Goal: Transaction & Acquisition: Obtain resource

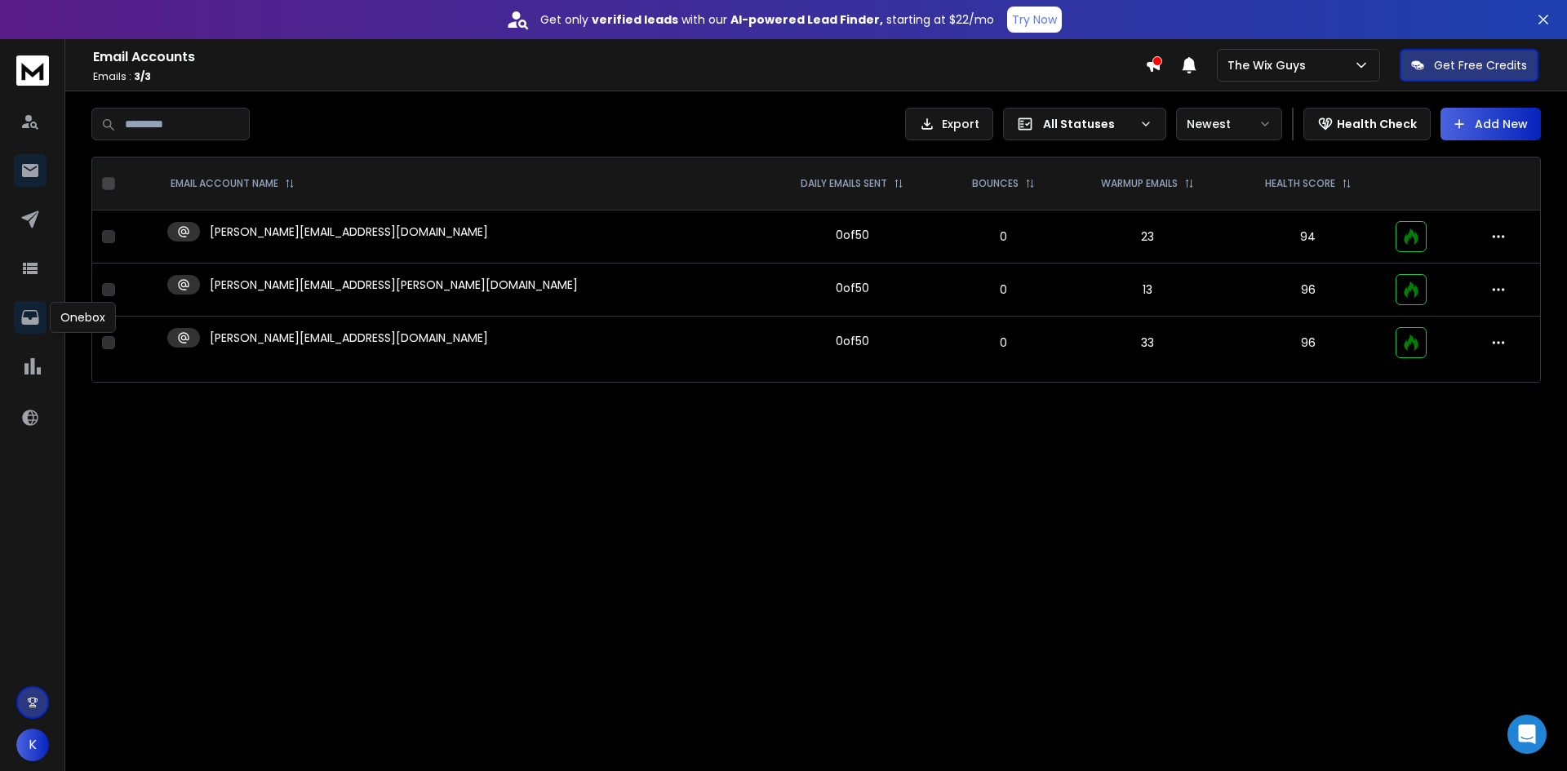
click at [17, 316] on link at bounding box center [30, 317] width 33 height 33
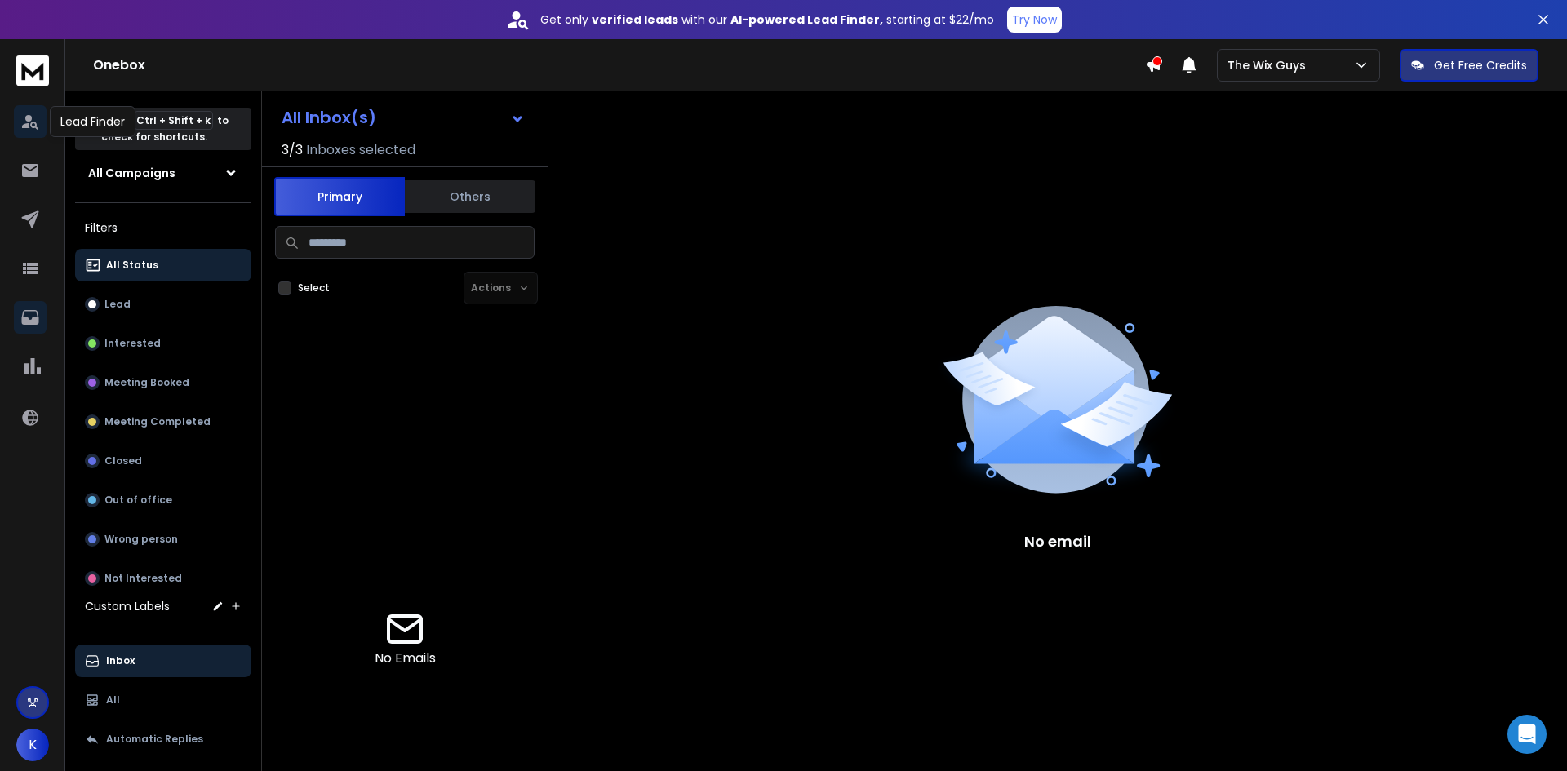
click at [35, 118] on icon at bounding box center [30, 122] width 20 height 20
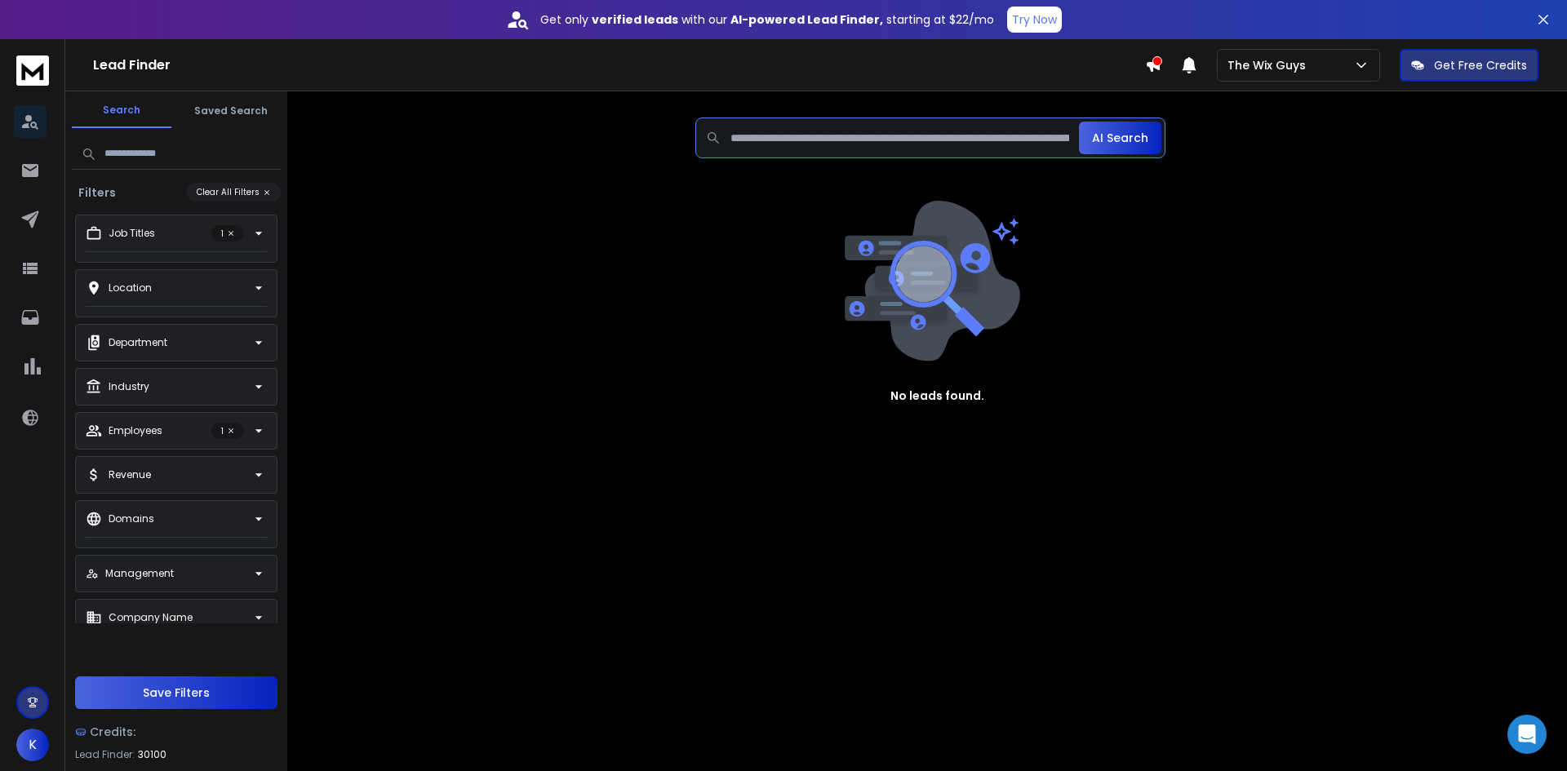
click at [213, 233] on p "1" at bounding box center [227, 233] width 33 height 16
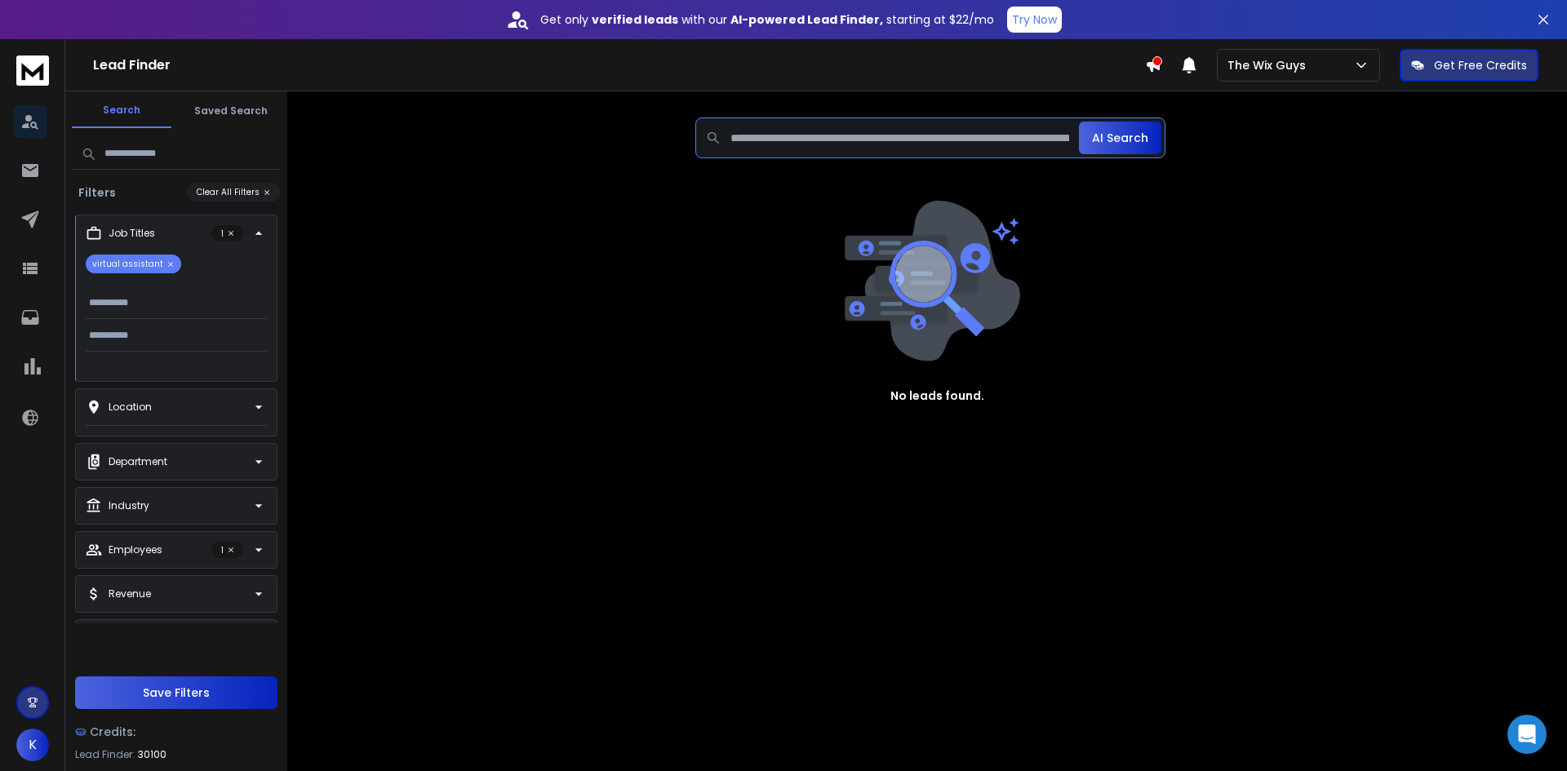
click at [167, 262] on icon at bounding box center [171, 264] width 8 height 8
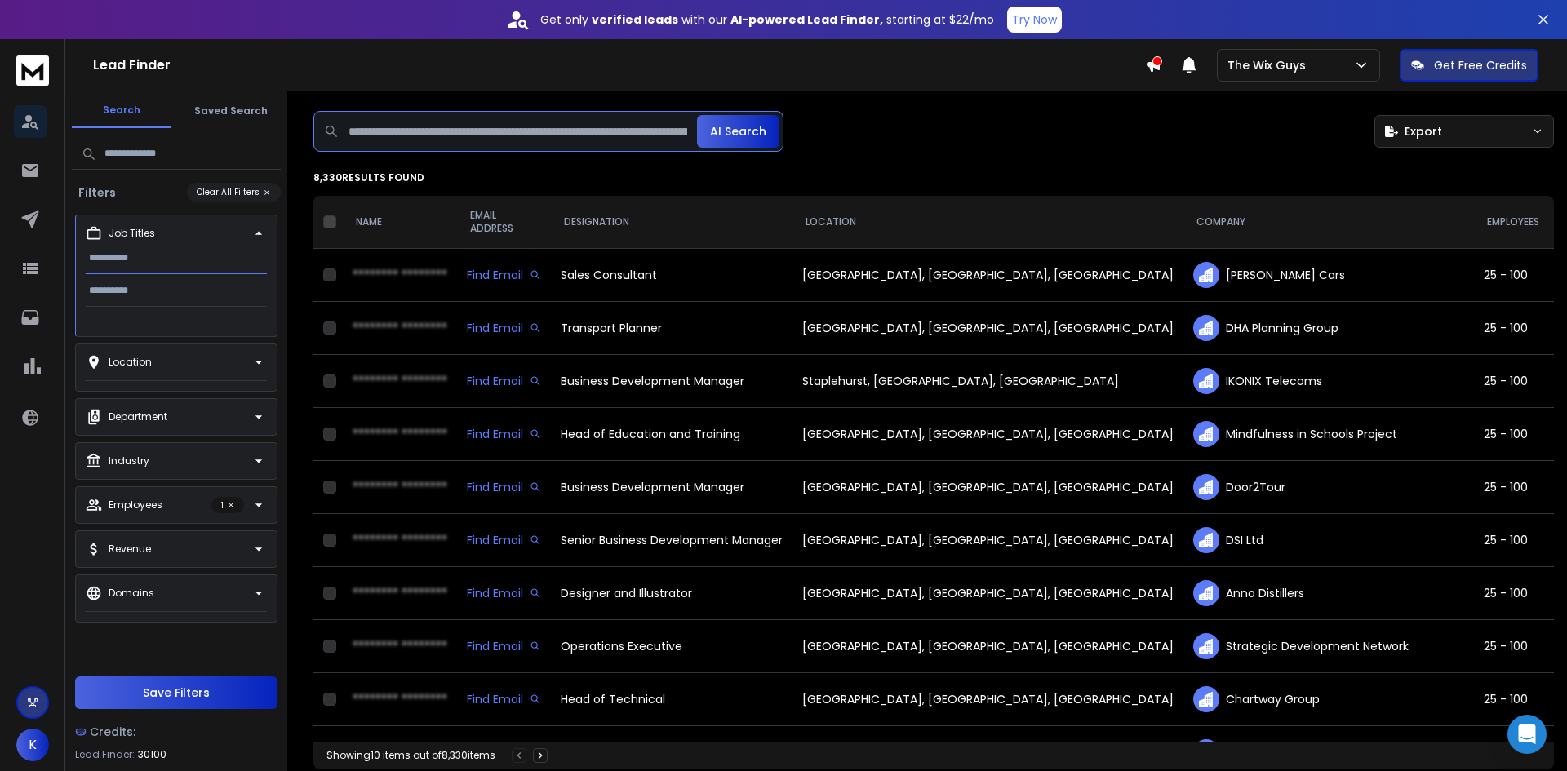
click at [149, 268] on input at bounding box center [176, 258] width 181 height 33
type input "**********"
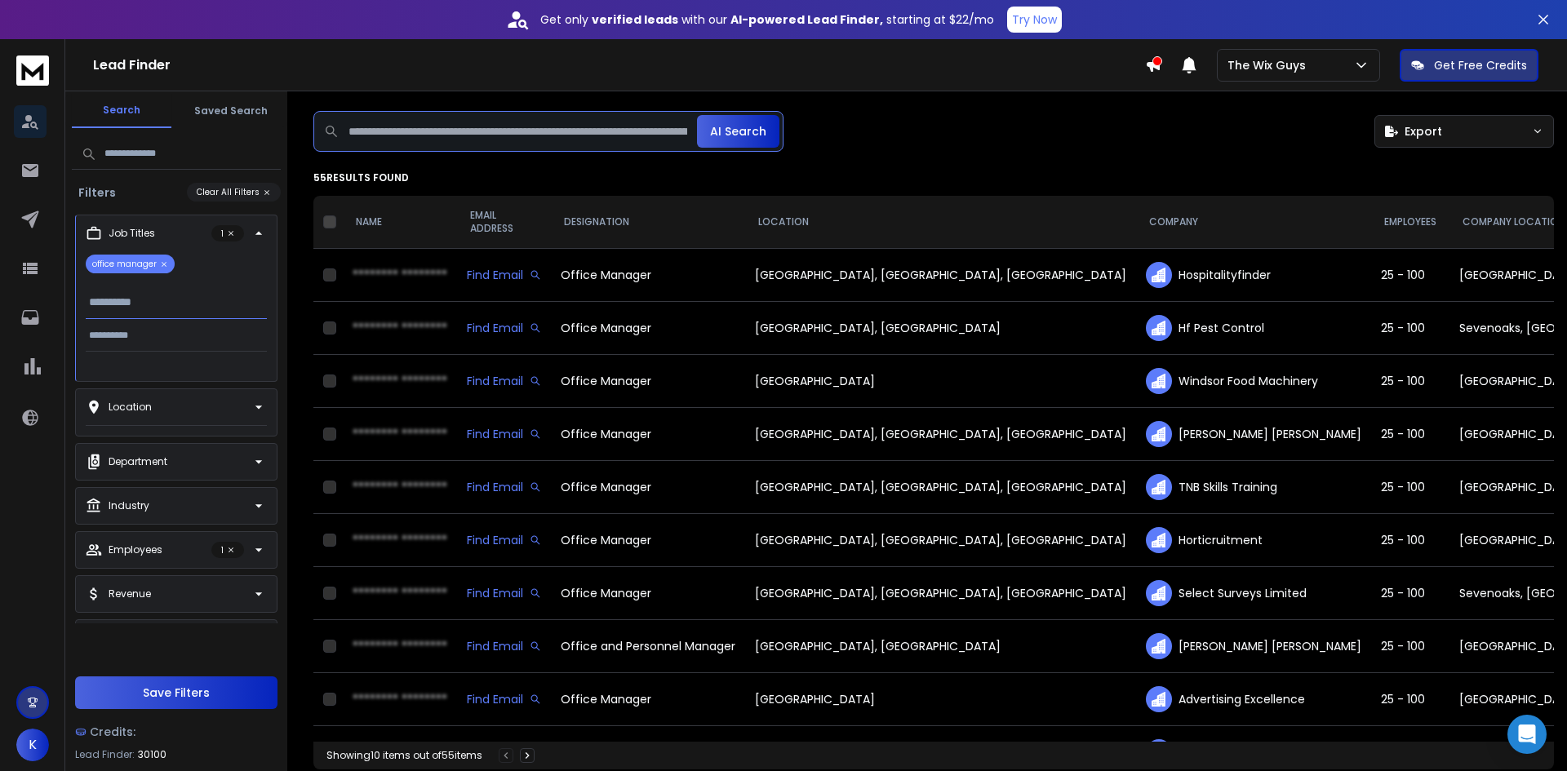
type input "**********"
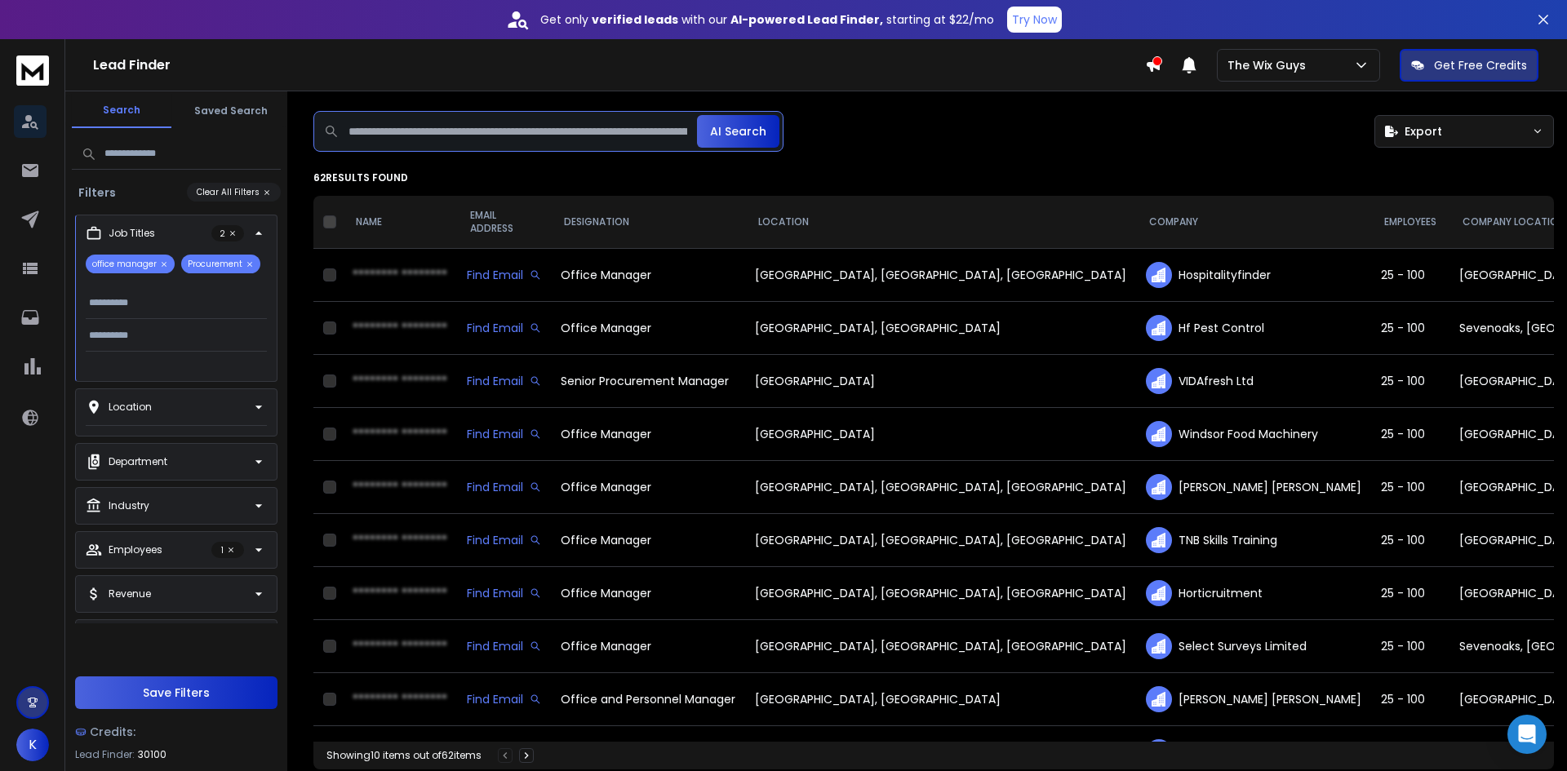
click at [218, 552] on p "1" at bounding box center [227, 550] width 33 height 16
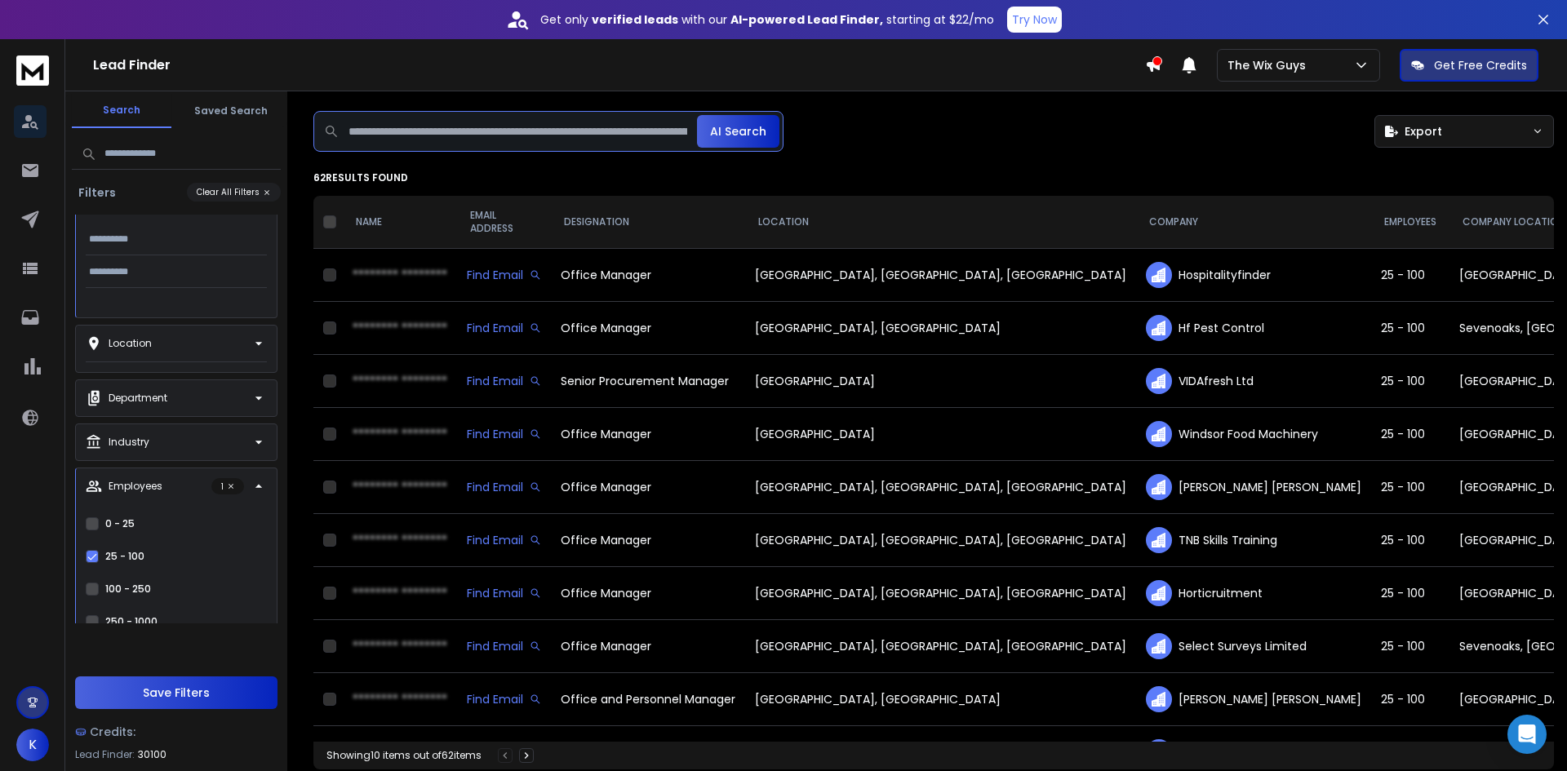
scroll to position [82, 0]
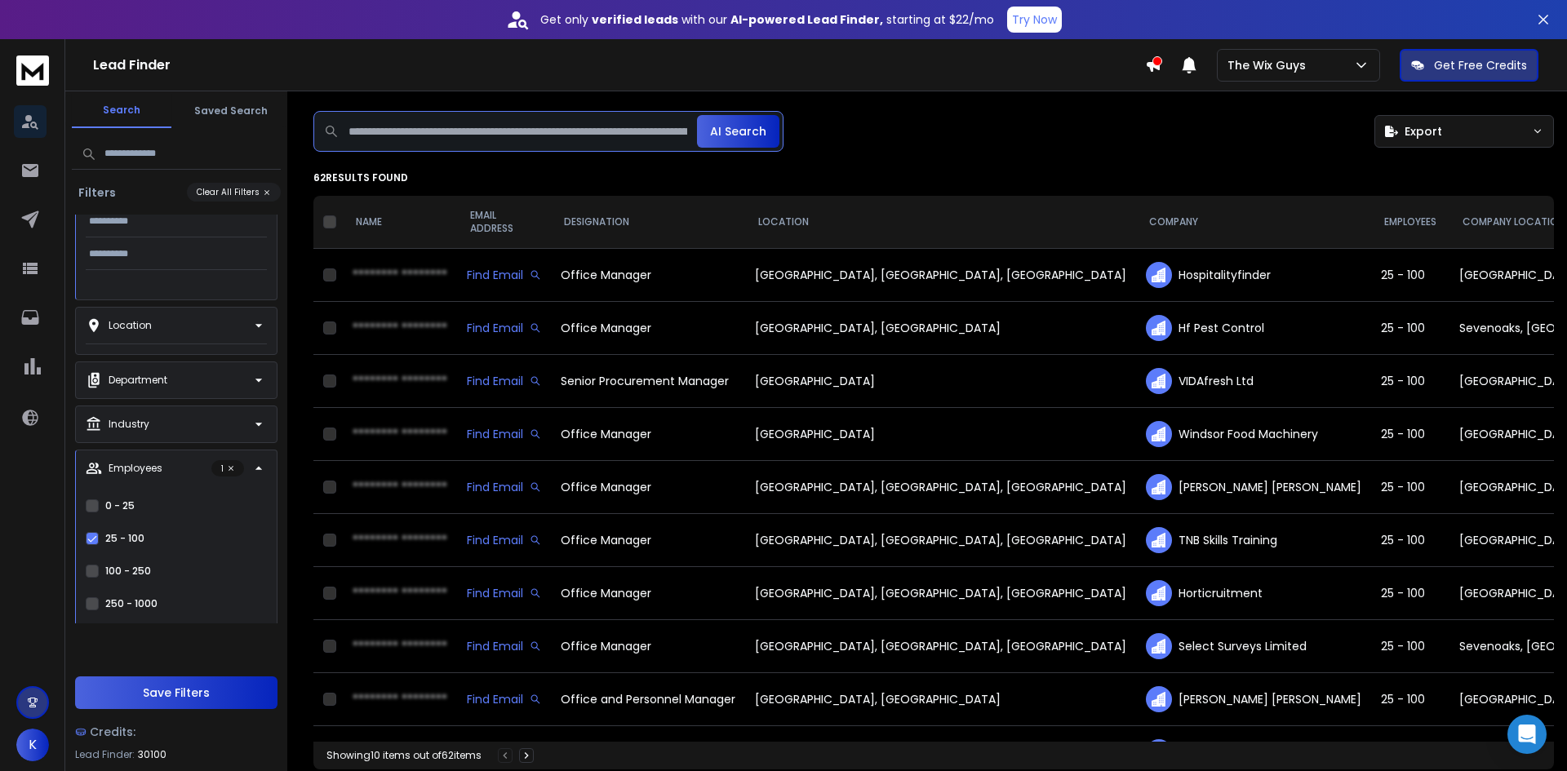
click at [215, 468] on p "1" at bounding box center [227, 468] width 33 height 16
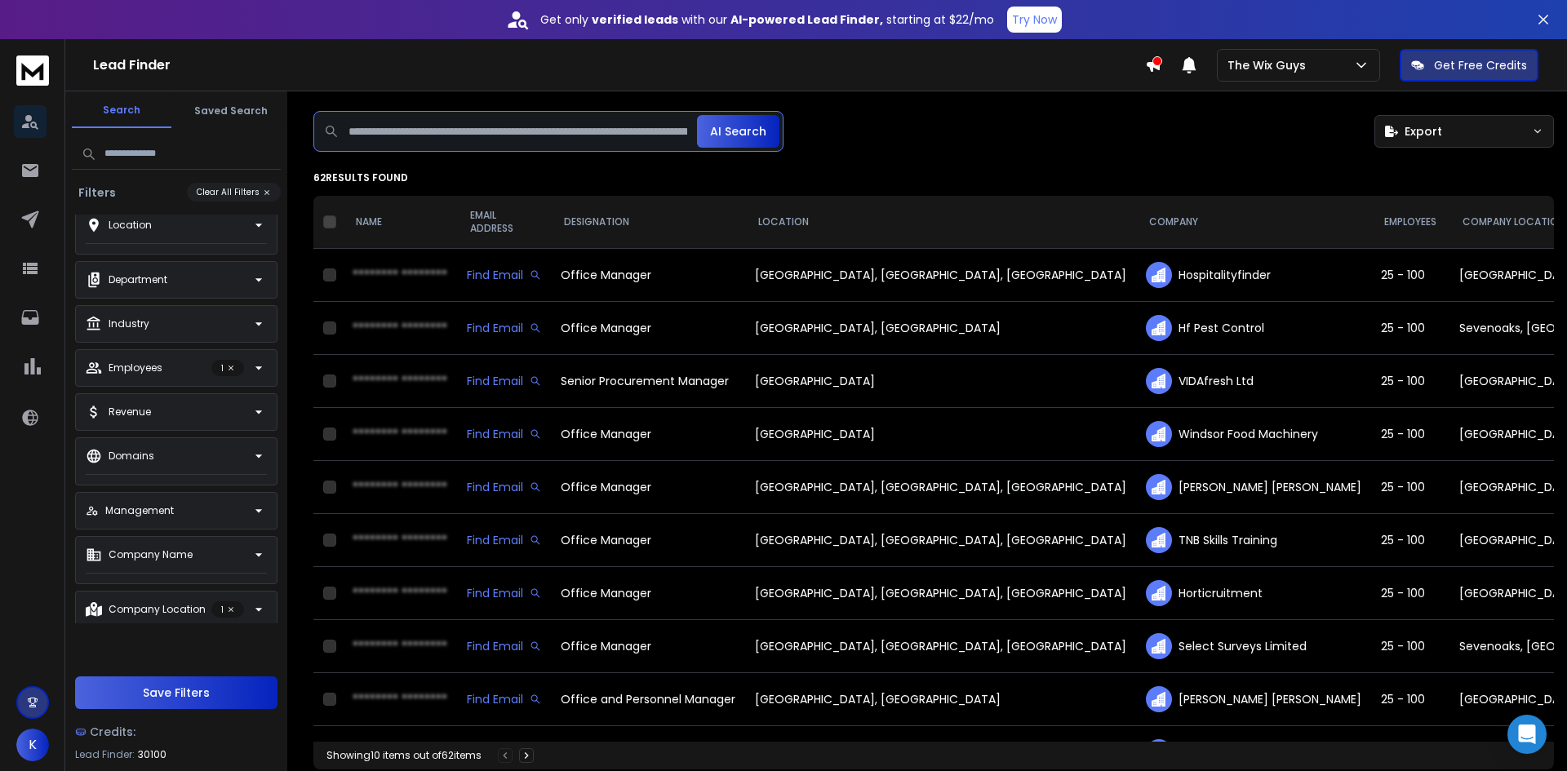
scroll to position [198, 0]
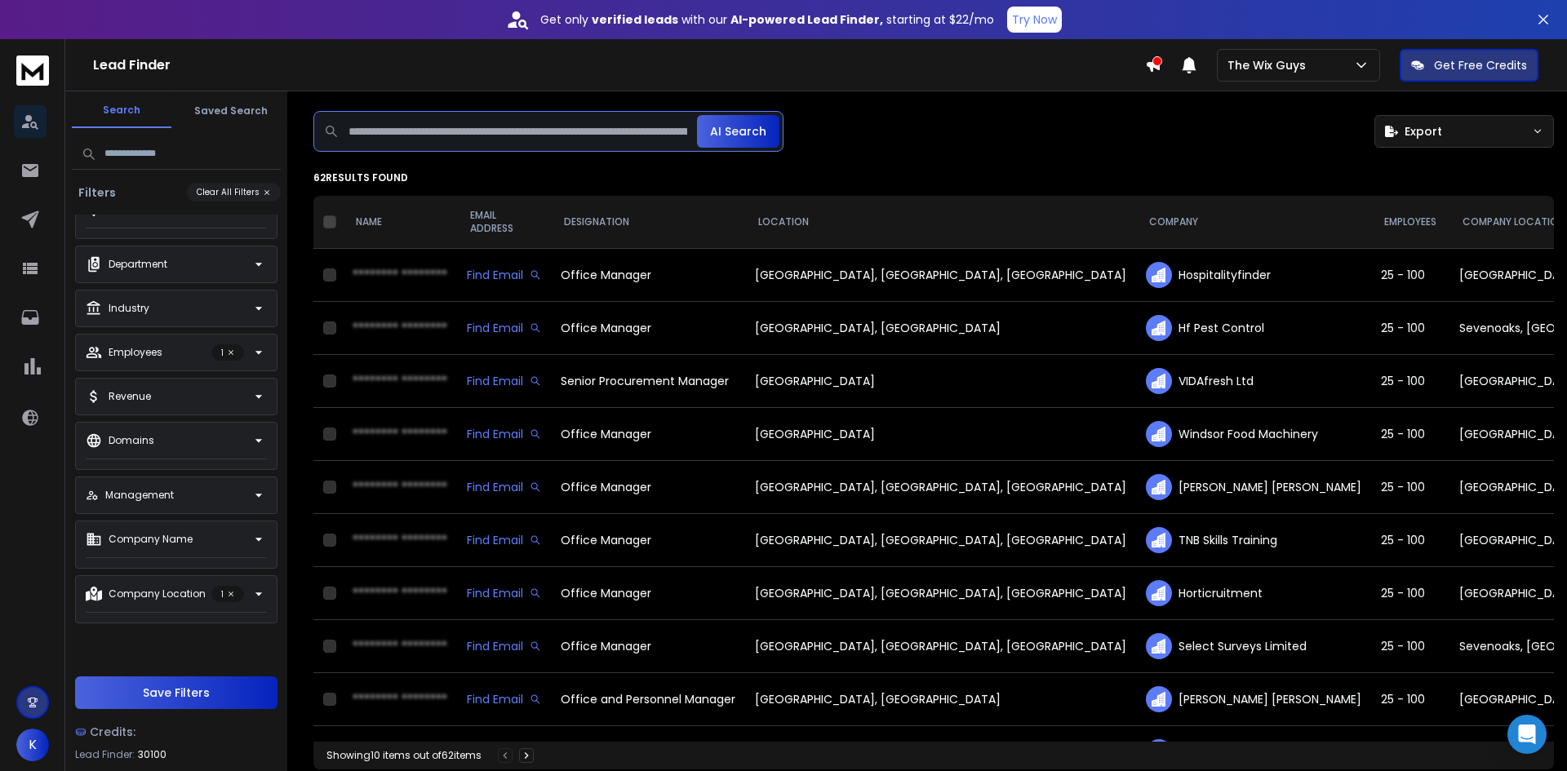
click at [199, 593] on p "Company Location" at bounding box center [157, 594] width 97 height 13
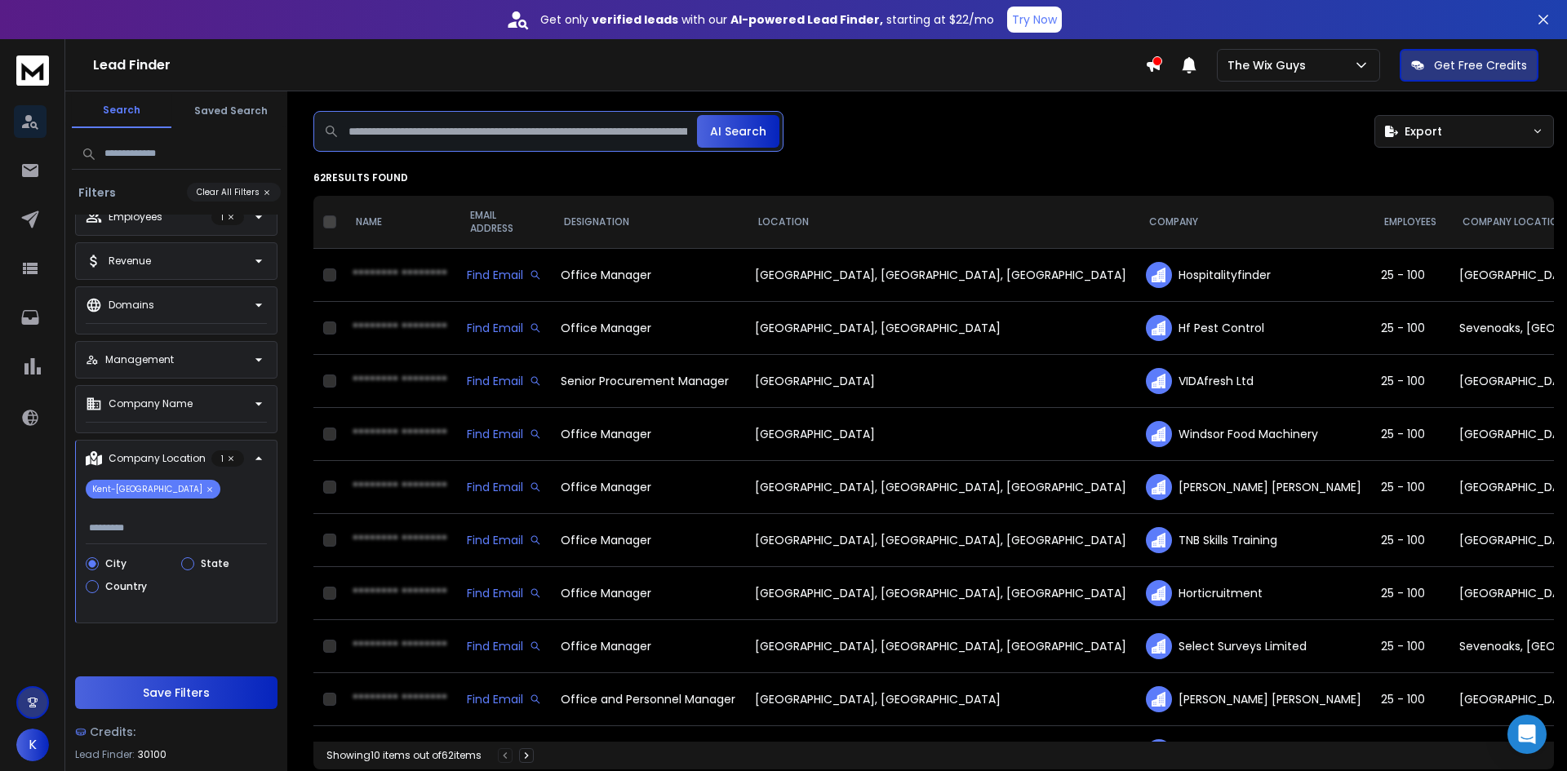
click at [169, 559] on div "City State Country" at bounding box center [176, 575] width 181 height 36
click at [188, 562] on button "State" at bounding box center [187, 563] width 13 height 13
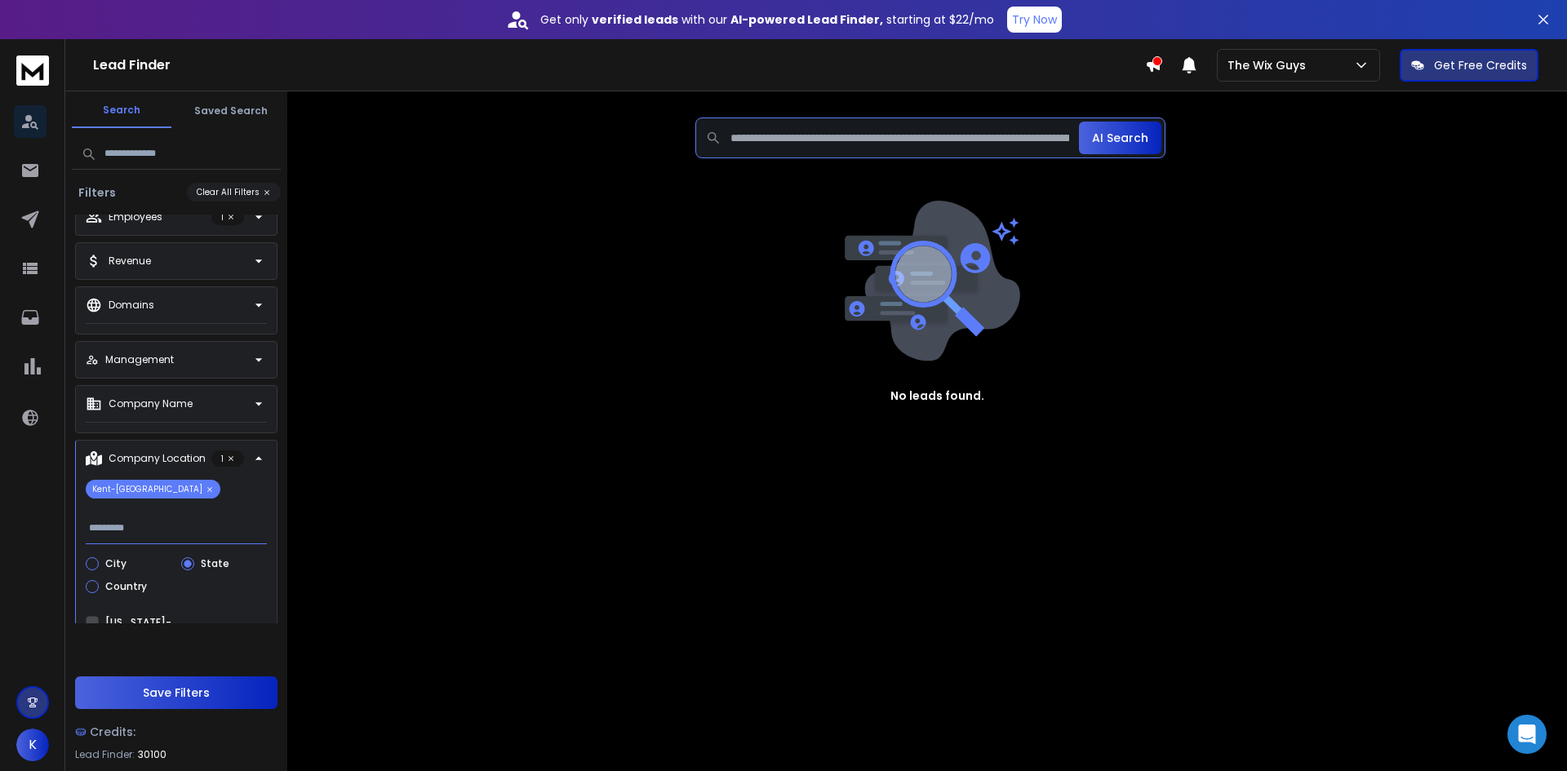
click at [167, 534] on input at bounding box center [176, 528] width 181 height 33
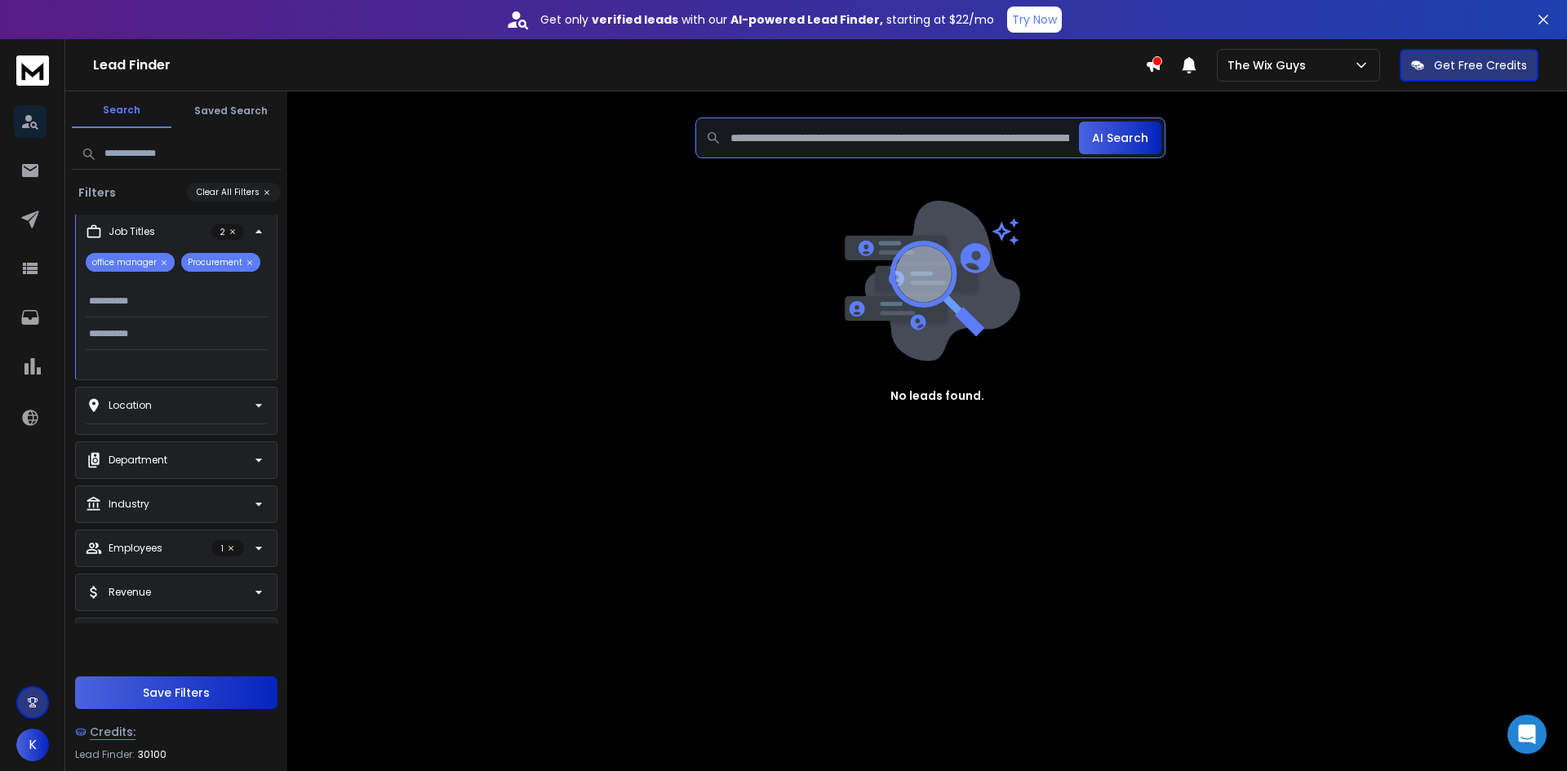
scroll to position [0, 0]
type input "****"
click at [159, 697] on button "Save Filters" at bounding box center [176, 693] width 202 height 33
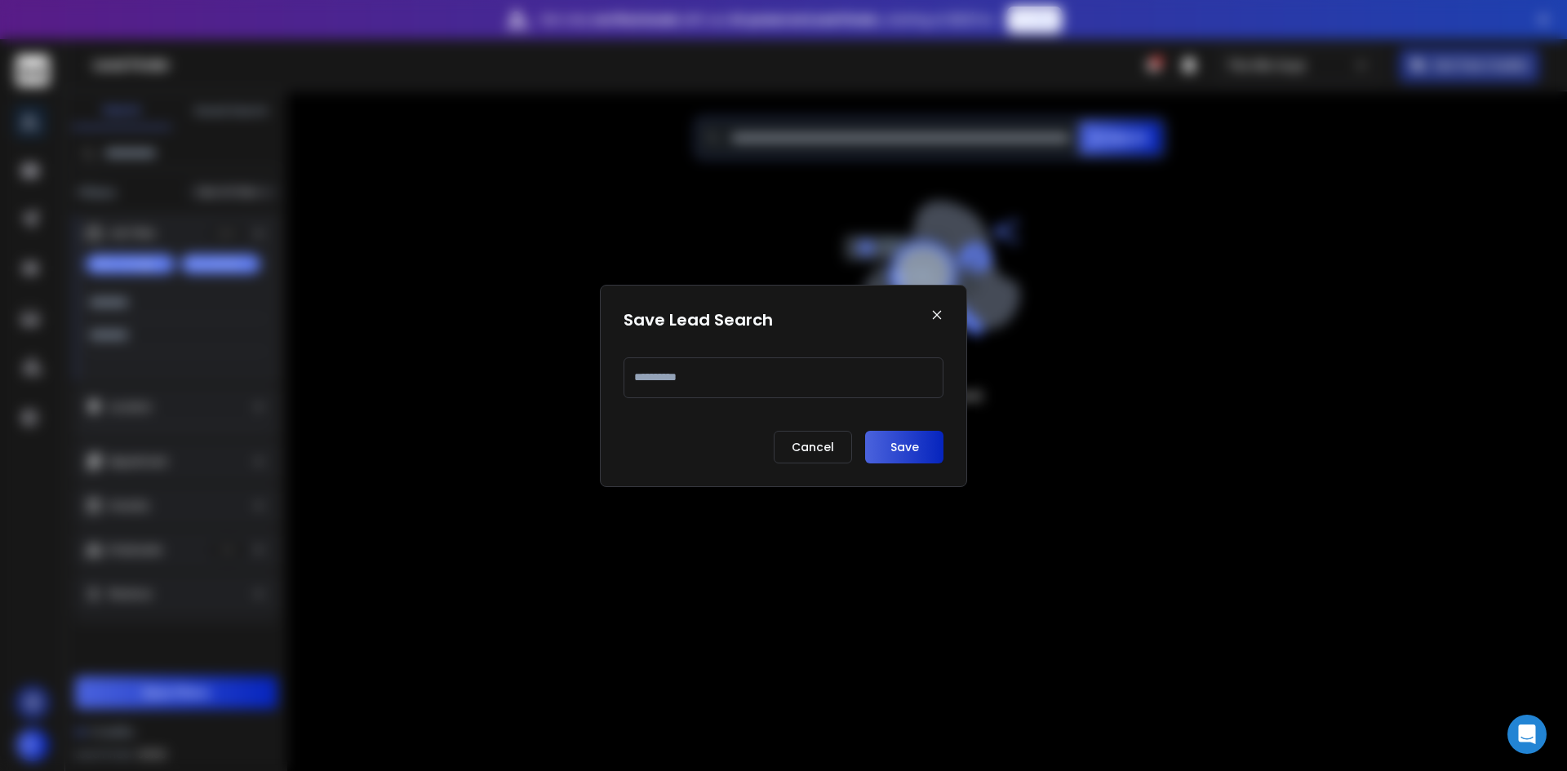
click at [943, 311] on icon at bounding box center [937, 315] width 13 height 13
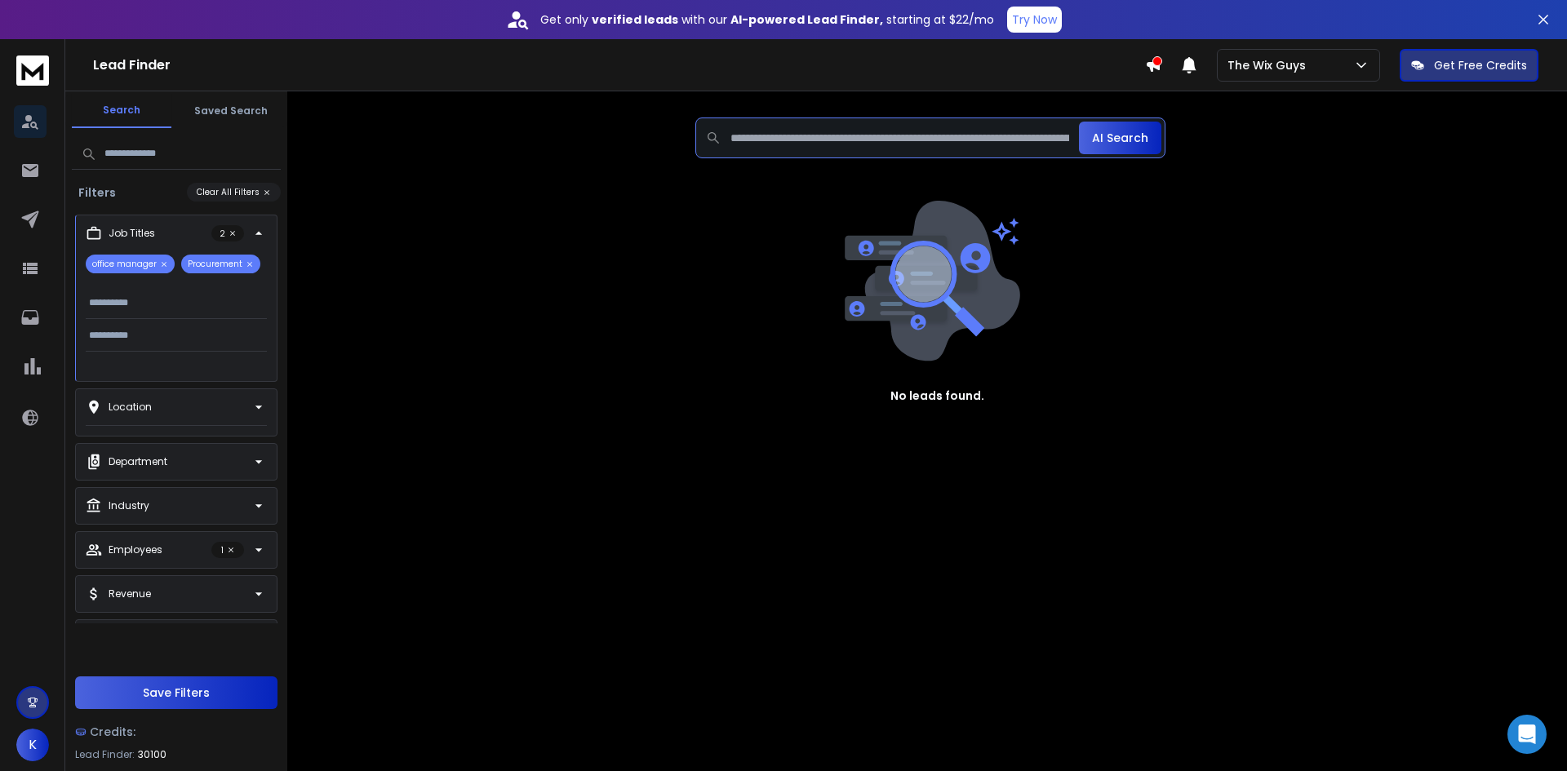
click at [140, 282] on div "office manager Procurement" at bounding box center [176, 264] width 181 height 45
click at [122, 300] on input at bounding box center [176, 303] width 181 height 33
type input "**"
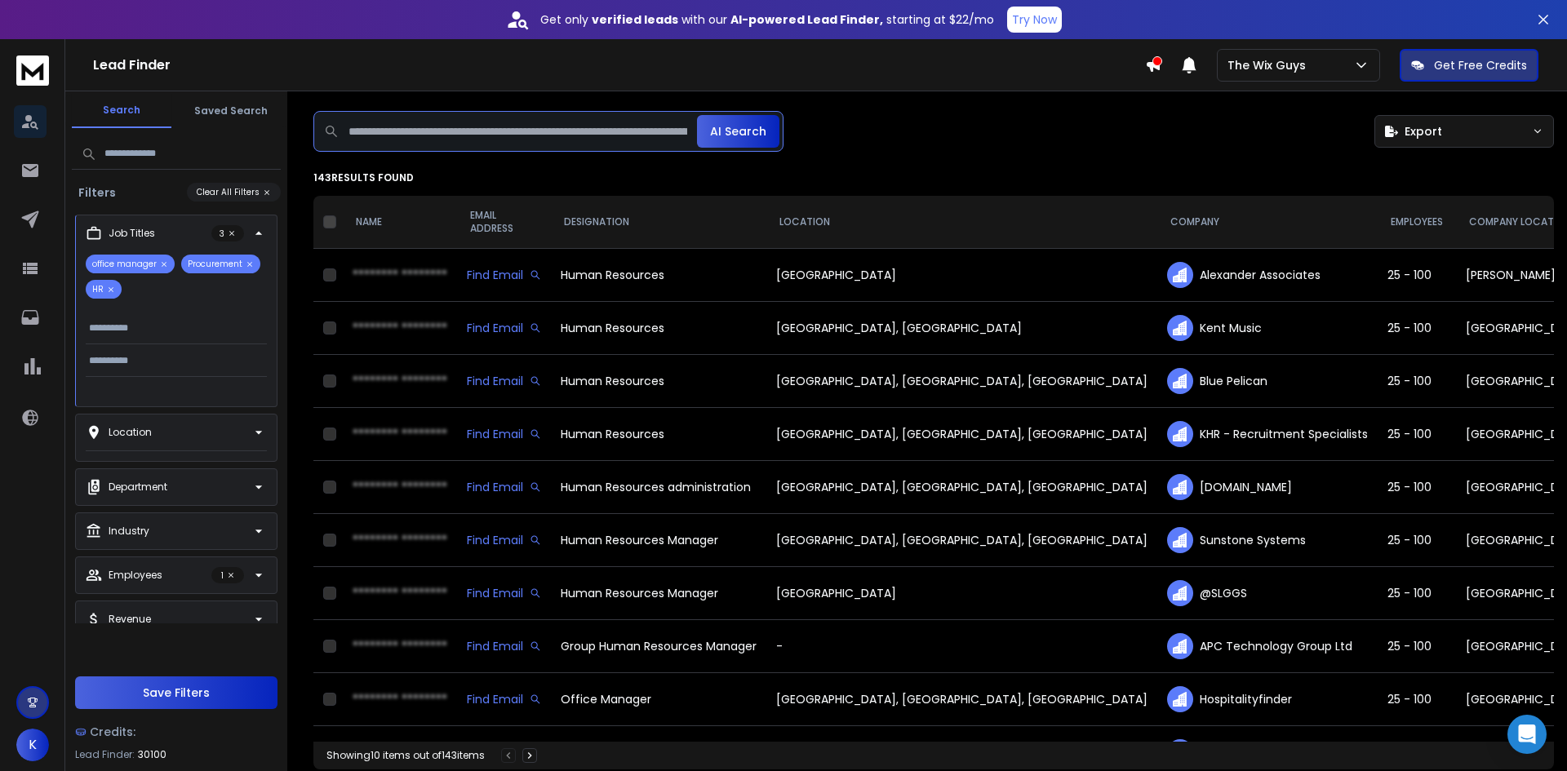
click at [167, 686] on button "Save Filters" at bounding box center [176, 693] width 202 height 33
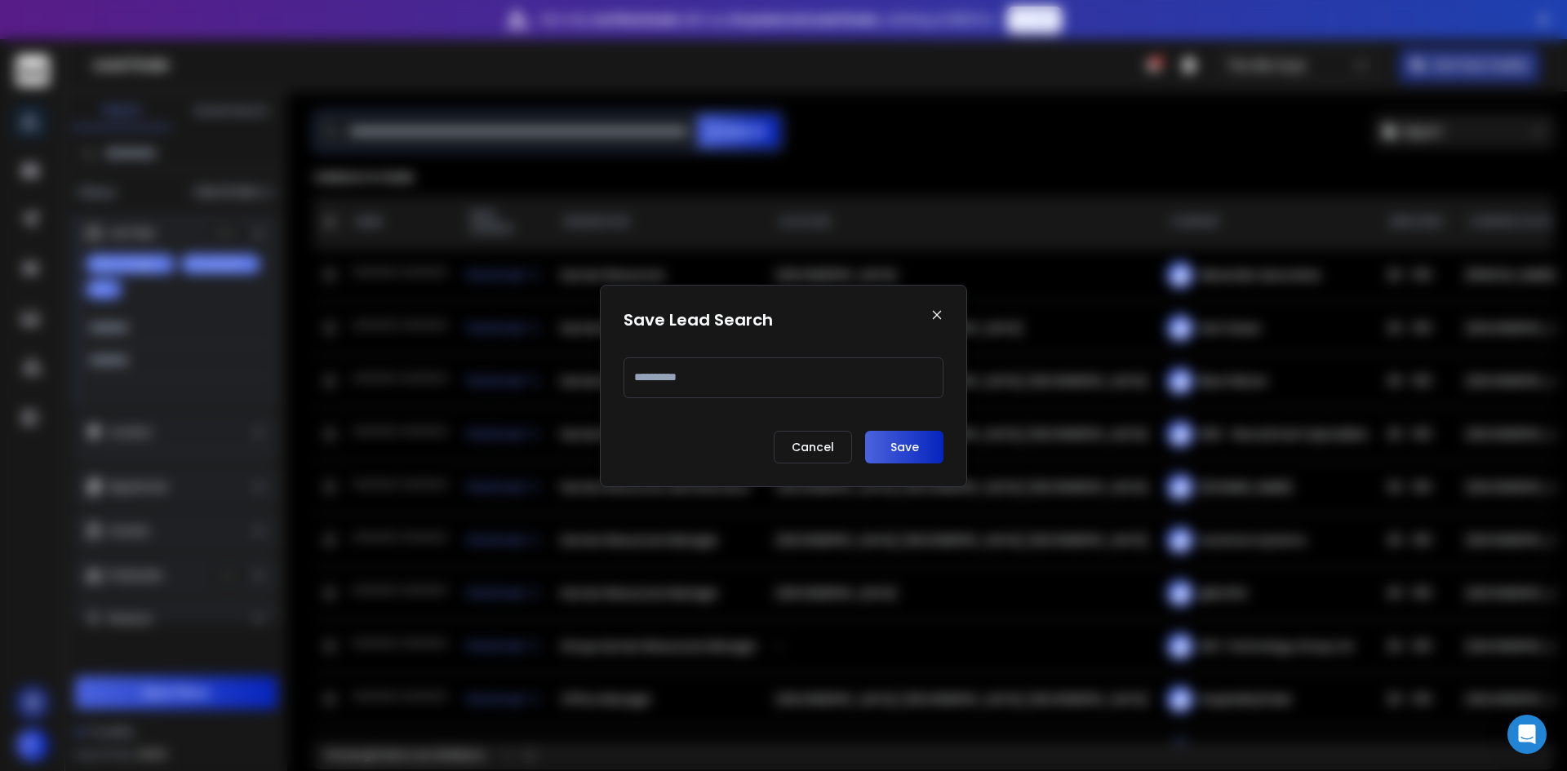
drag, startPoint x: 790, startPoint y: 376, endPoint x: 906, endPoint y: 329, distance: 125.2
click at [790, 376] on input at bounding box center [784, 378] width 320 height 41
click at [944, 308] on div "Save Lead Search Cancel Save" at bounding box center [783, 386] width 367 height 202
click at [934, 313] on icon at bounding box center [937, 315] width 13 height 13
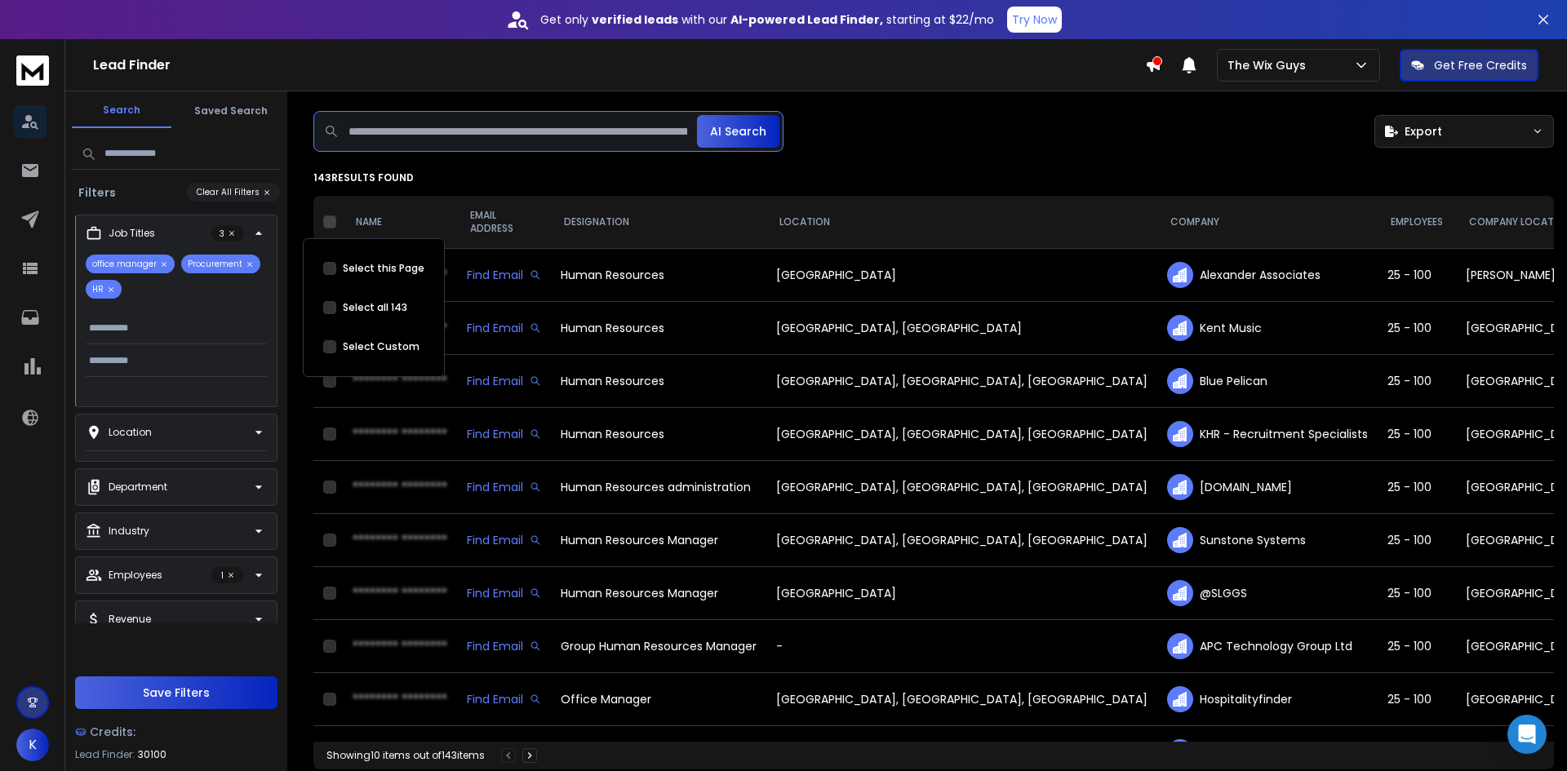
click at [330, 220] on button "Select this Page" at bounding box center [329, 221] width 13 height 13
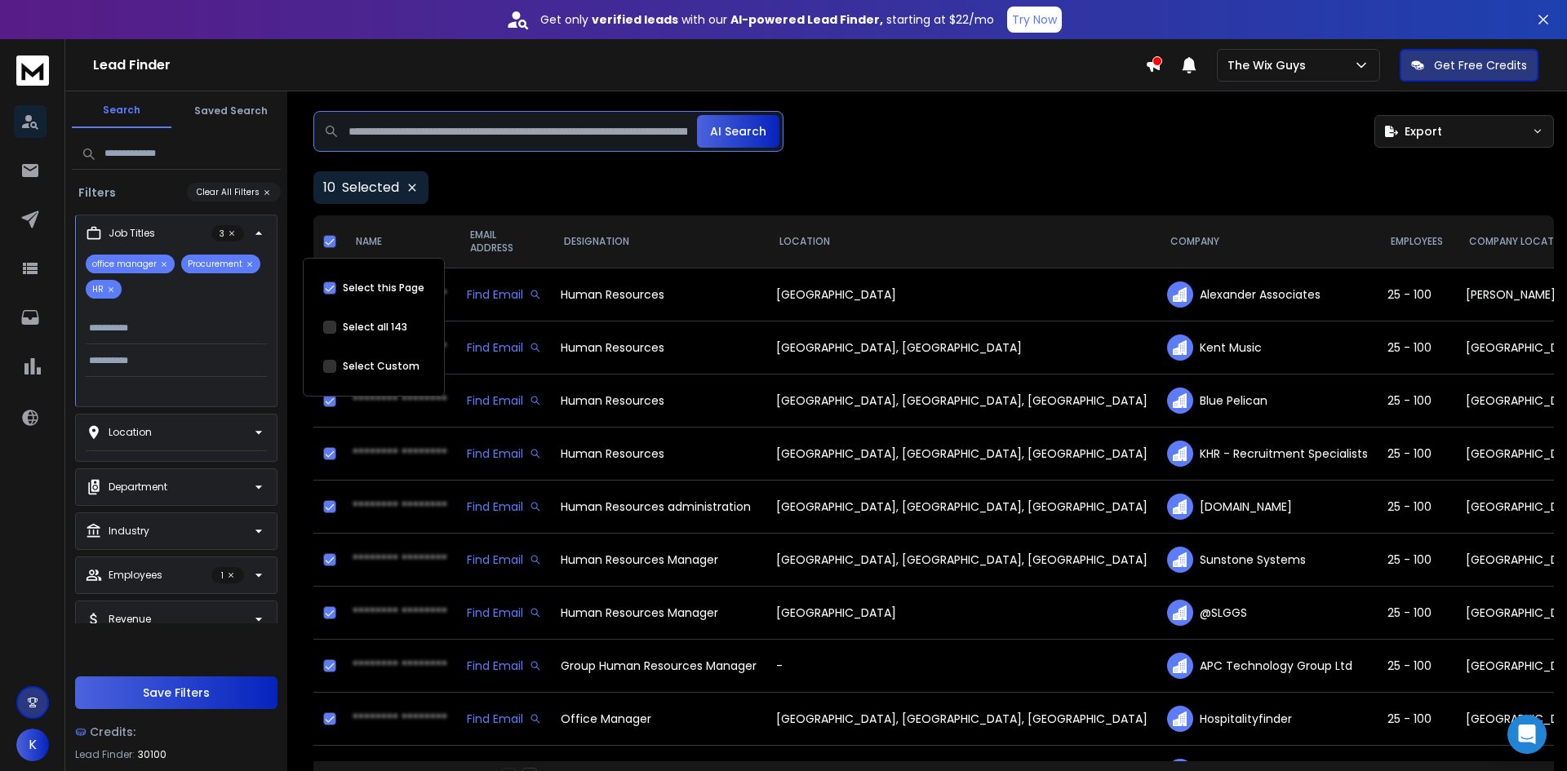
click at [326, 241] on button "Select this Page" at bounding box center [329, 241] width 13 height 13
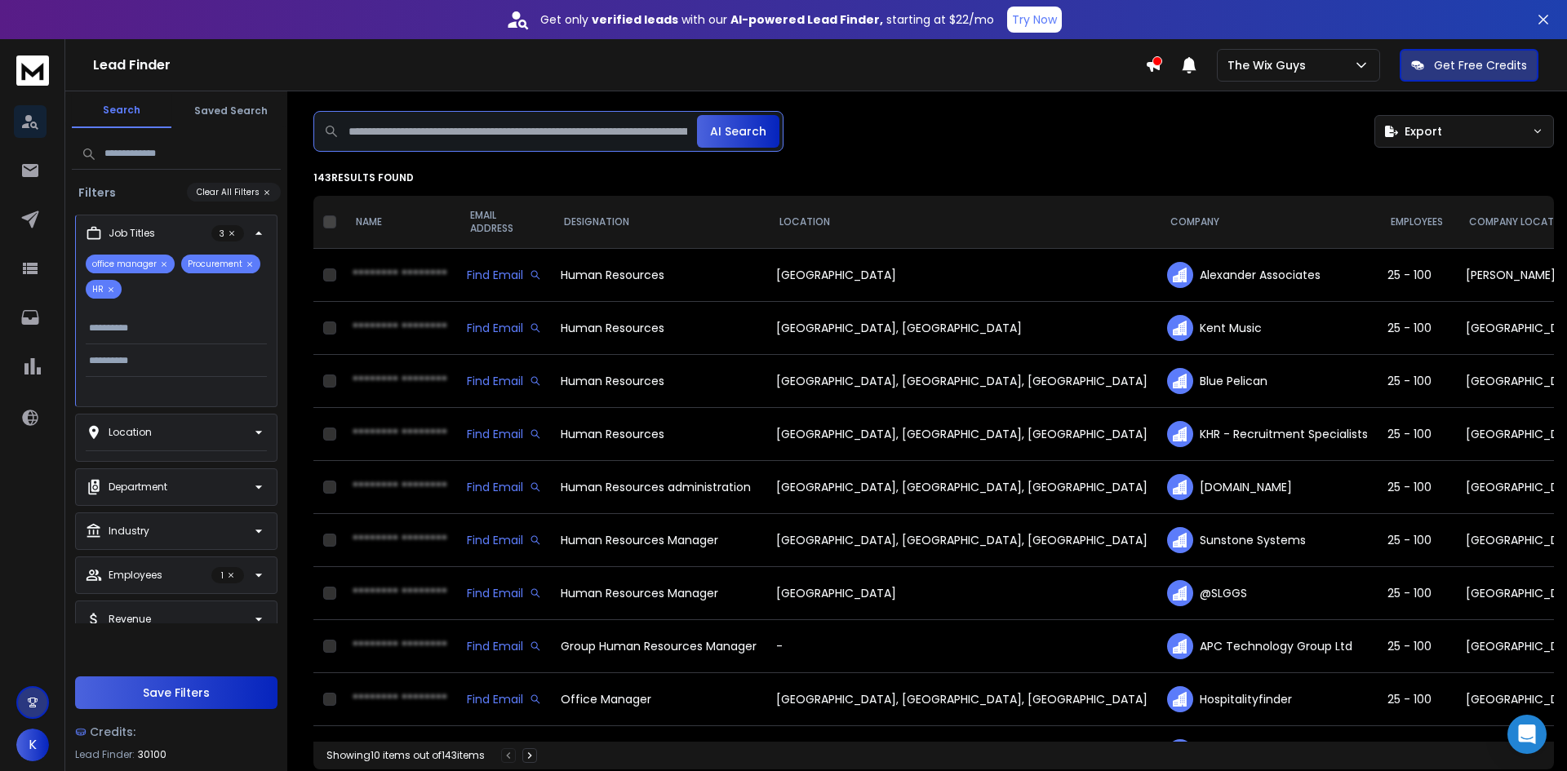
click at [201, 695] on button "Save Filters" at bounding box center [176, 693] width 202 height 33
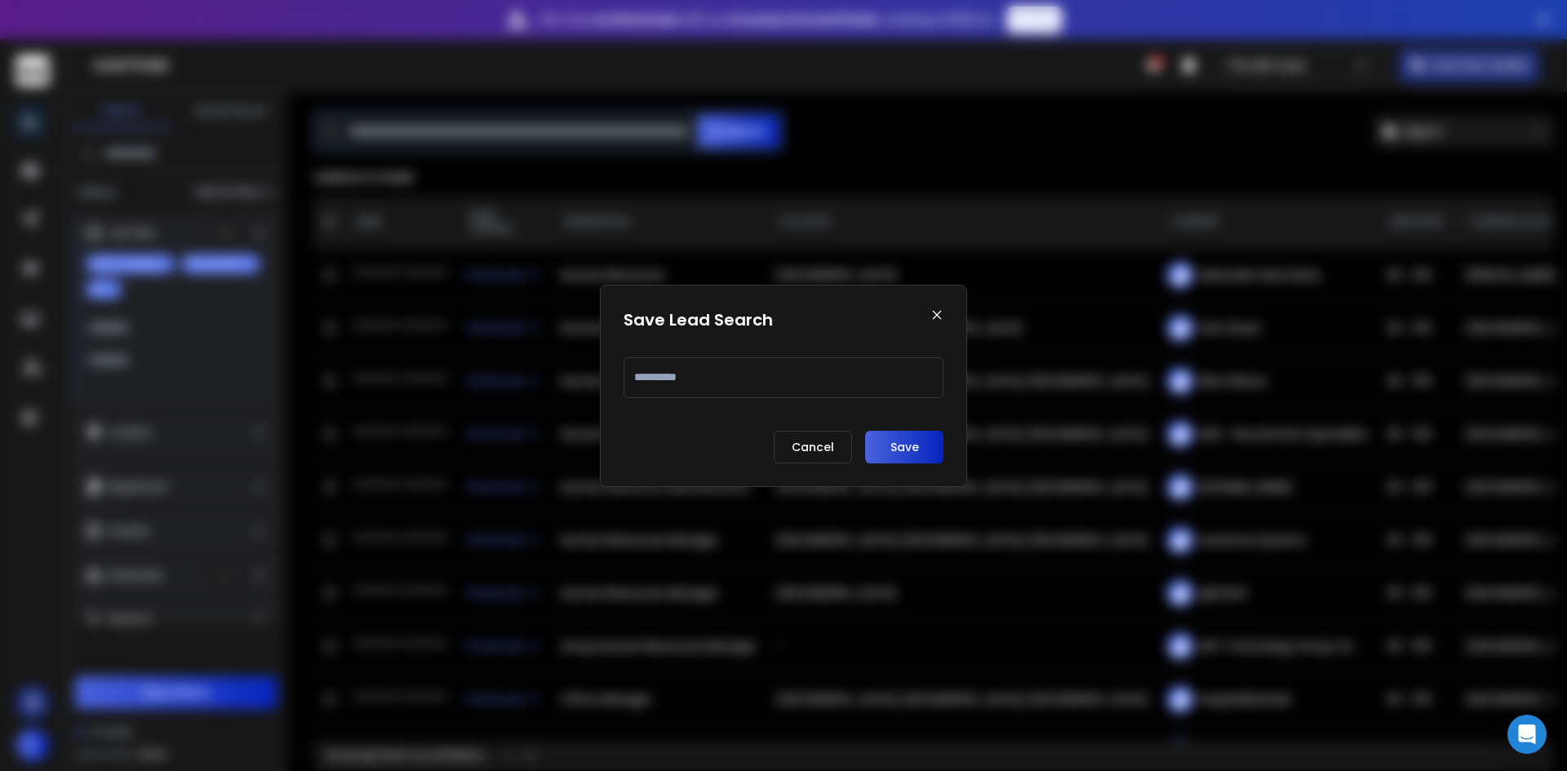
click at [713, 380] on input at bounding box center [784, 378] width 320 height 41
type input "*******"
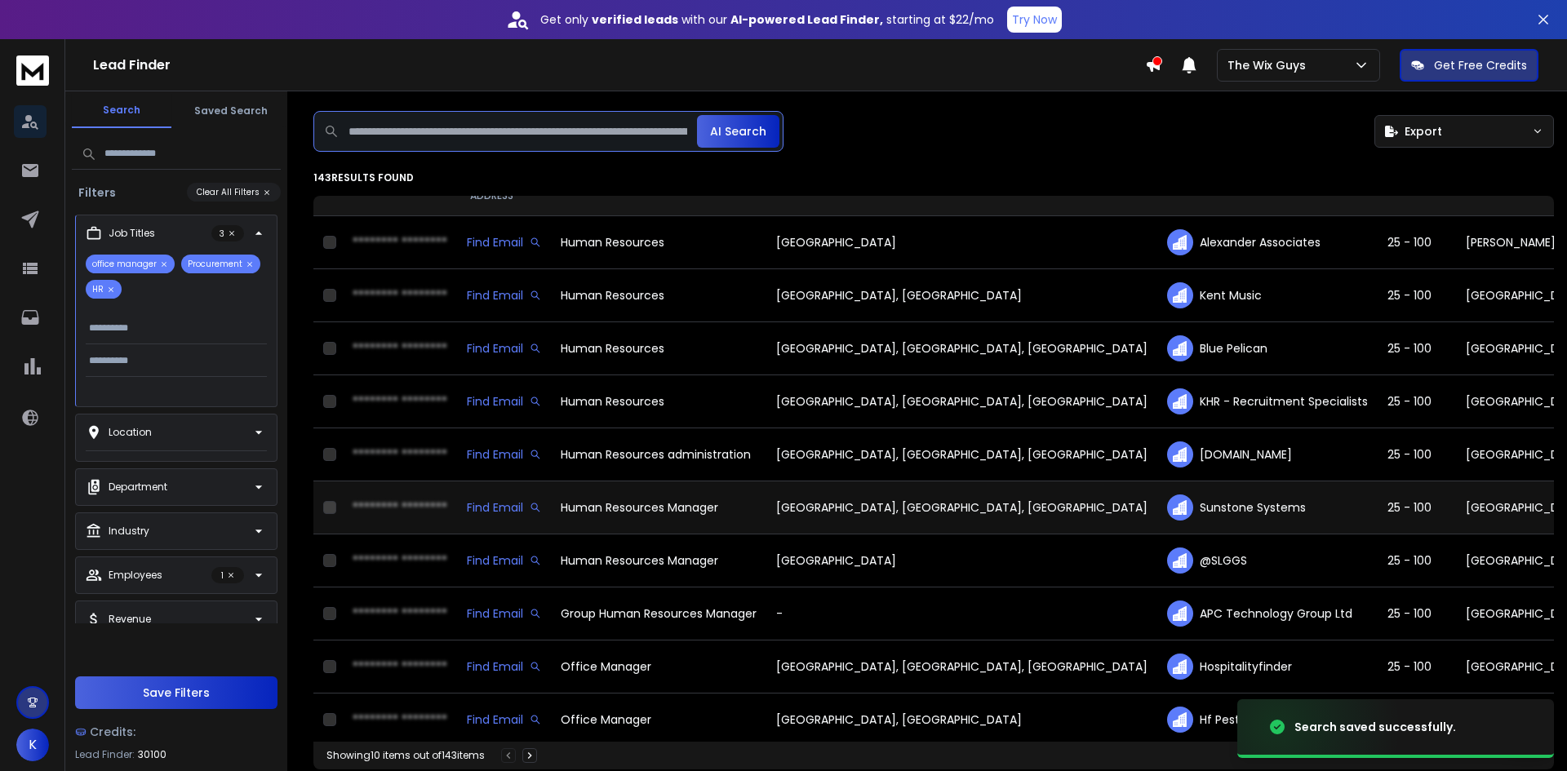
scroll to position [46, 0]
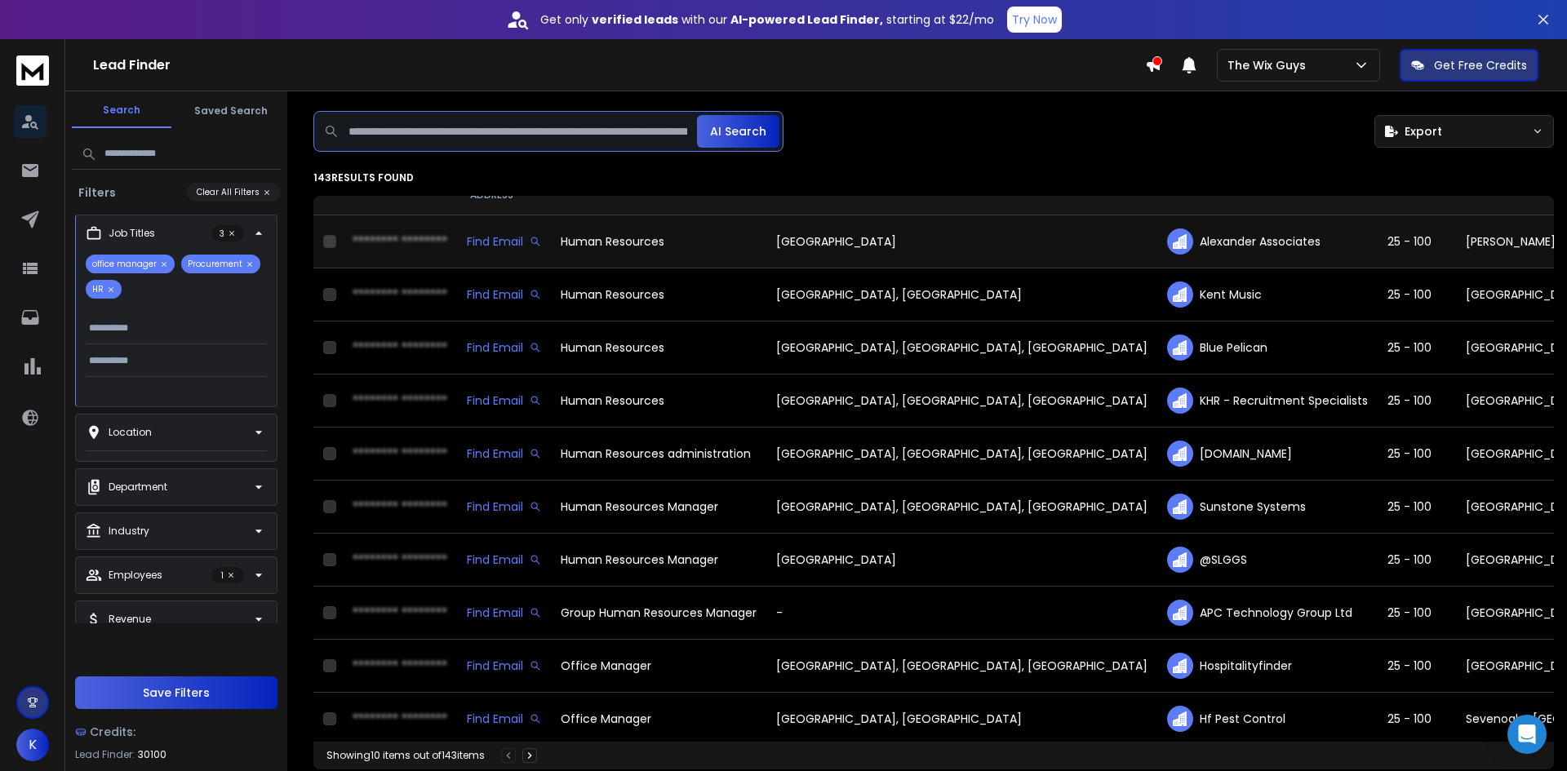
click at [505, 233] on div "Find Email" at bounding box center [504, 241] width 74 height 16
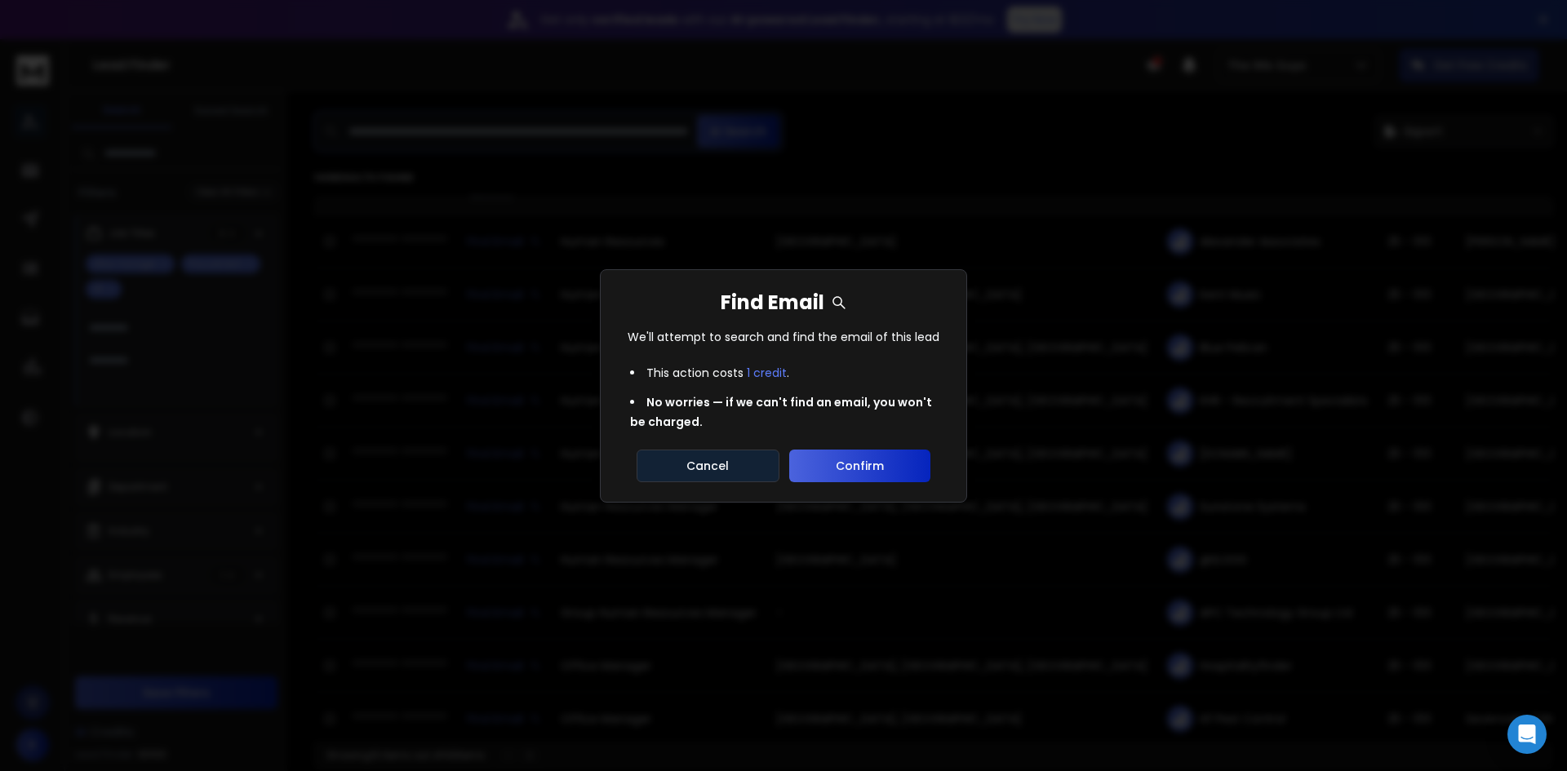
click at [731, 464] on button "Cancel" at bounding box center [708, 466] width 143 height 33
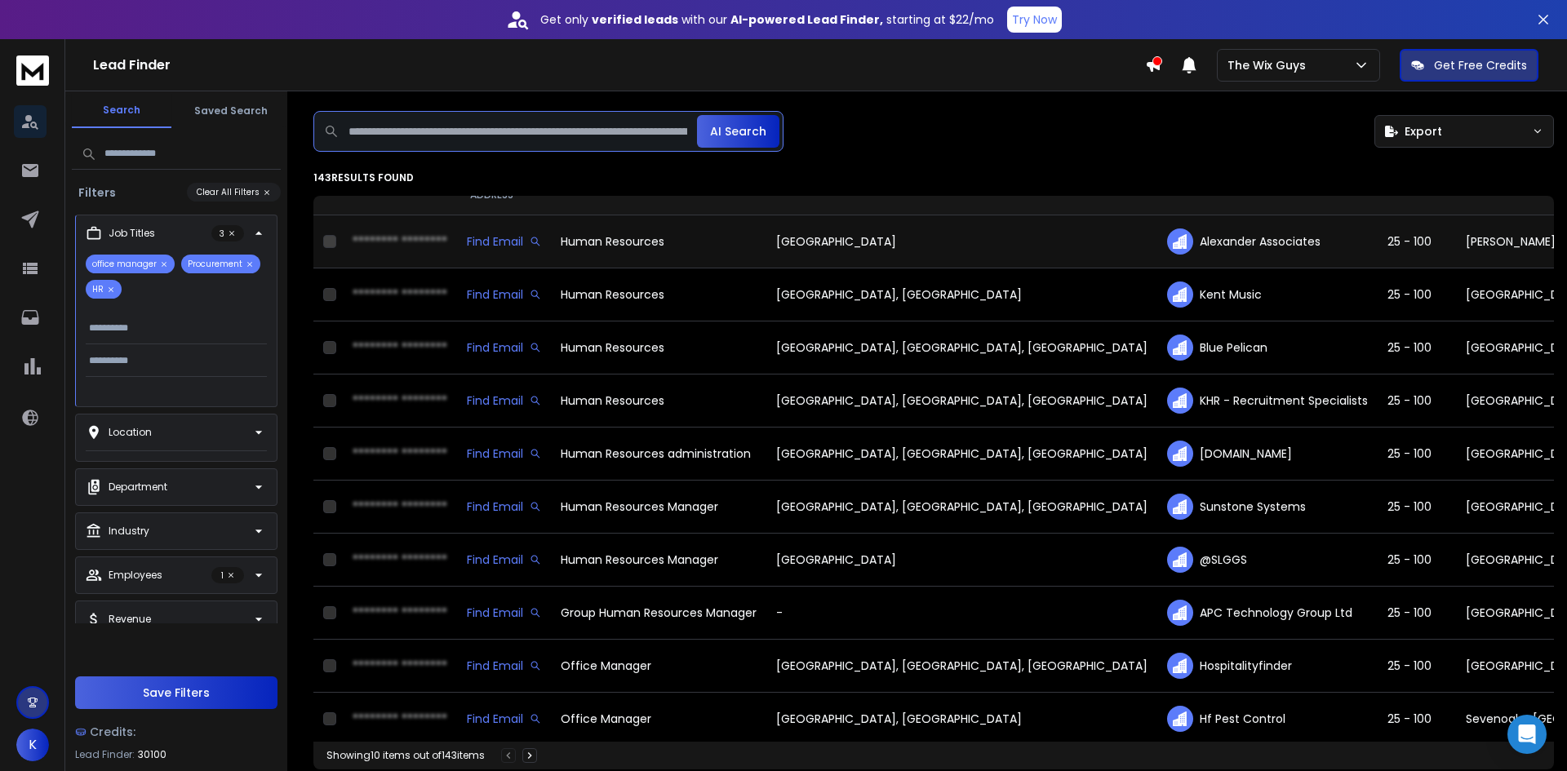
click at [322, 229] on td at bounding box center [327, 241] width 29 height 53
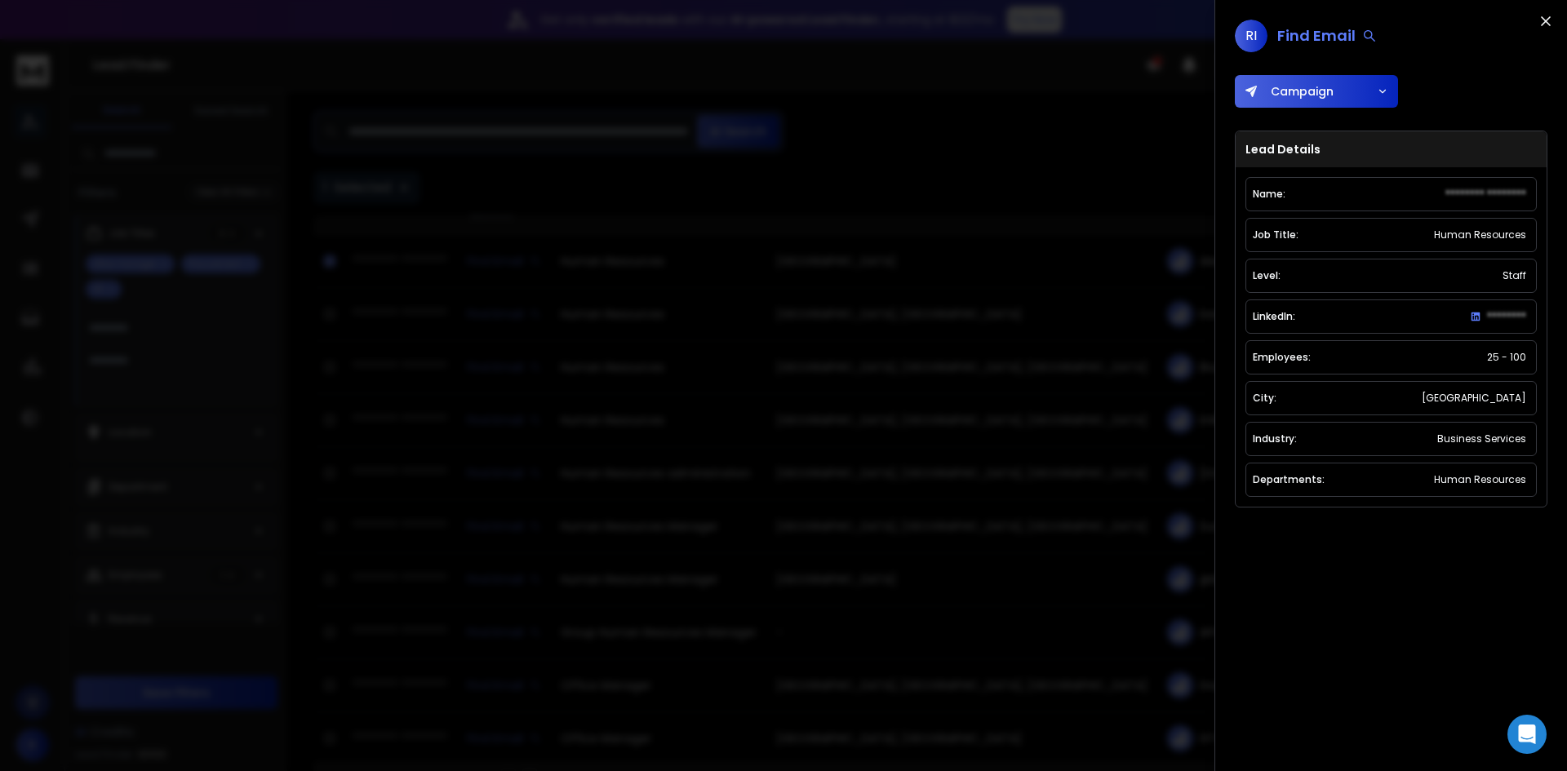
click at [1544, 24] on icon "button" at bounding box center [1546, 21] width 16 height 16
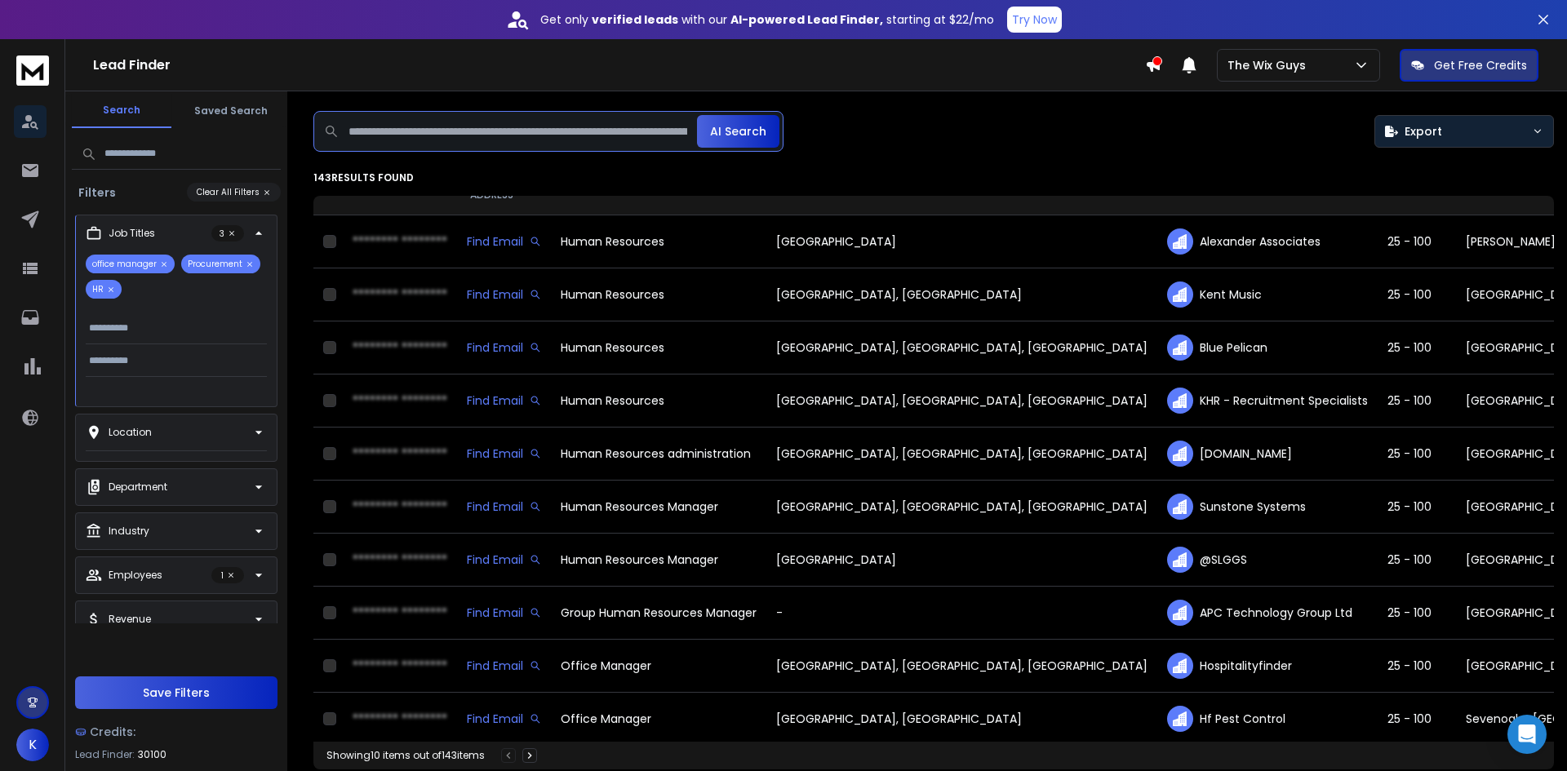
click at [1489, 140] on button "Export" at bounding box center [1465, 131] width 180 height 33
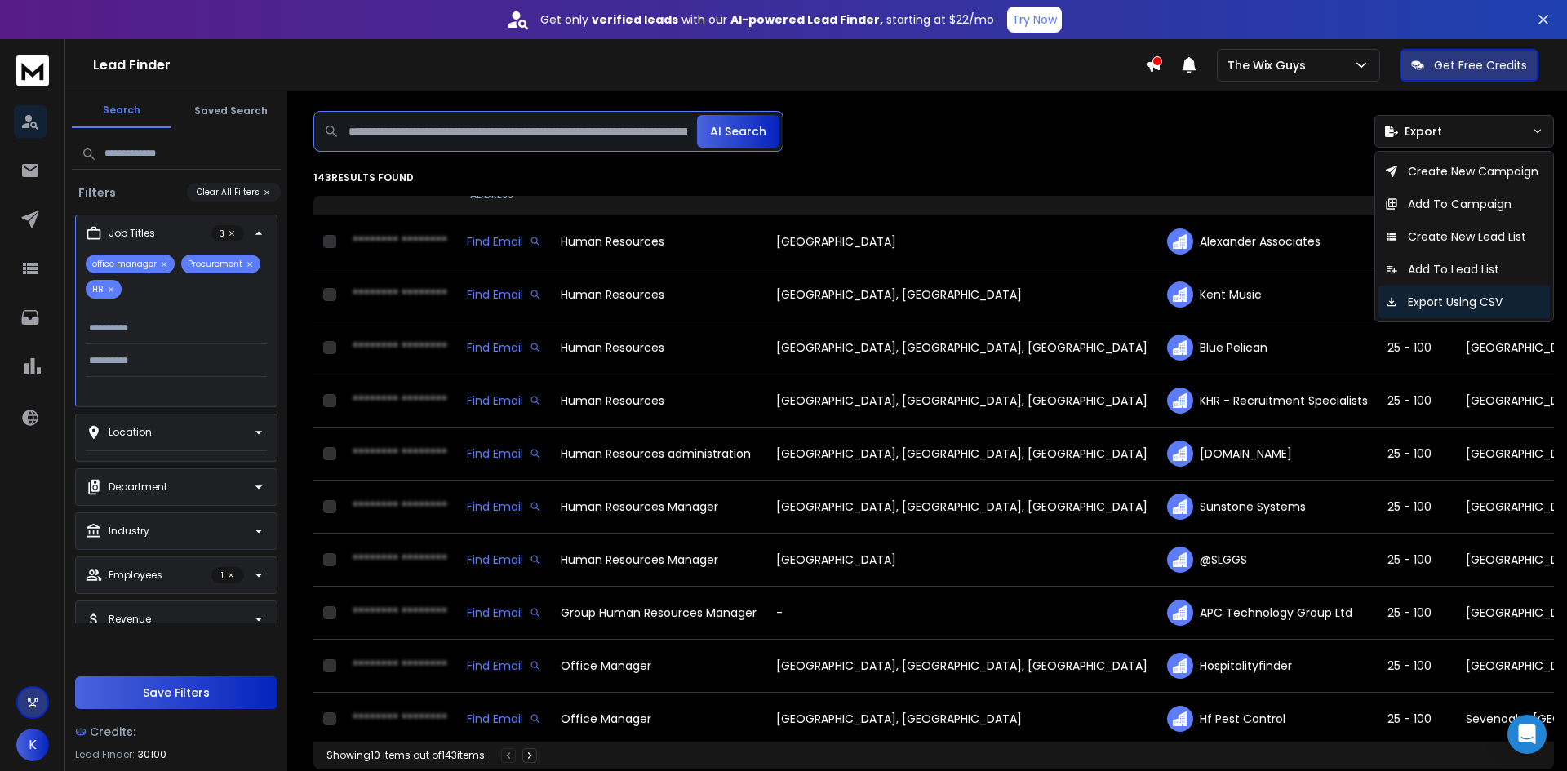
click at [1464, 302] on p "Export Using CSV" at bounding box center [1455, 302] width 101 height 23
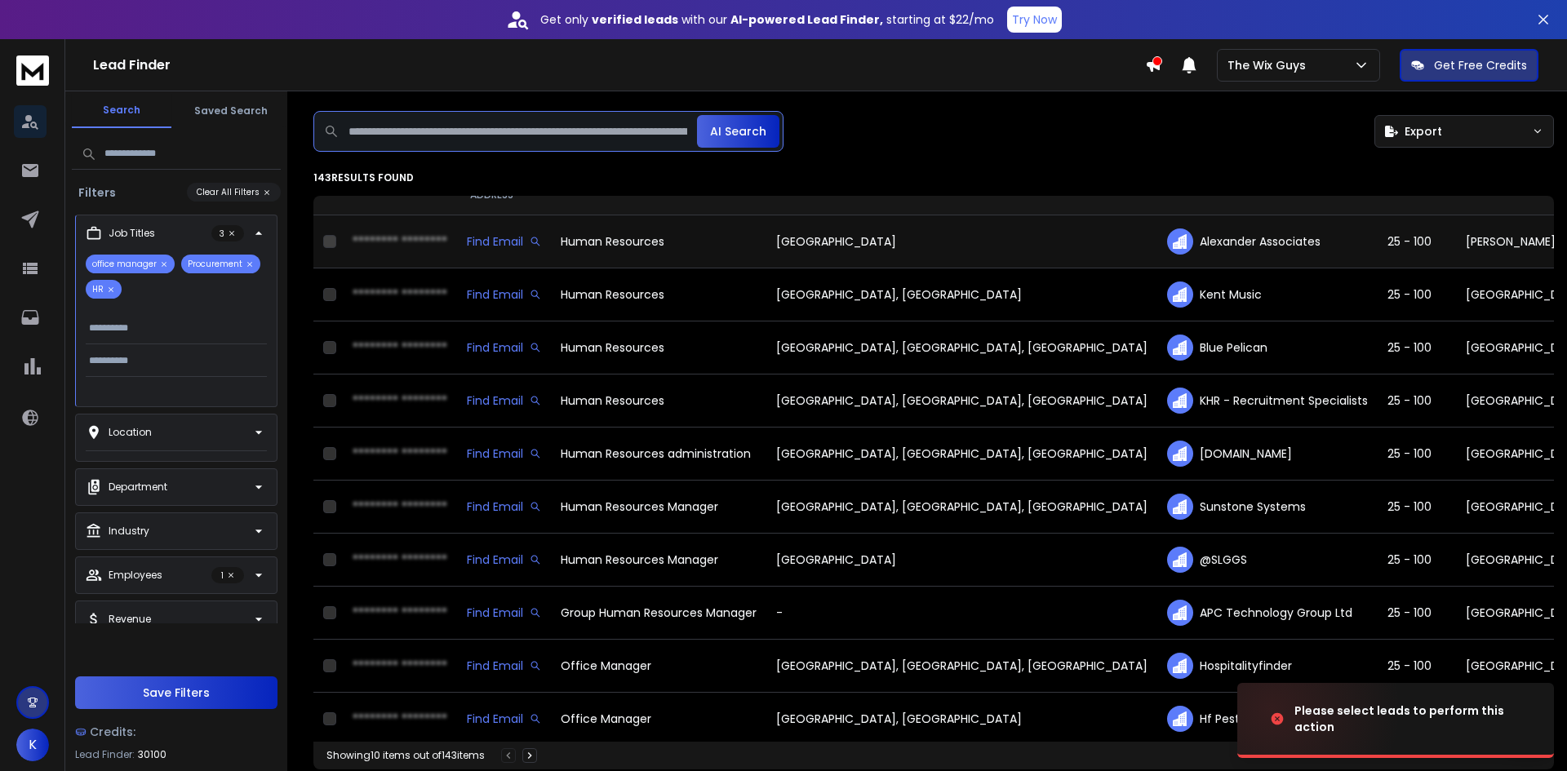
click at [325, 235] on button "button" at bounding box center [329, 241] width 13 height 13
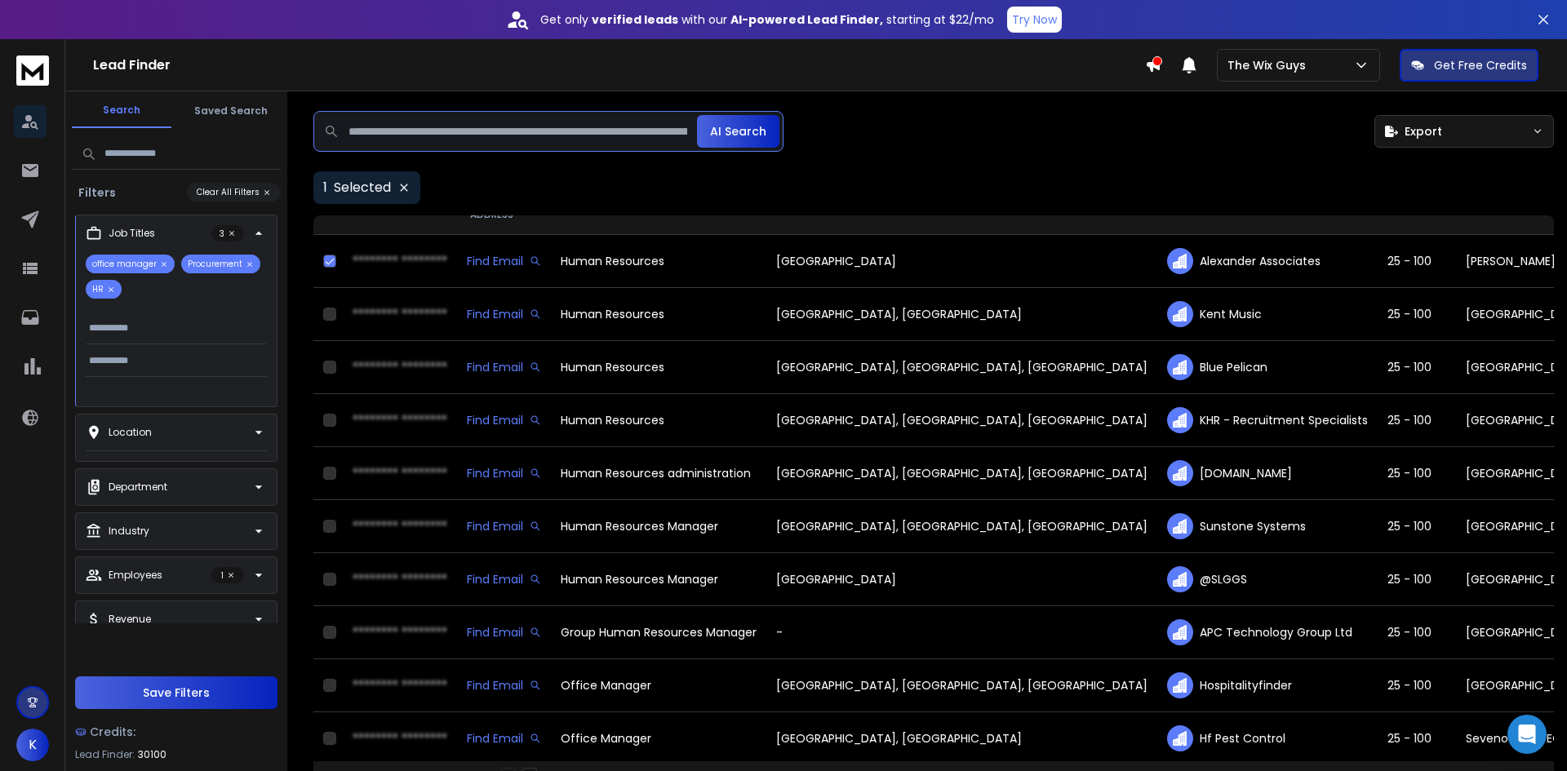
click at [380, 186] on p "Selected" at bounding box center [362, 188] width 57 height 20
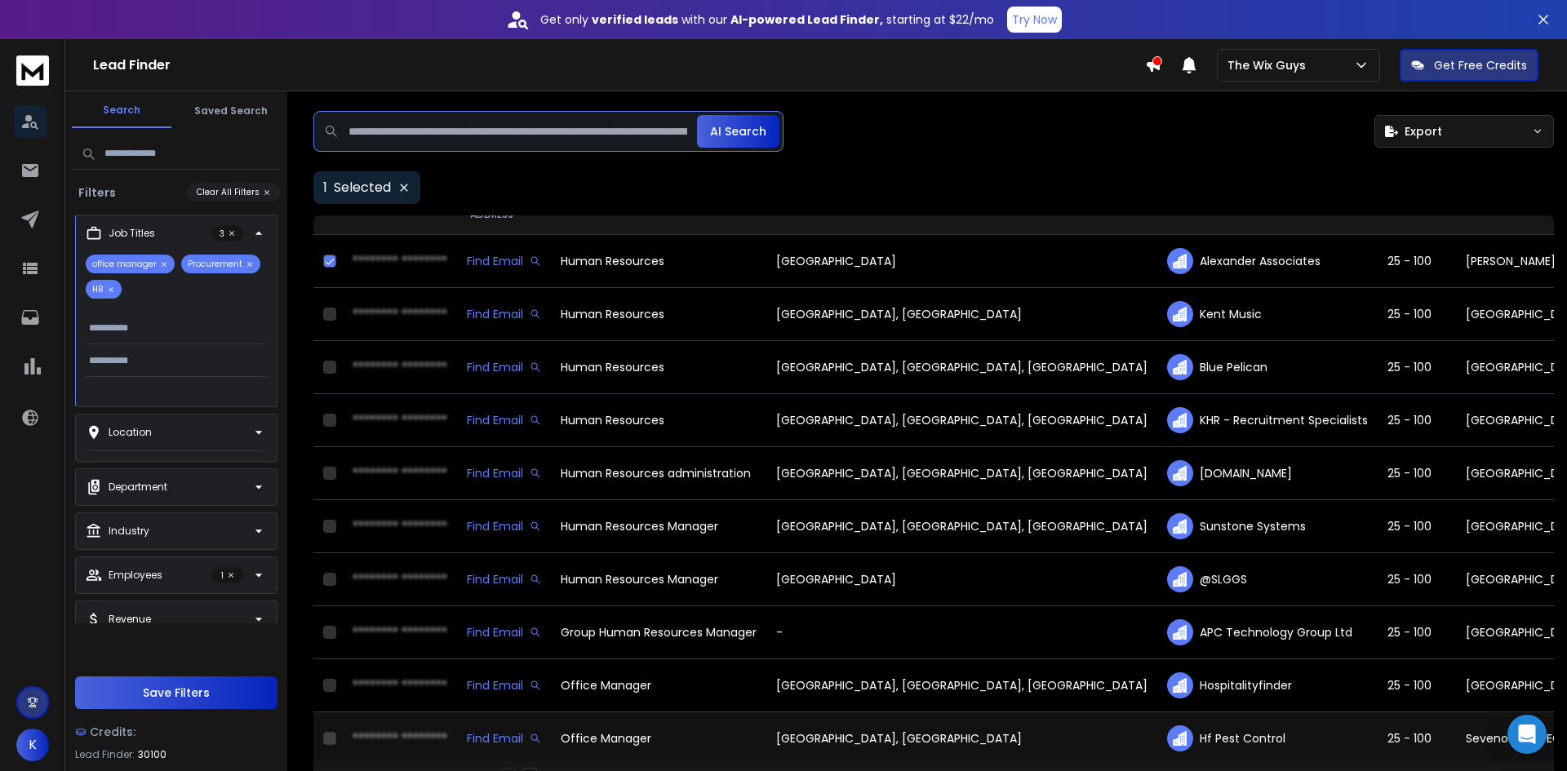
click at [327, 732] on button "button" at bounding box center [329, 738] width 13 height 13
type button "on"
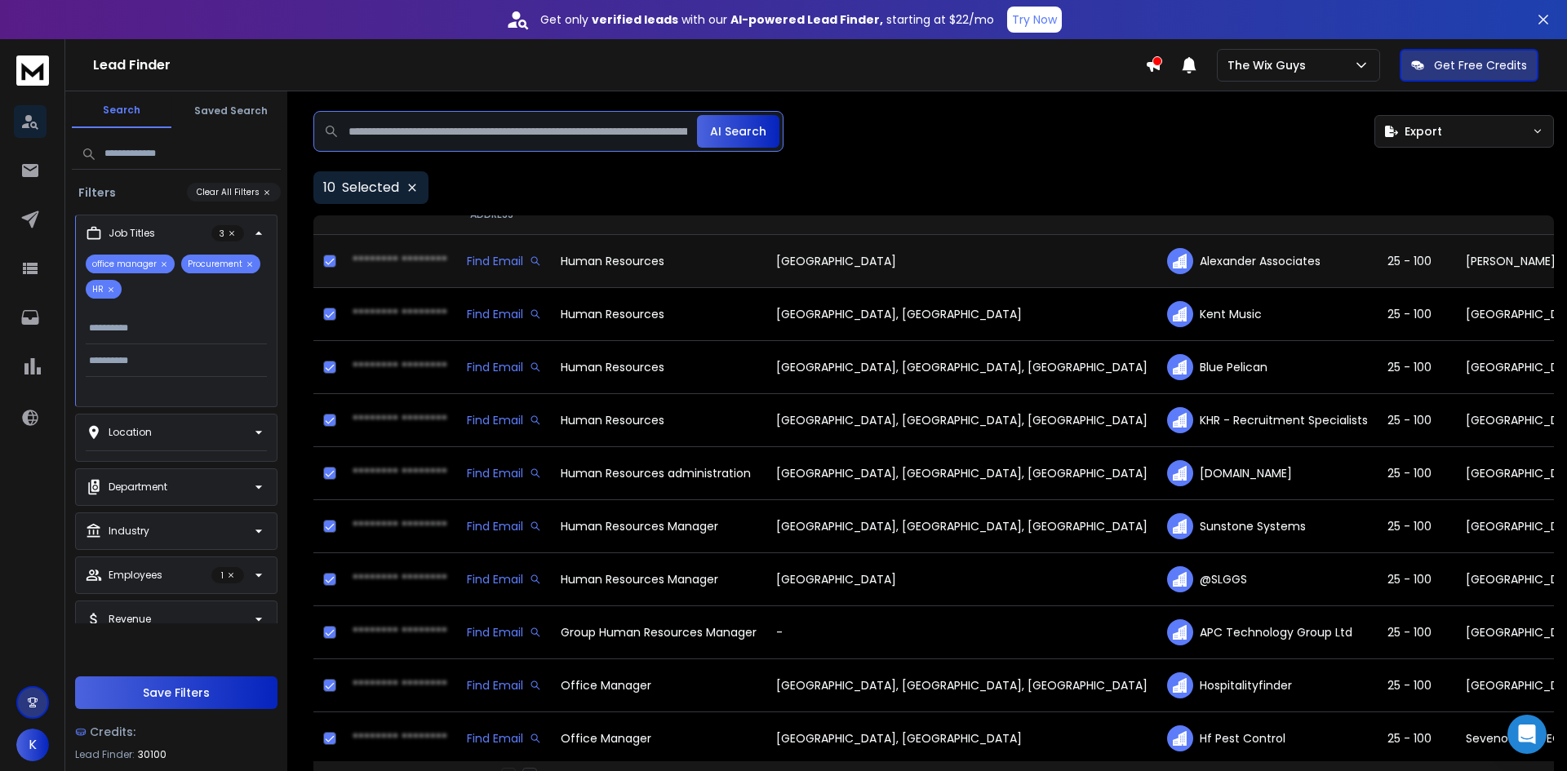
click at [501, 255] on div "Find Email" at bounding box center [504, 261] width 74 height 16
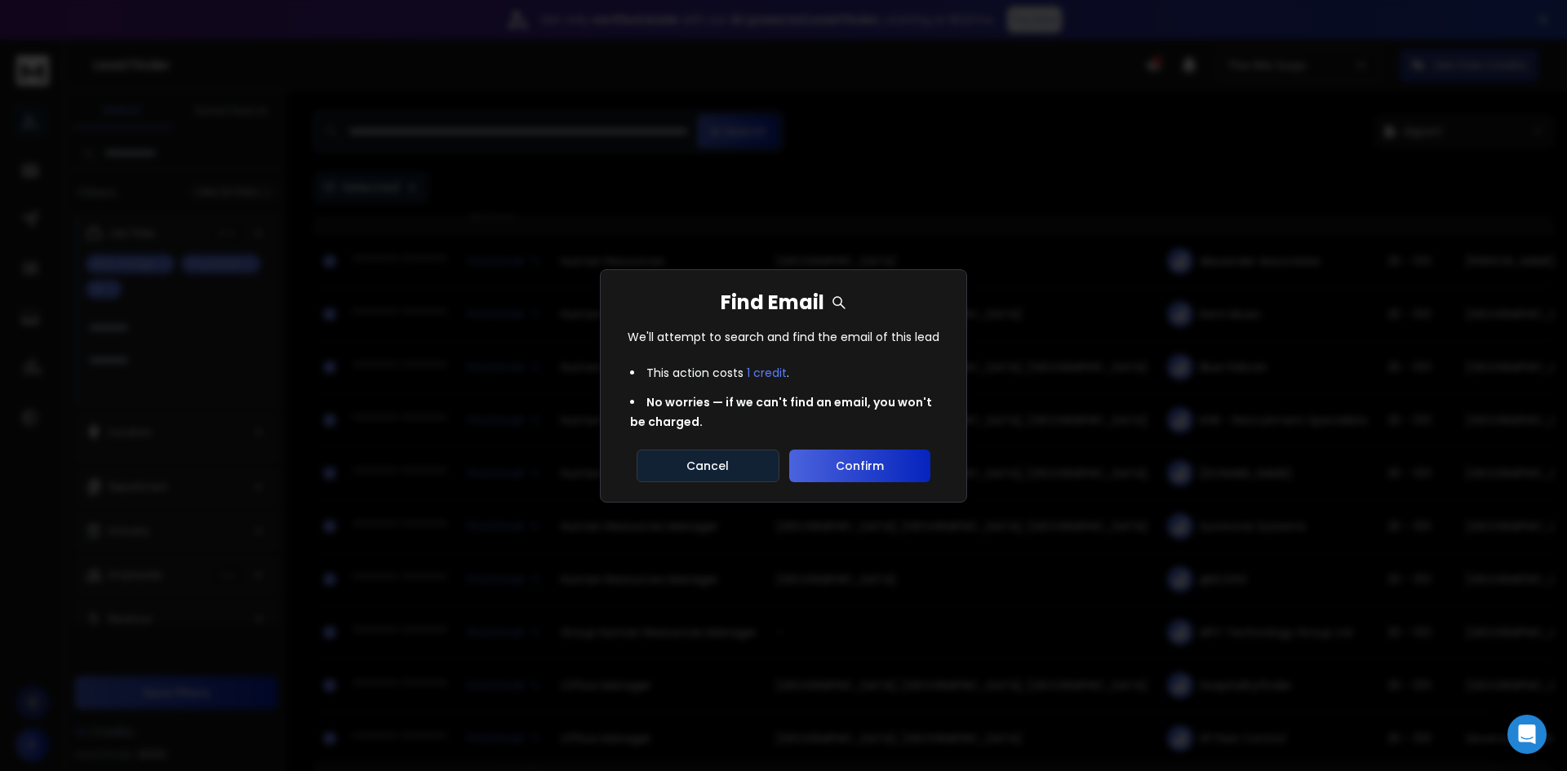
click at [728, 474] on button "Cancel" at bounding box center [708, 466] width 143 height 33
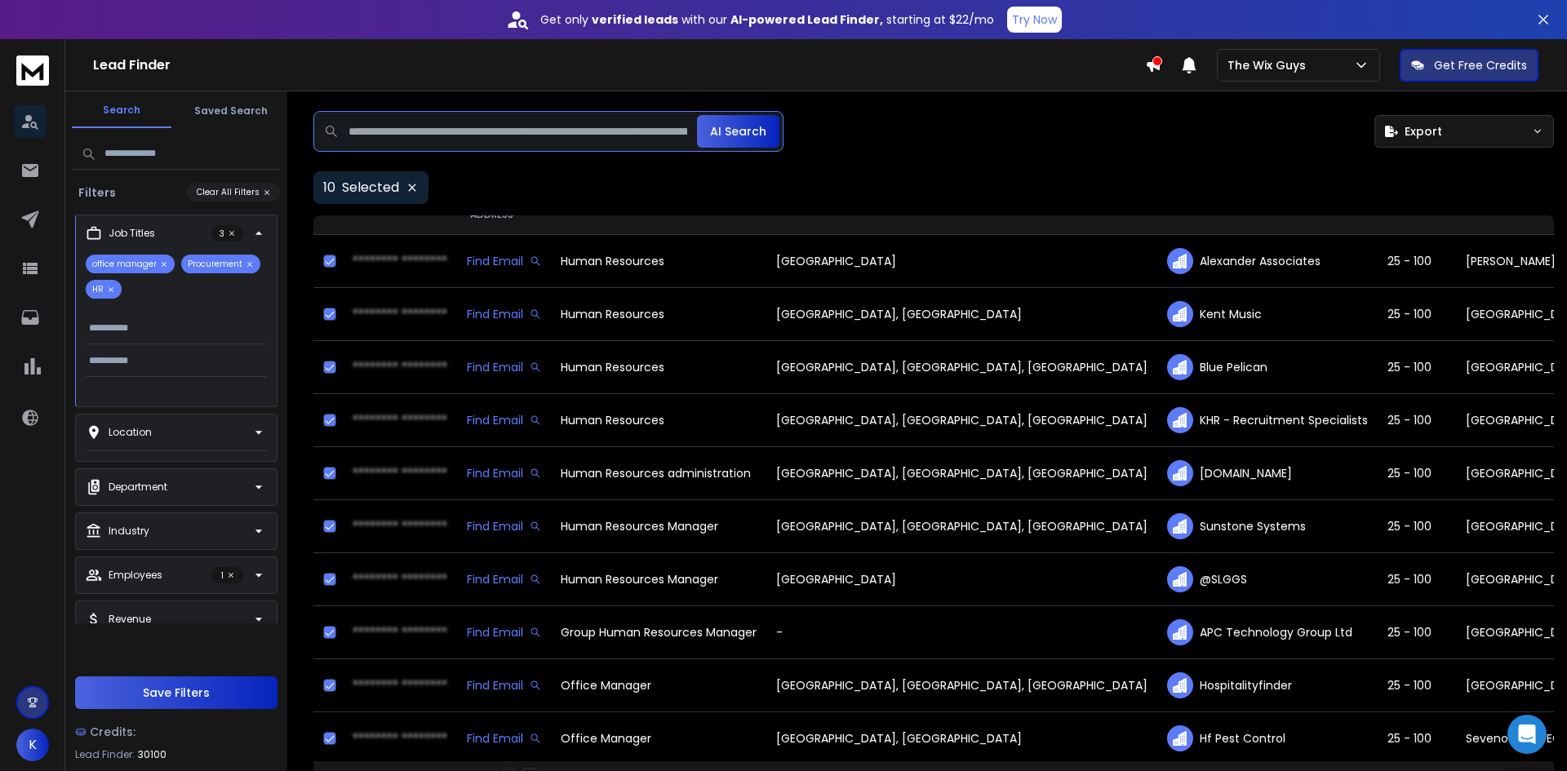
click at [203, 696] on button "Save Filters" at bounding box center [176, 693] width 202 height 33
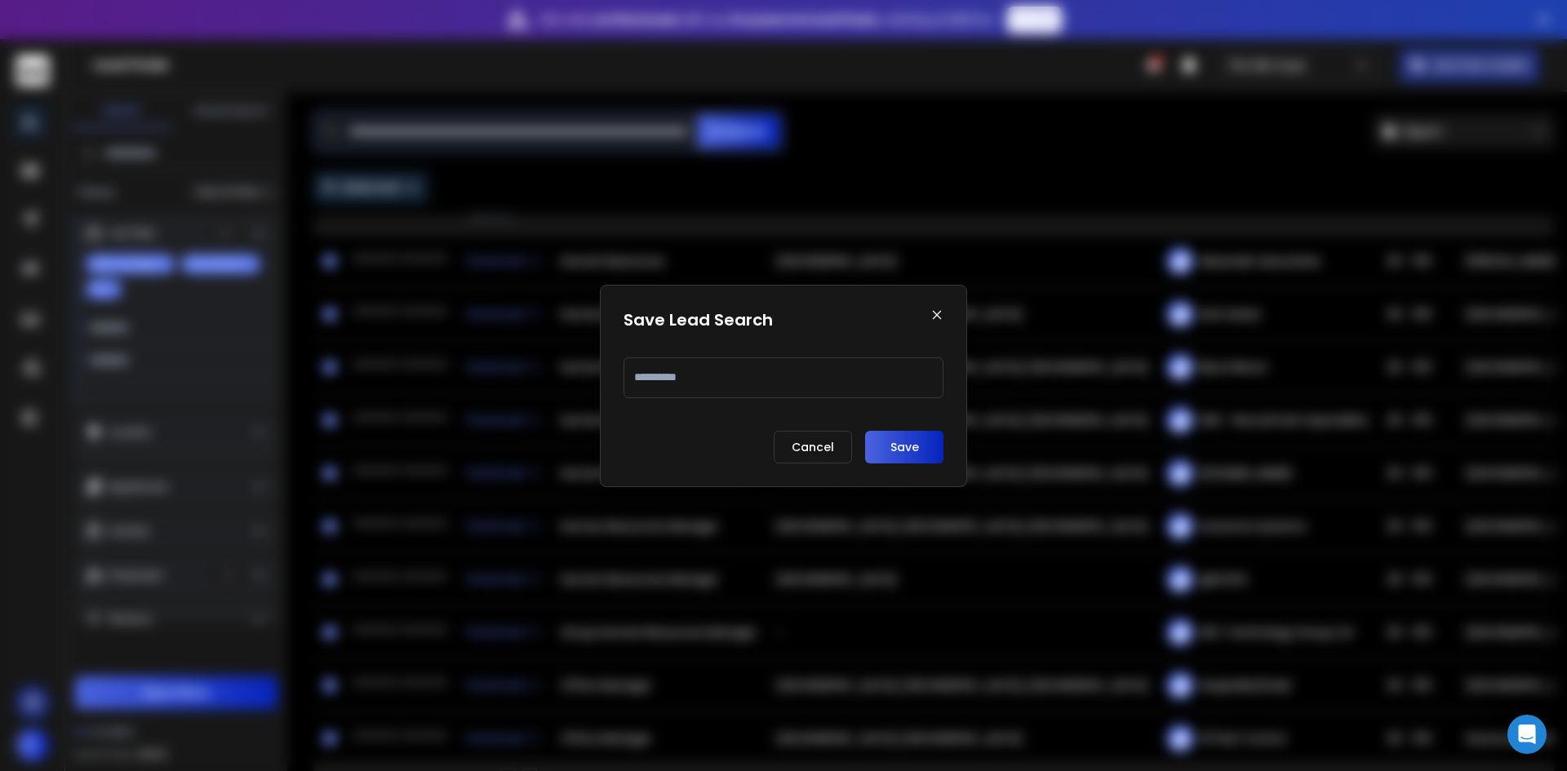
click at [936, 313] on icon at bounding box center [937, 314] width 9 height 9
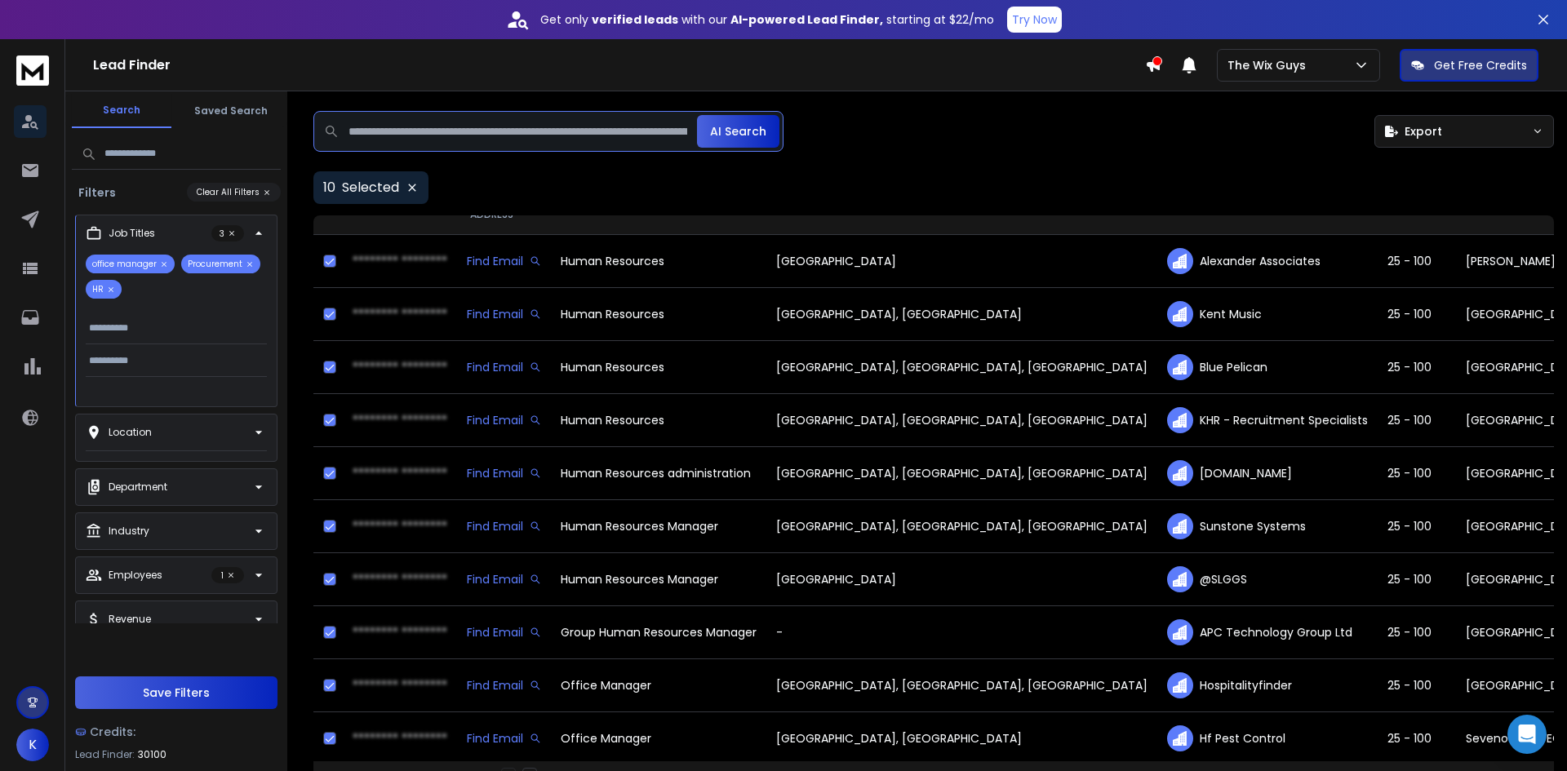
click at [260, 192] on button "Clear All Filters" at bounding box center [234, 192] width 94 height 19
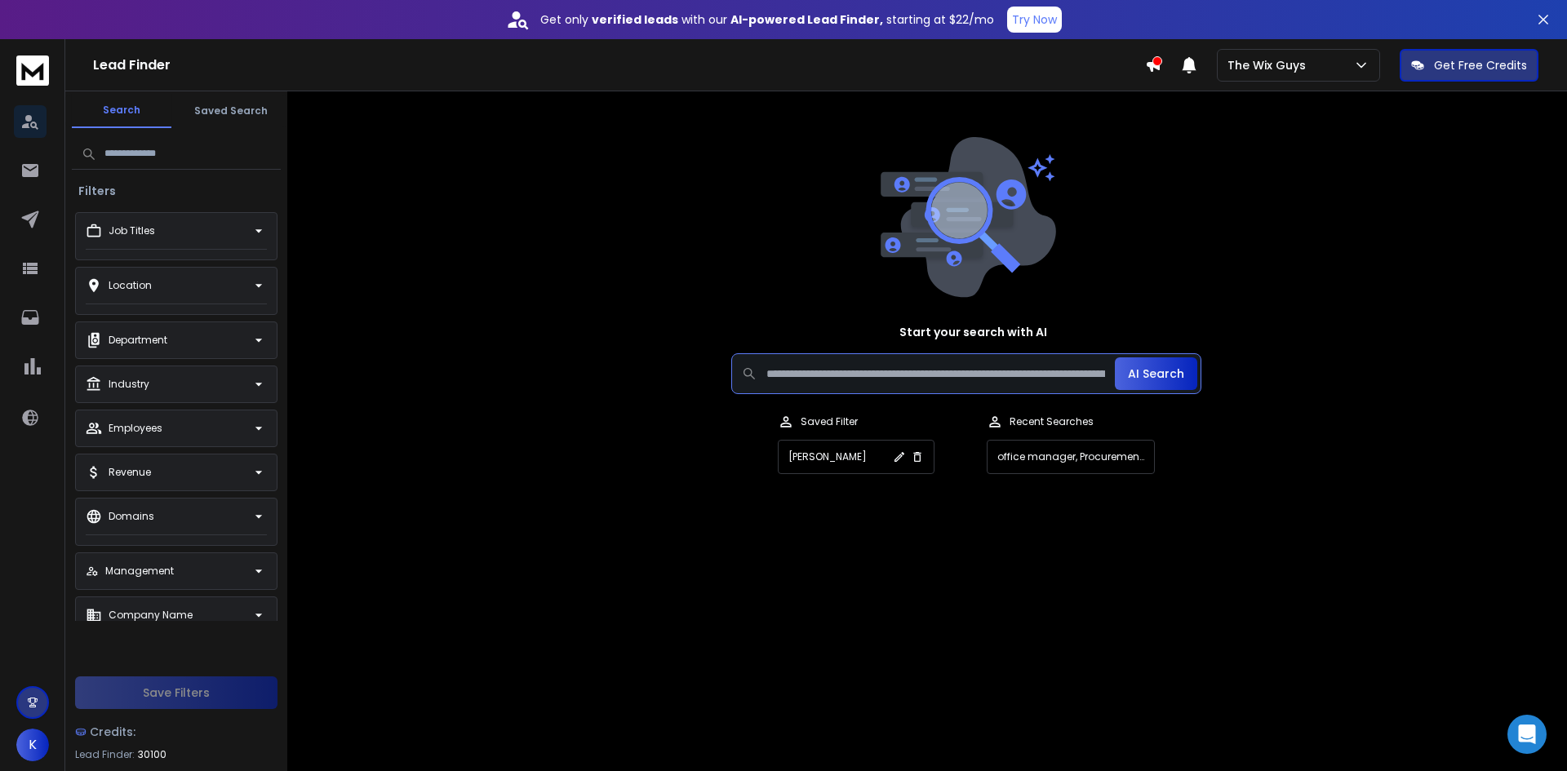
click at [210, 110] on button "Saved Search" at bounding box center [231, 111] width 100 height 33
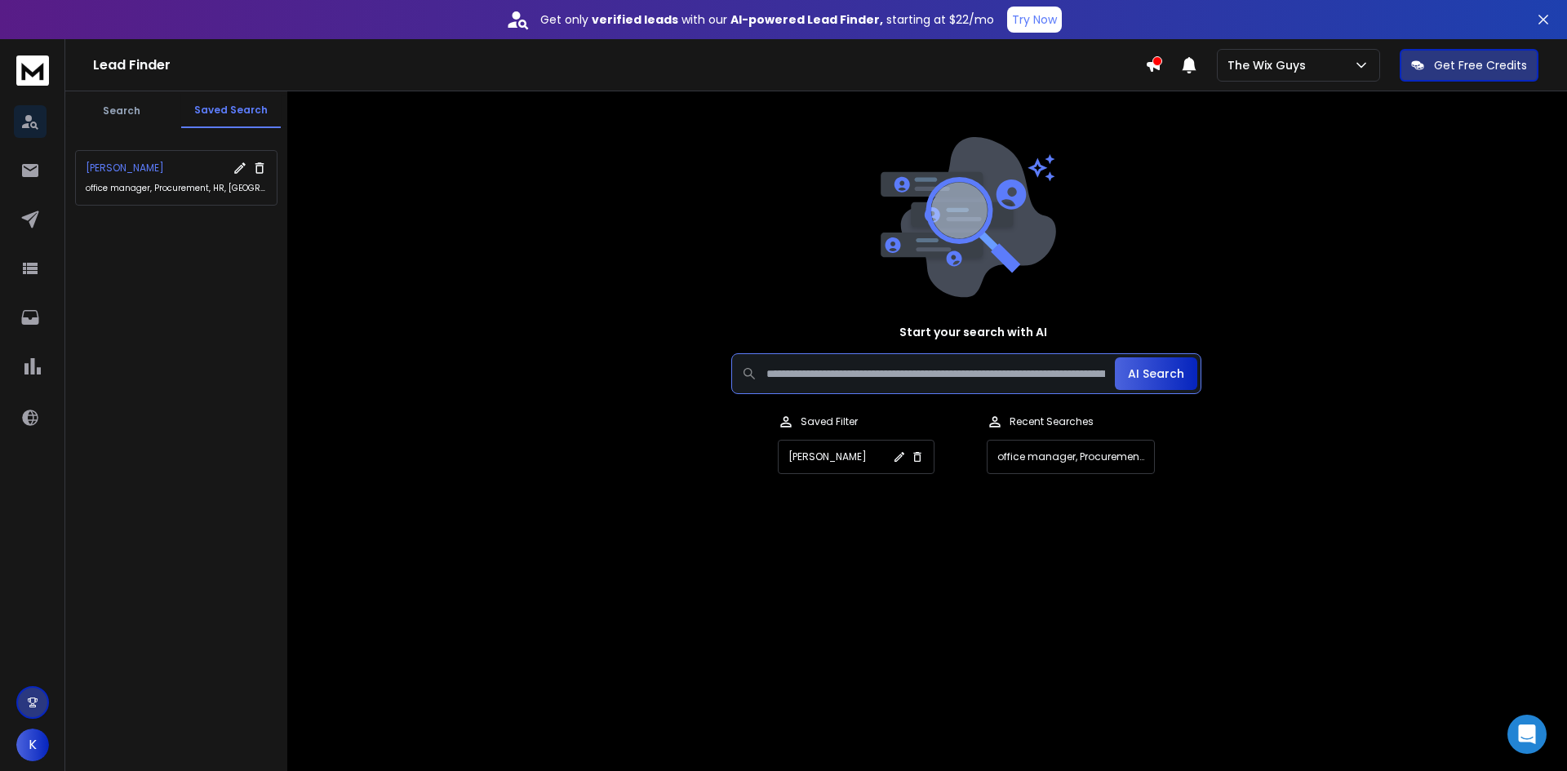
click at [174, 186] on p "office manager, Procurement, HR, [GEOGRAPHIC_DATA], 25 - 100" at bounding box center [176, 188] width 181 height 13
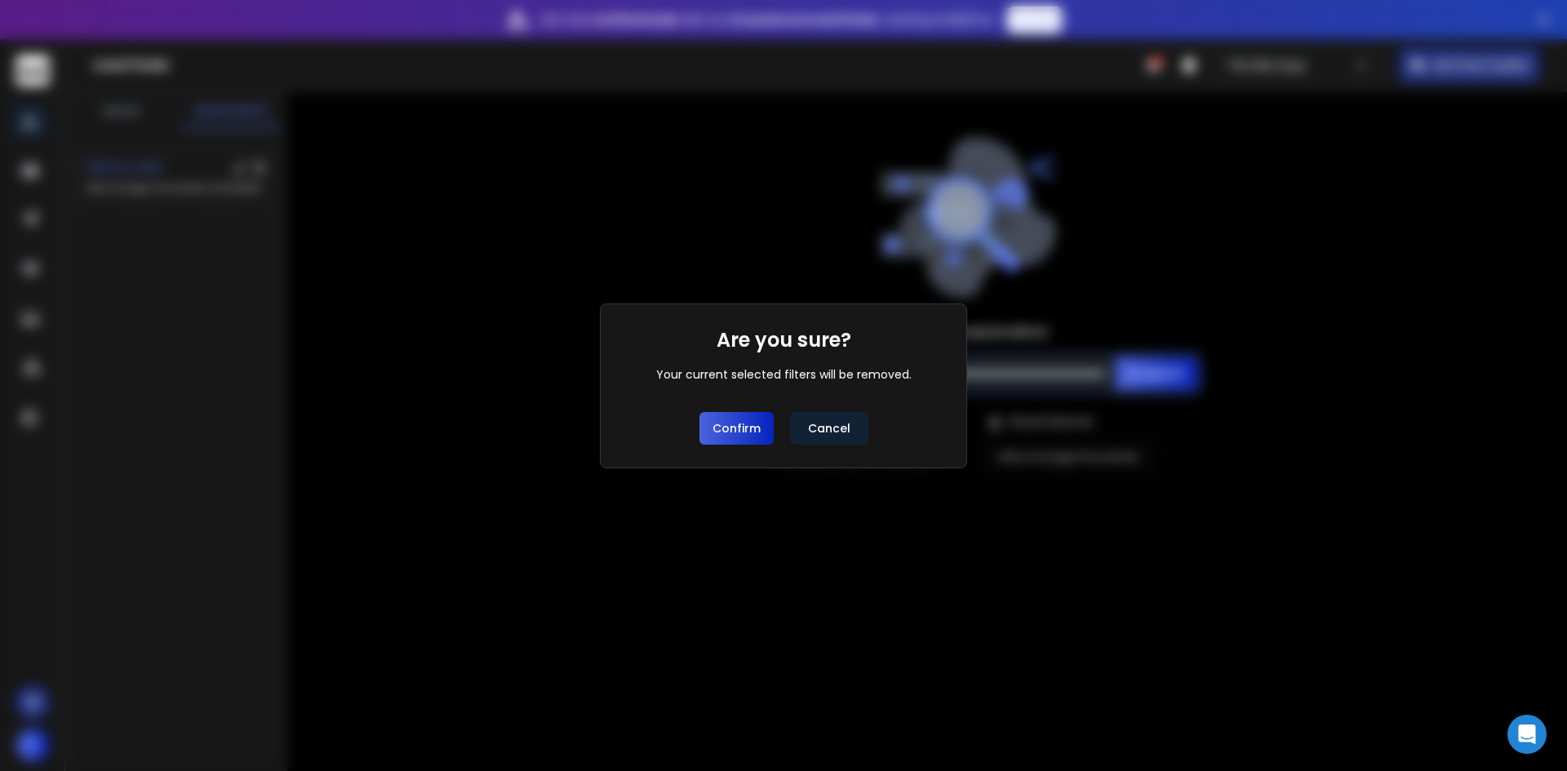
click at [746, 415] on button "Confirm" at bounding box center [737, 428] width 74 height 33
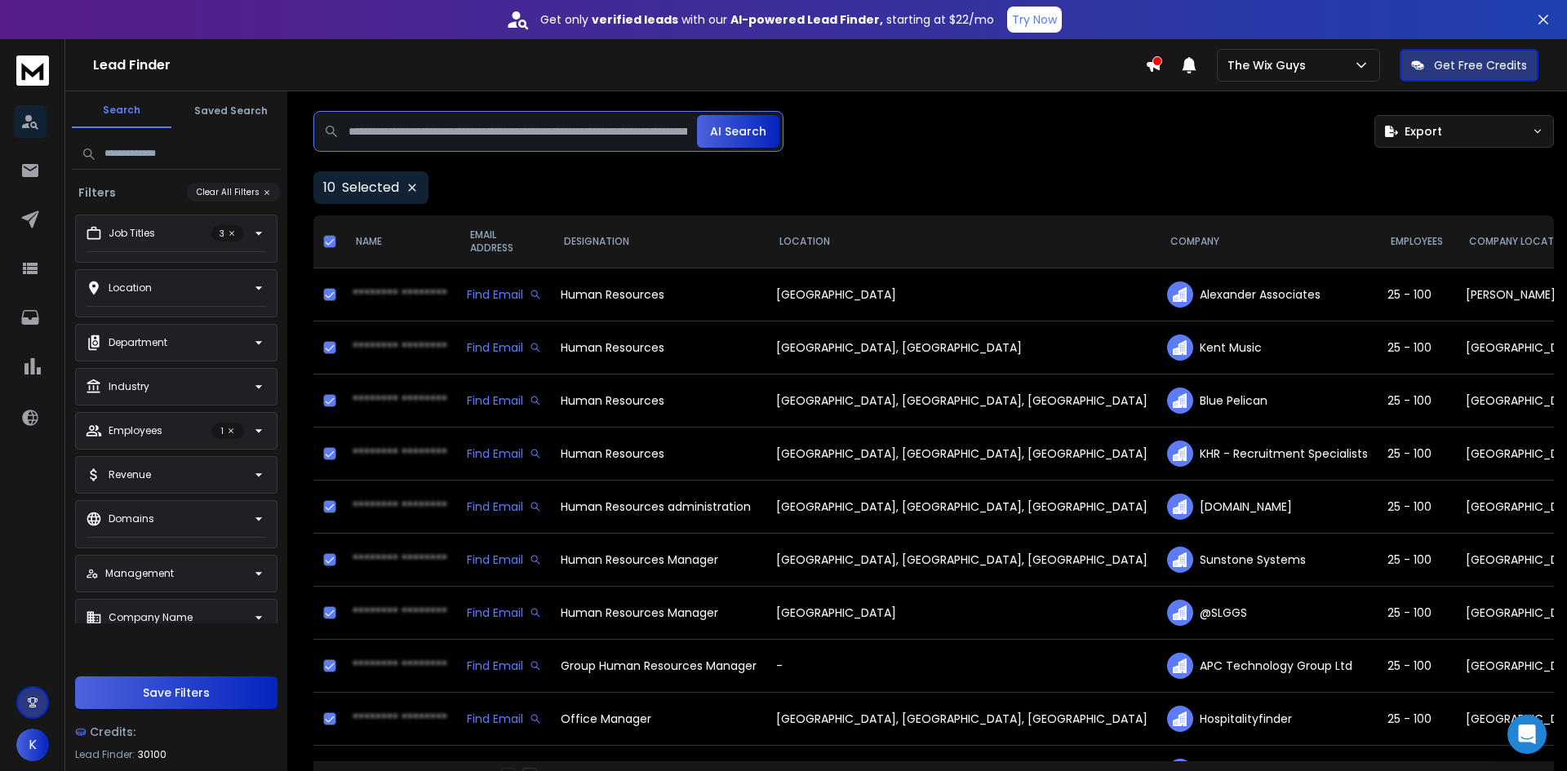
click at [567, 193] on div "AI Search Export 10 Selected NAME EMAIL ADDRESS DESIGNATION LOCATION COMPANY EM…" at bounding box center [933, 484] width 1241 height 747
click at [329, 334] on div "Select all 143" at bounding box center [373, 327] width 101 height 33
click at [328, 331] on button "Select this Page" at bounding box center [329, 327] width 13 height 13
click at [559, 181] on div "AI Search Export 143 Selected NAME EMAIL ADDRESS DESIGNATION LOCATION COMPANY E…" at bounding box center [933, 484] width 1241 height 747
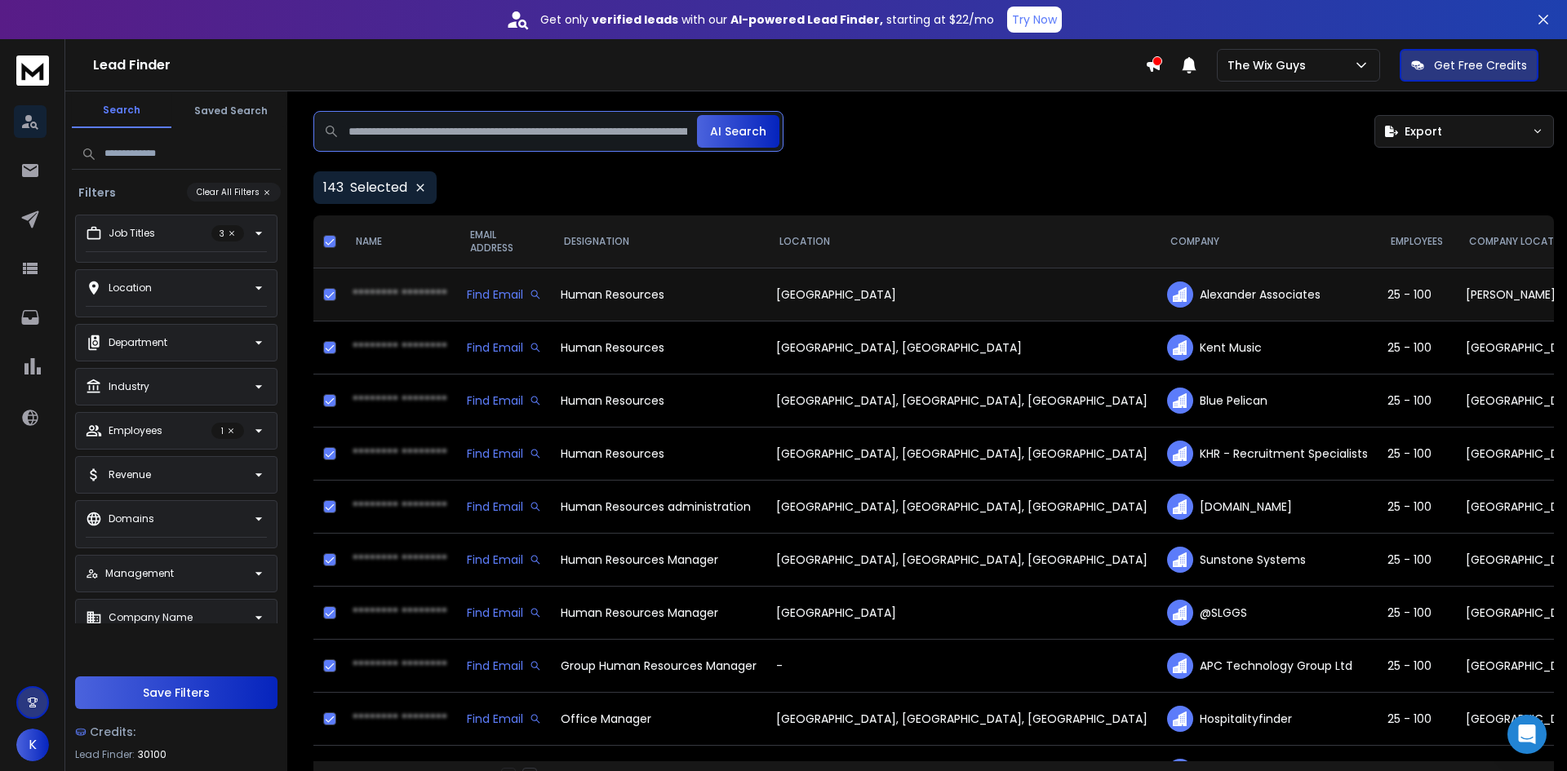
click at [492, 288] on div "Find Email" at bounding box center [504, 295] width 74 height 16
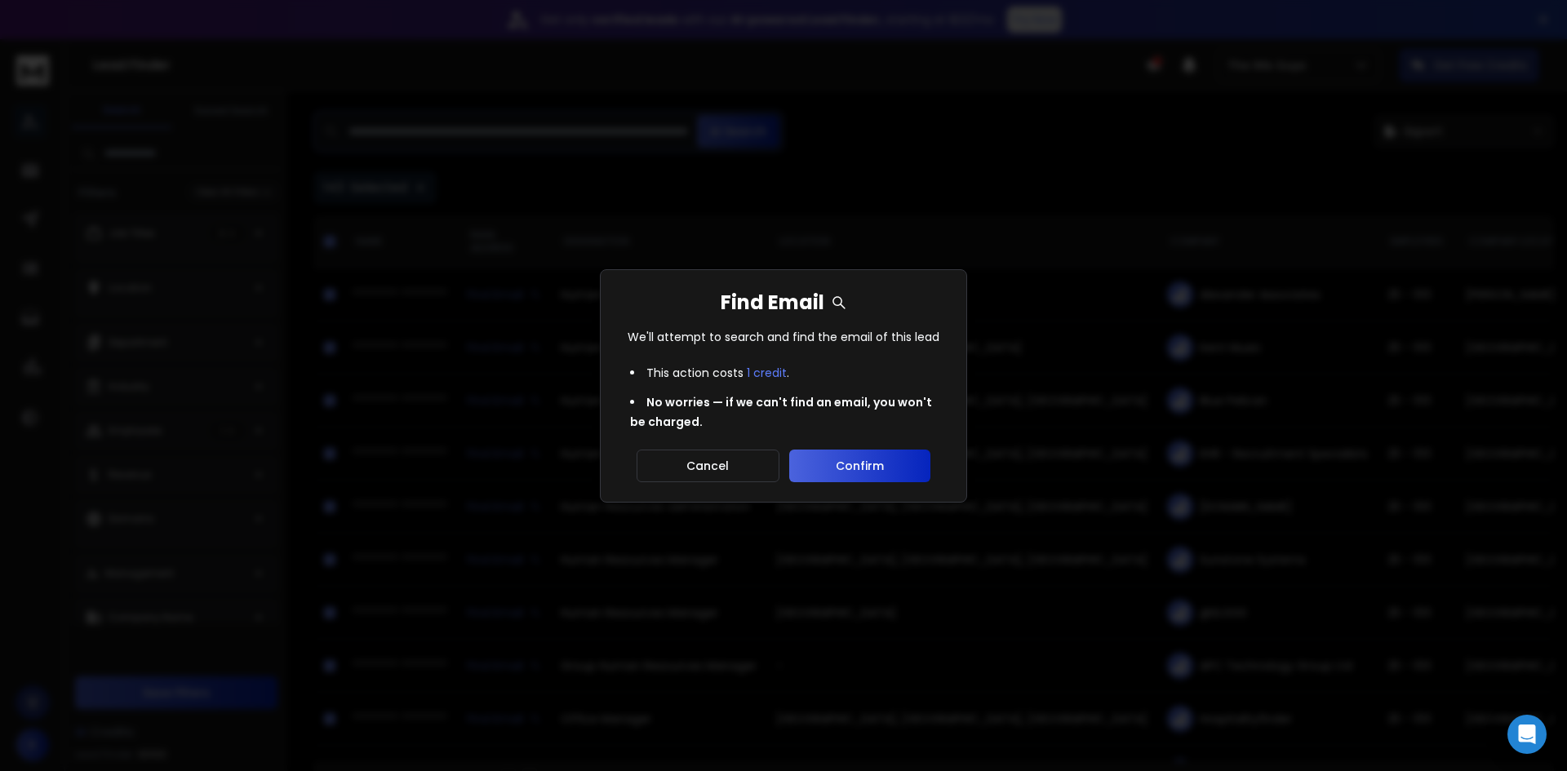
click at [856, 451] on button "Confirm" at bounding box center [859, 466] width 141 height 33
click at [856, 461] on div "Cancel Confirm" at bounding box center [784, 466] width 294 height 33
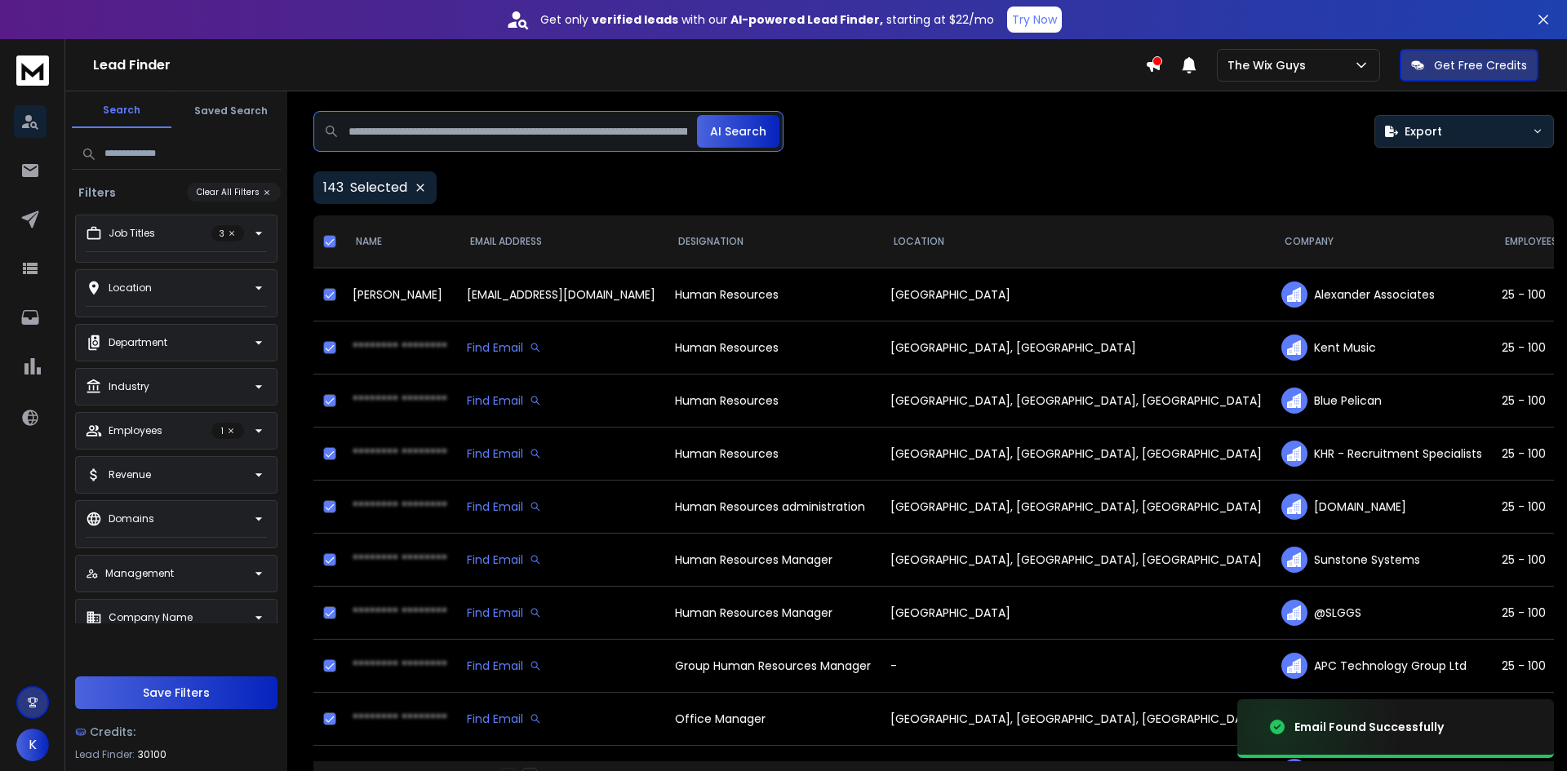
click at [1477, 143] on button "Export" at bounding box center [1465, 131] width 180 height 33
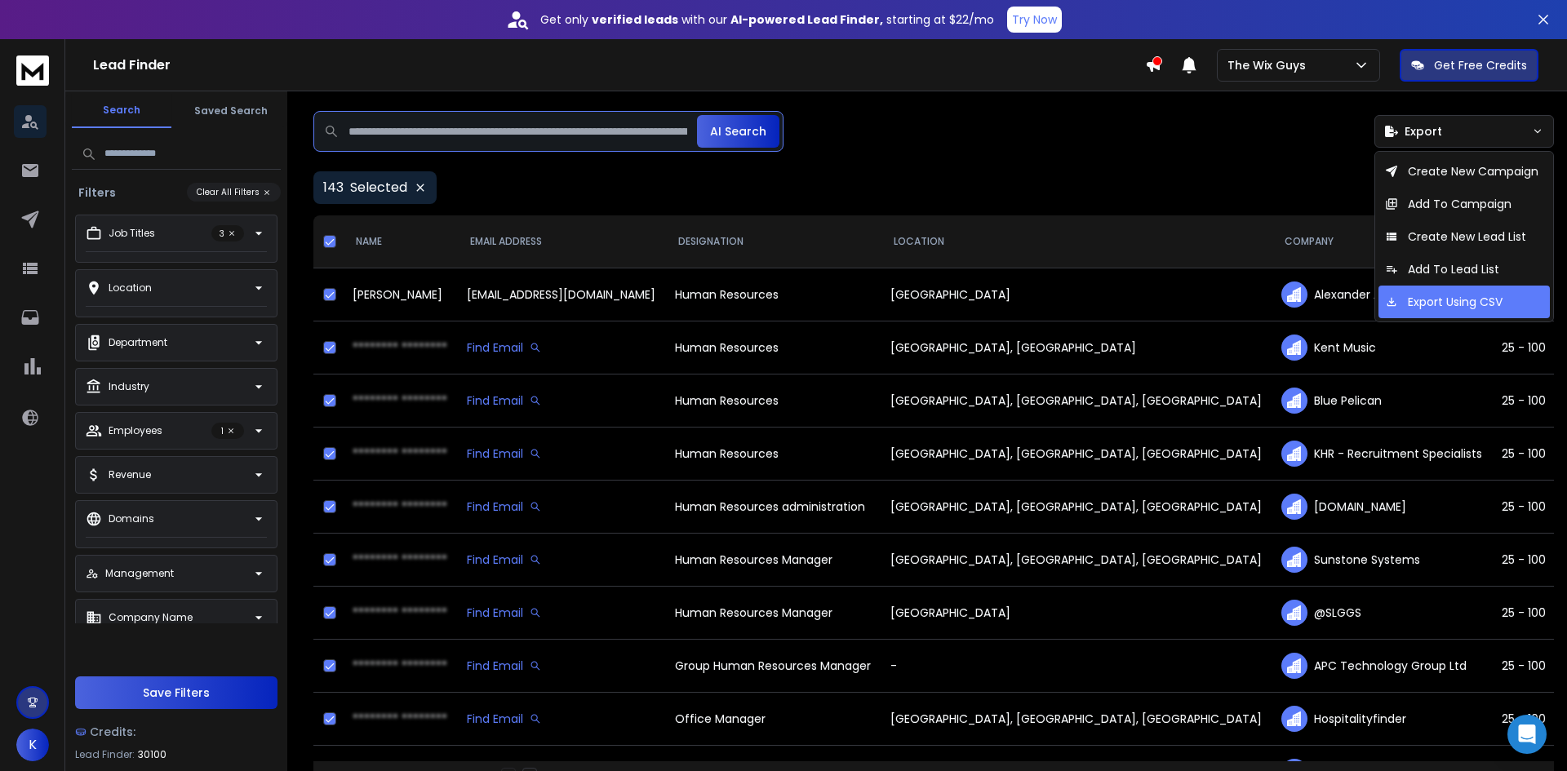
click at [1444, 305] on p "Export Using CSV" at bounding box center [1455, 302] width 101 height 23
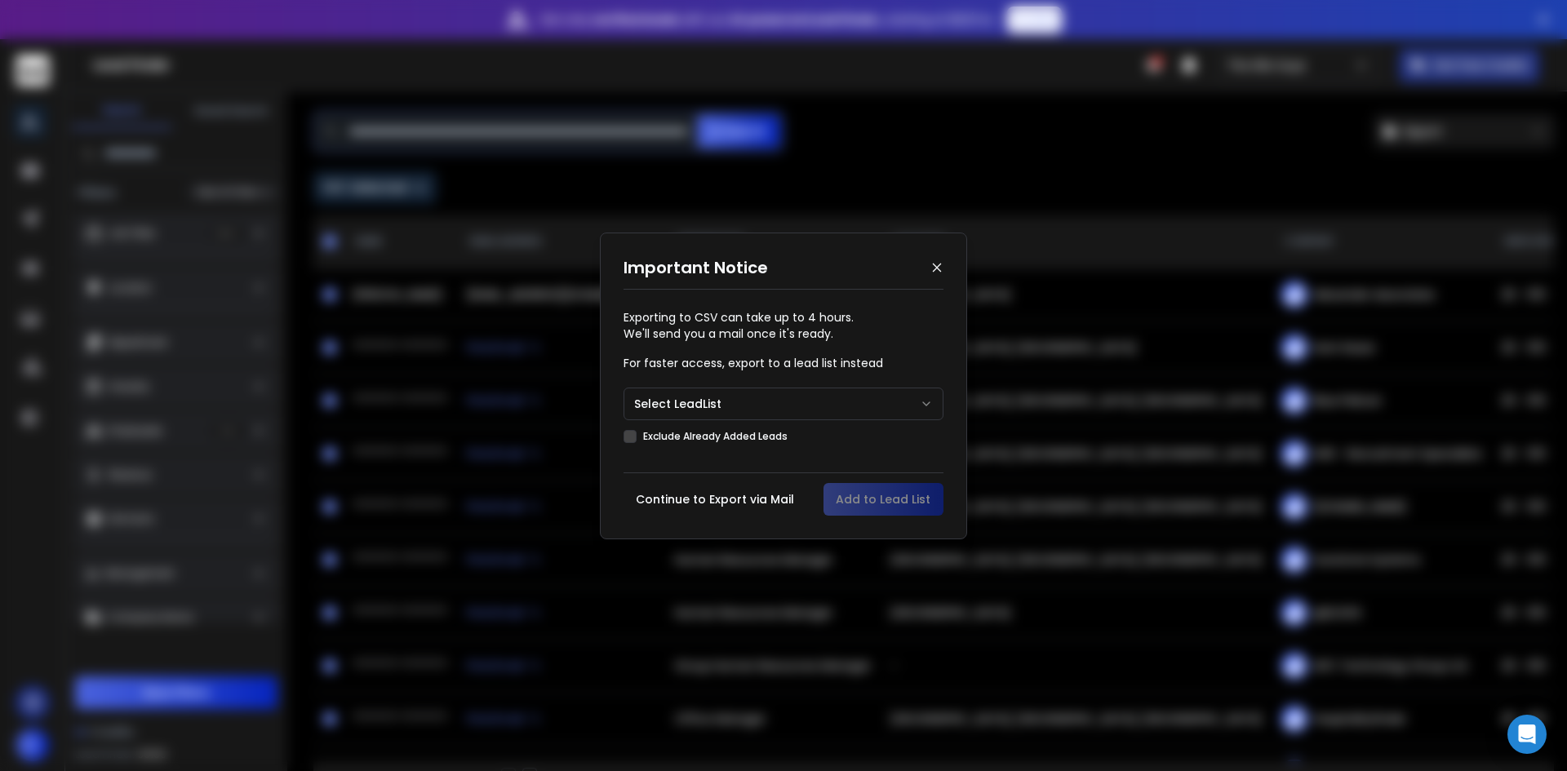
click at [893, 401] on button "Select LeadList" at bounding box center [784, 404] width 320 height 33
drag, startPoint x: 762, startPoint y: 495, endPoint x: 772, endPoint y: 517, distance: 23.4
click at [772, 517] on div "Important Notice Exporting to CSV can take up to 4 hours. We'll send you a mail…" at bounding box center [783, 386] width 367 height 307
click at [751, 499] on p "Continue to Export via Mail" at bounding box center [716, 499] width 184 height 33
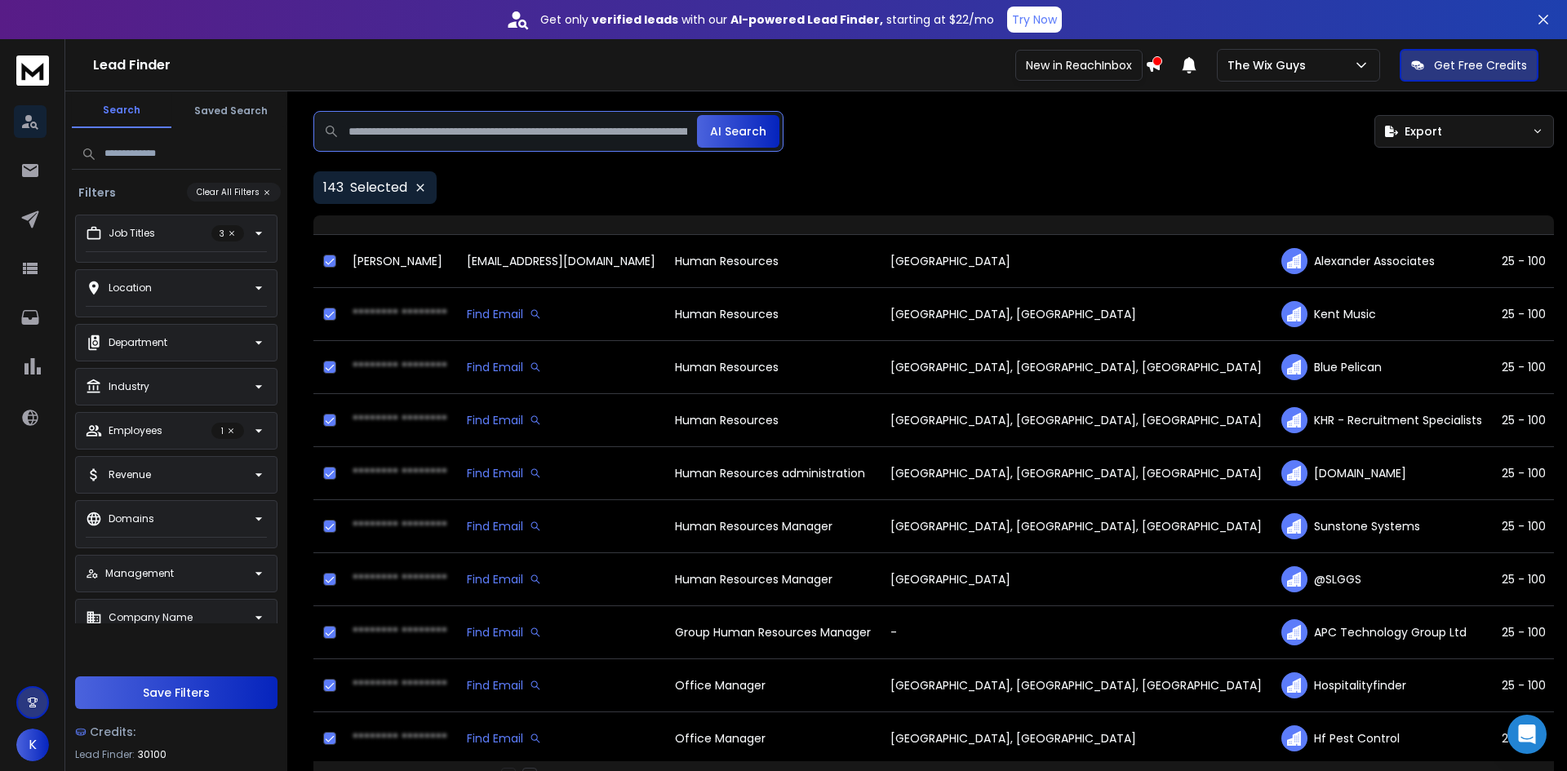
click at [1151, 65] on icon at bounding box center [1153, 65] width 13 height 13
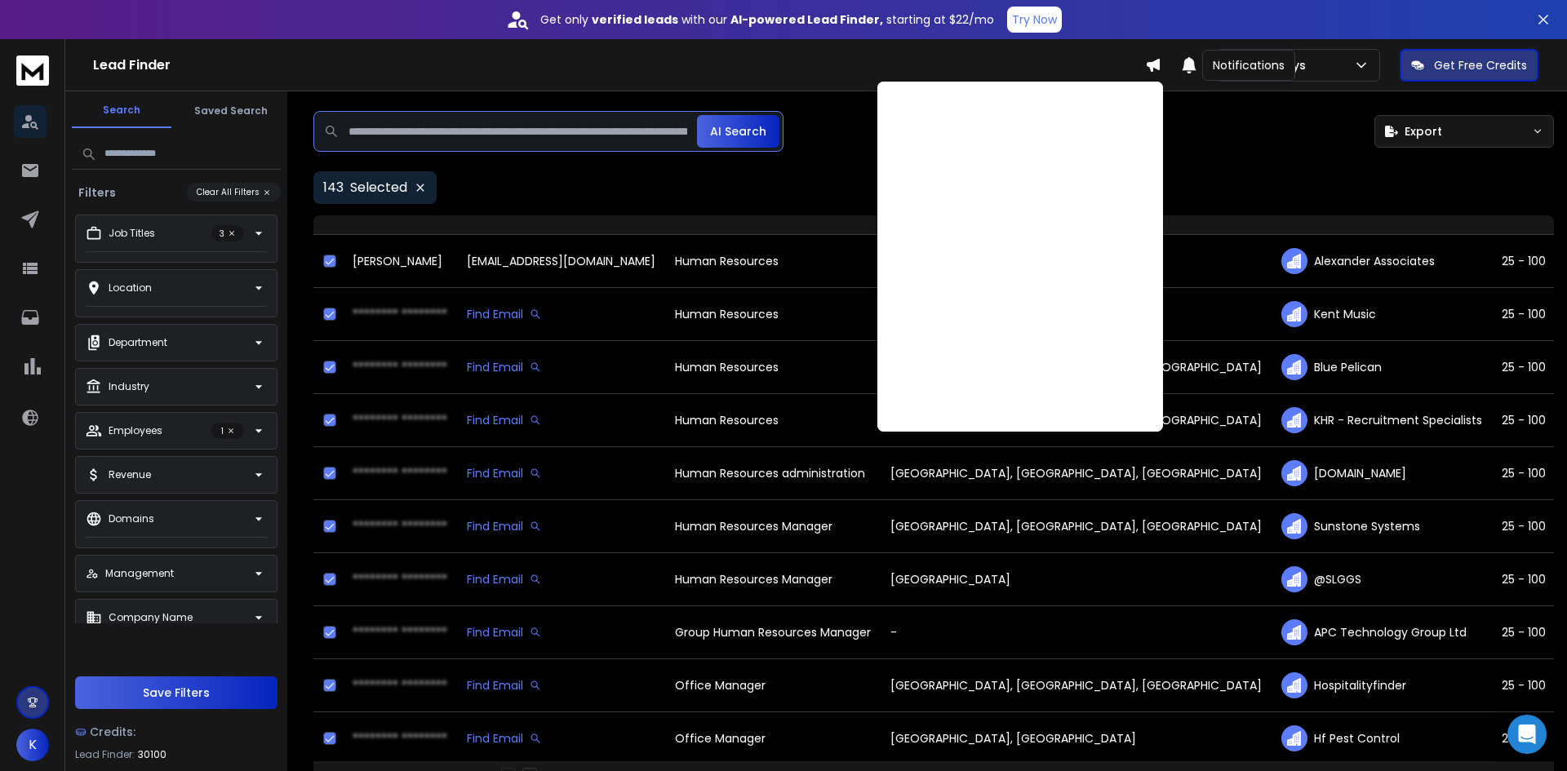
click at [1188, 67] on icon at bounding box center [1189, 64] width 15 height 16
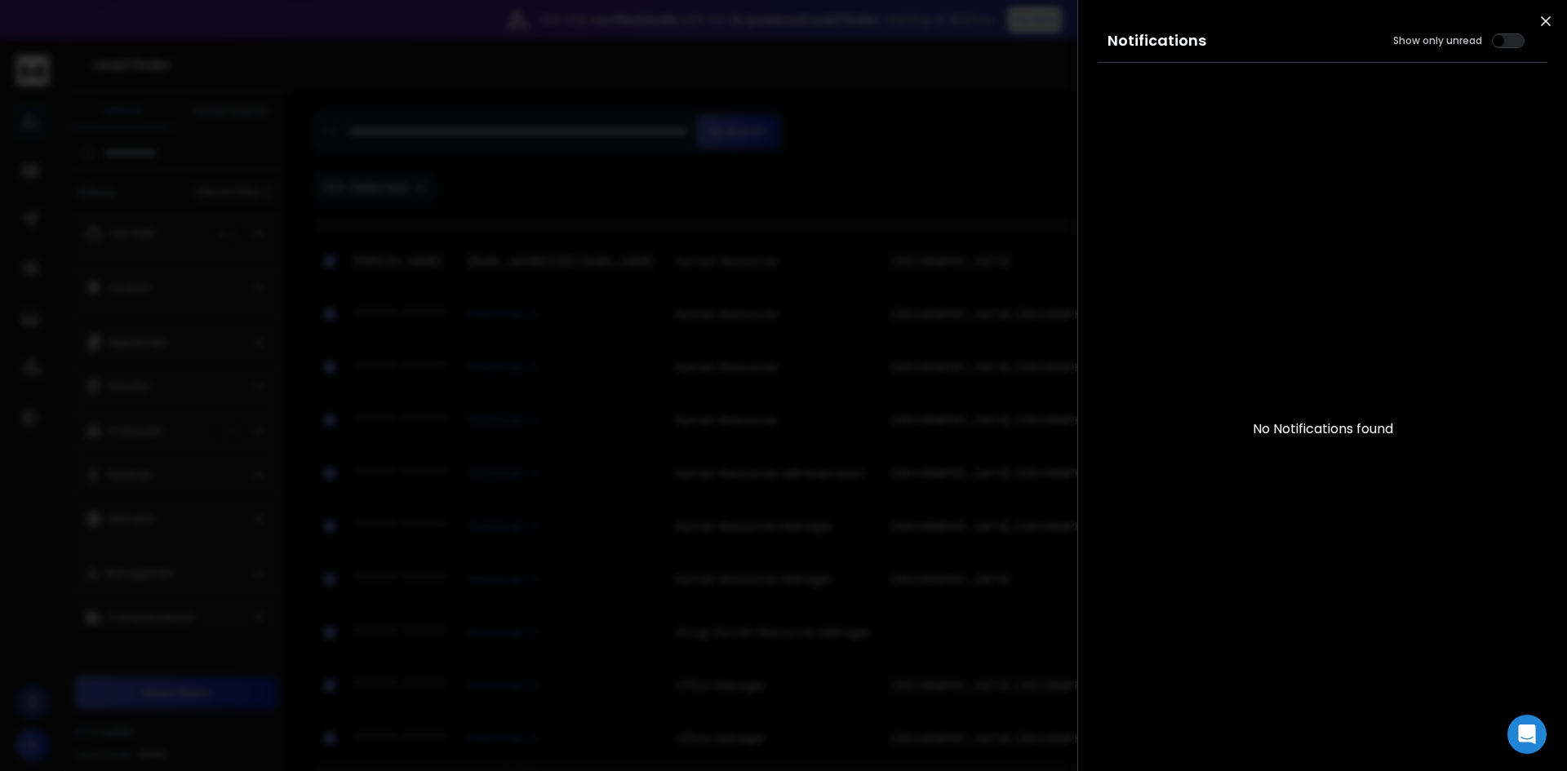
click at [1538, 23] on icon "button" at bounding box center [1546, 21] width 16 height 16
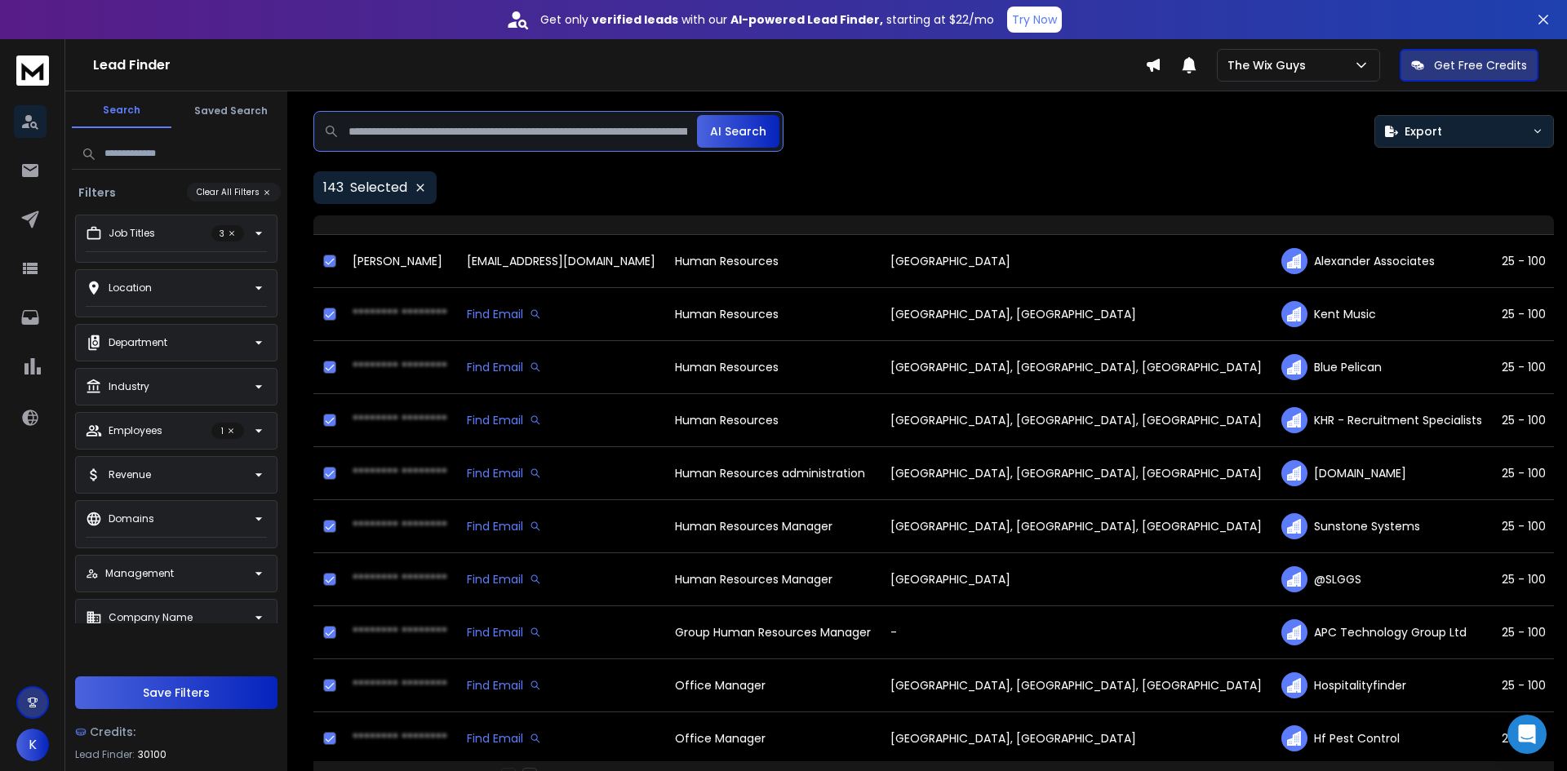
click at [1442, 142] on button "Export" at bounding box center [1465, 131] width 180 height 33
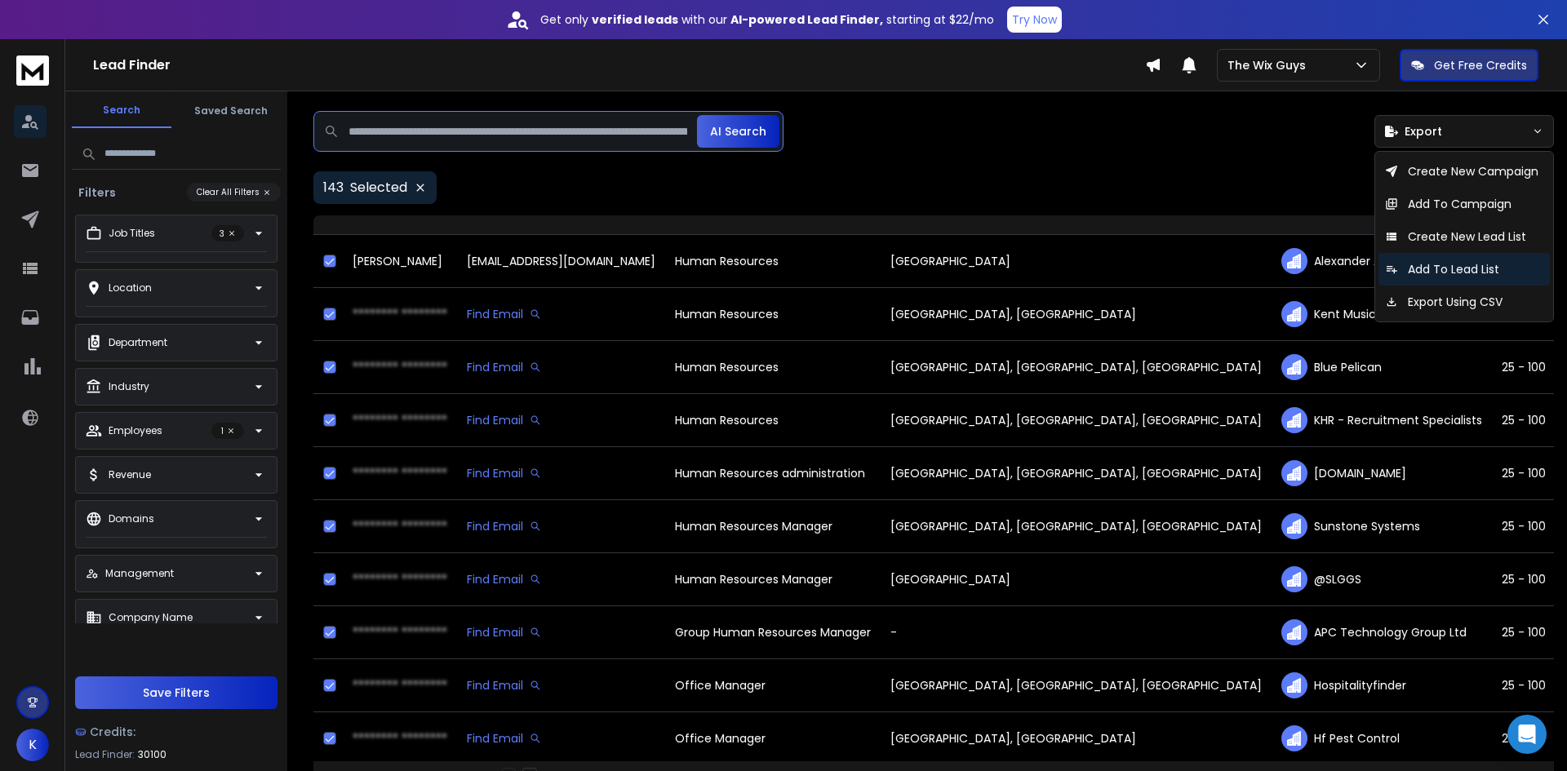
click at [1437, 273] on p "Add To Lead List" at bounding box center [1454, 269] width 98 height 23
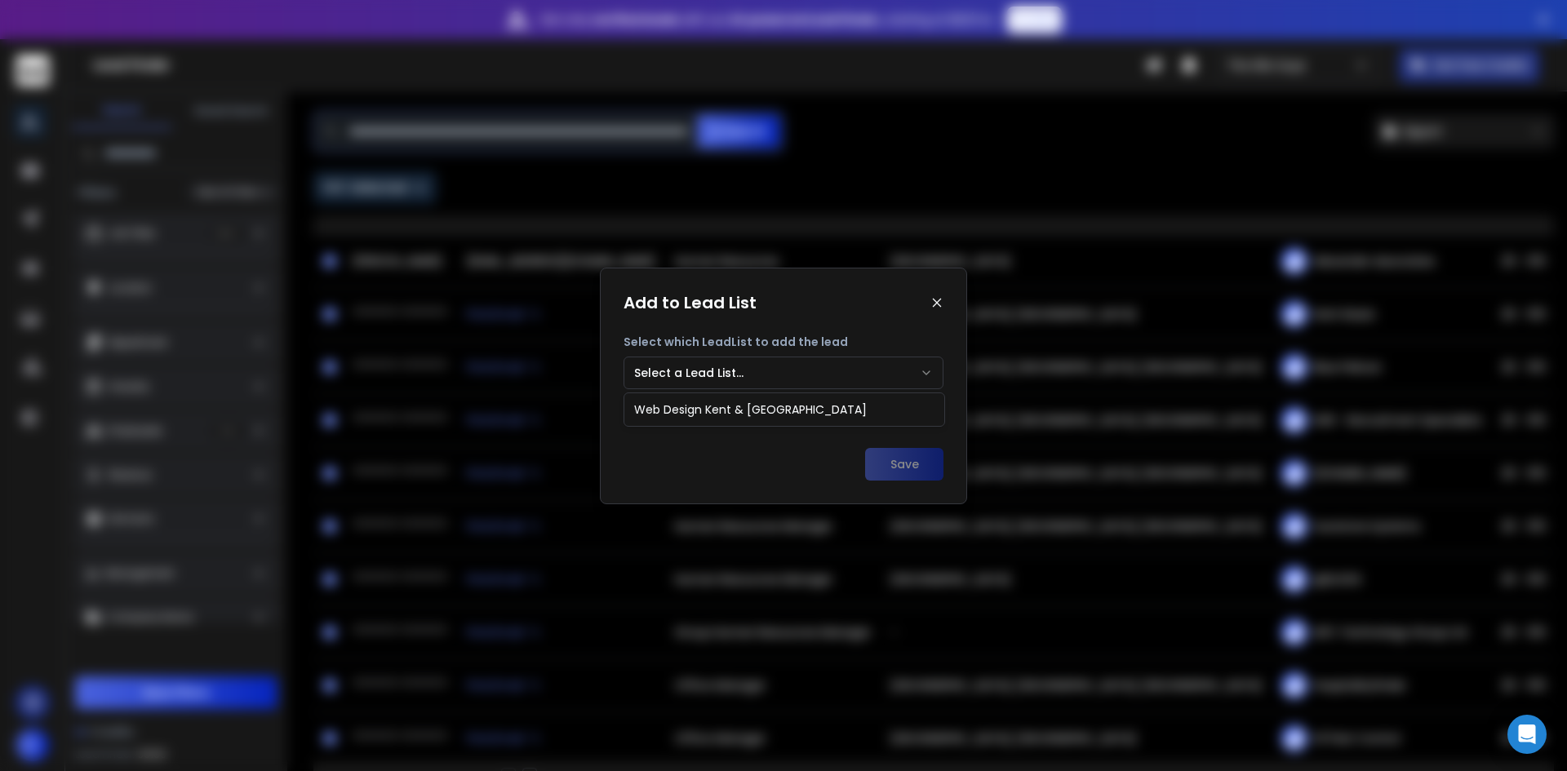
click at [704, 379] on button "Select a Lead List..." at bounding box center [784, 373] width 320 height 33
click at [939, 303] on icon at bounding box center [937, 302] width 13 height 13
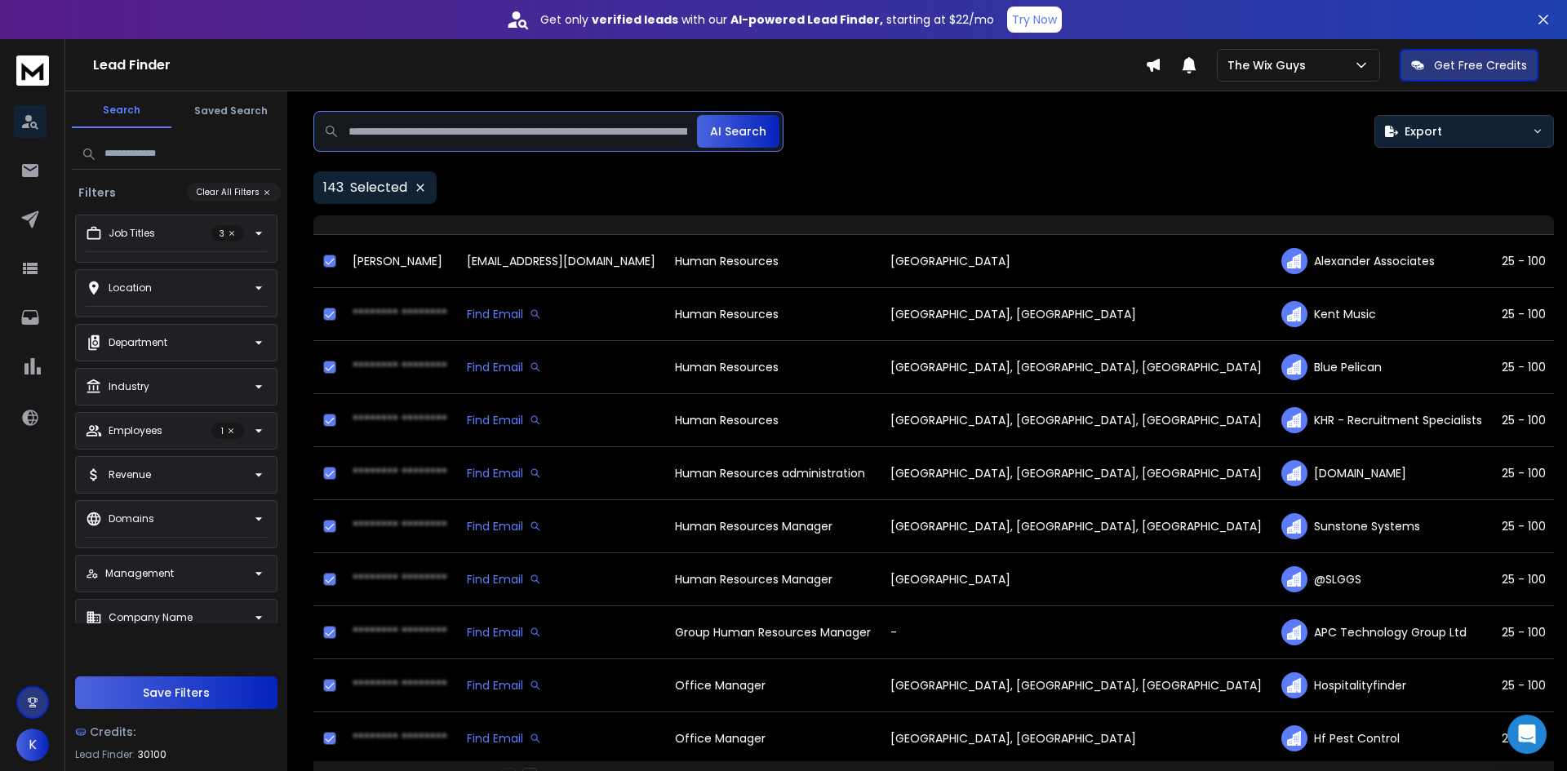
click at [1437, 135] on span "Export" at bounding box center [1424, 131] width 38 height 16
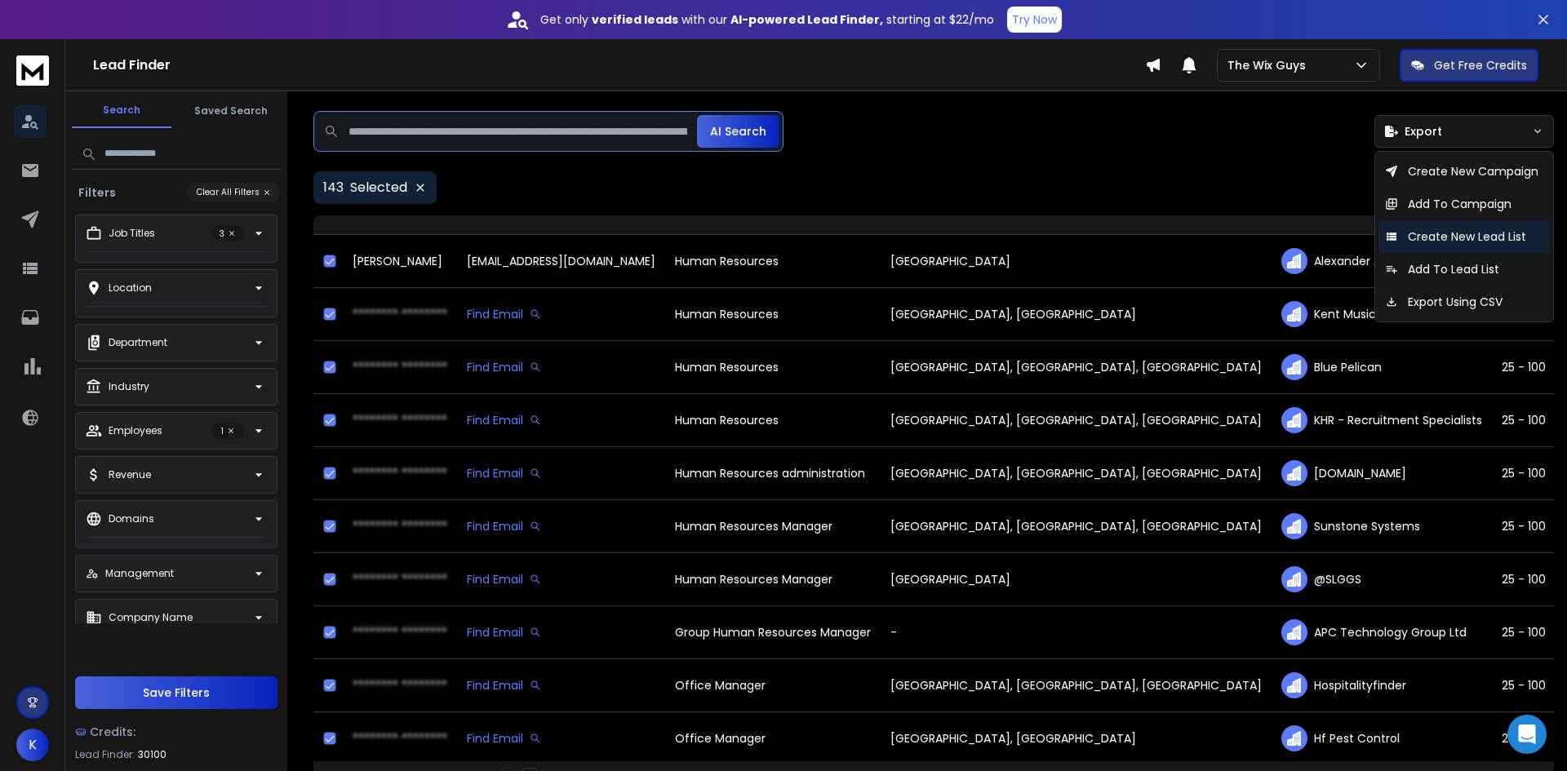
drag, startPoint x: 1439, startPoint y: 202, endPoint x: 1442, endPoint y: 238, distance: 36.1
click at [1442, 238] on div "Create New Campaign Add To Campaign Create New Lead List Add To Lead List Expor…" at bounding box center [1464, 236] width 171 height 163
click at [1442, 238] on p "Create New Lead List" at bounding box center [1467, 236] width 125 height 23
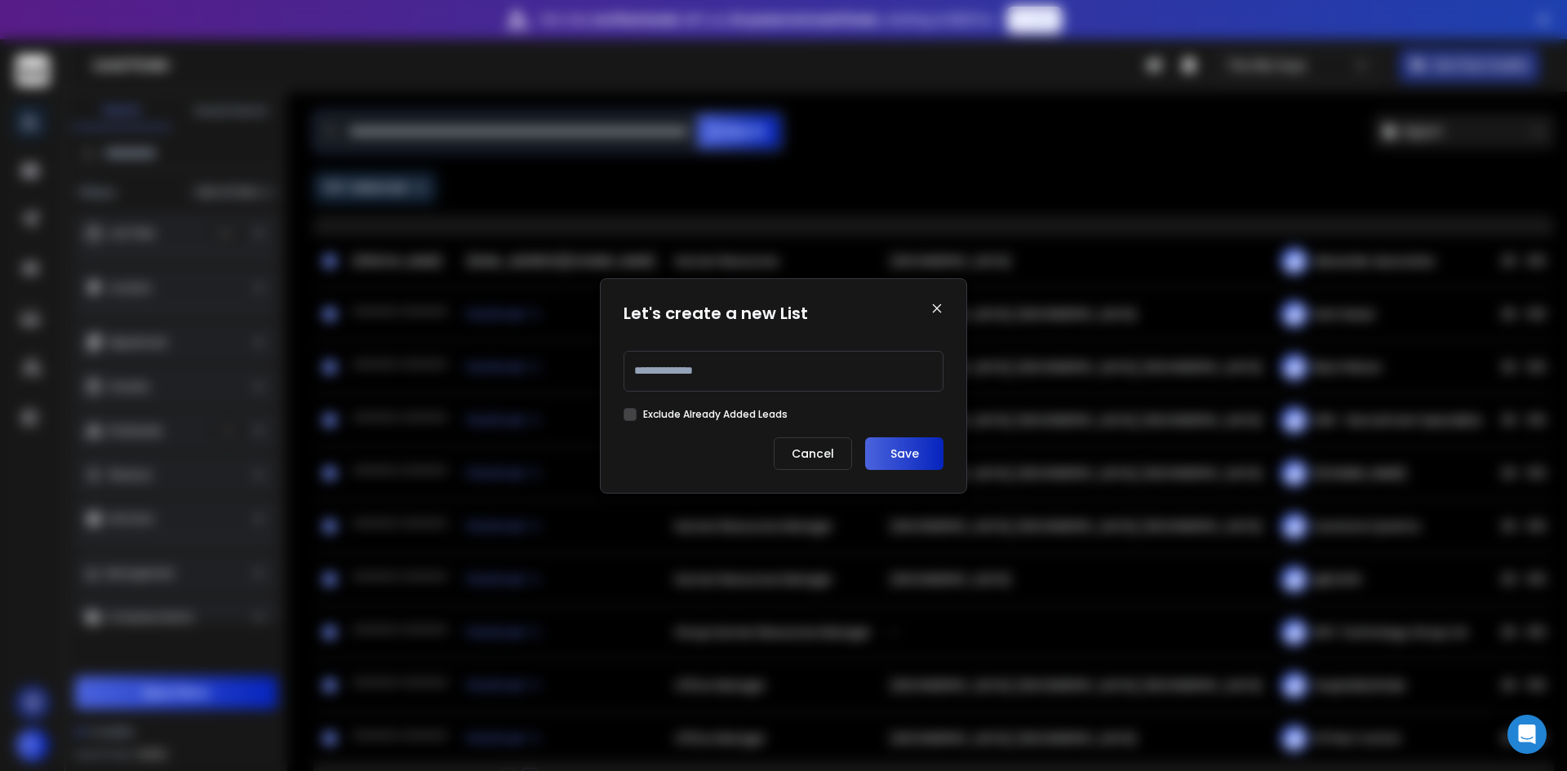
click at [753, 367] on input at bounding box center [784, 371] width 320 height 41
click at [816, 382] on input "*******" at bounding box center [784, 371] width 320 height 41
type input "**********"
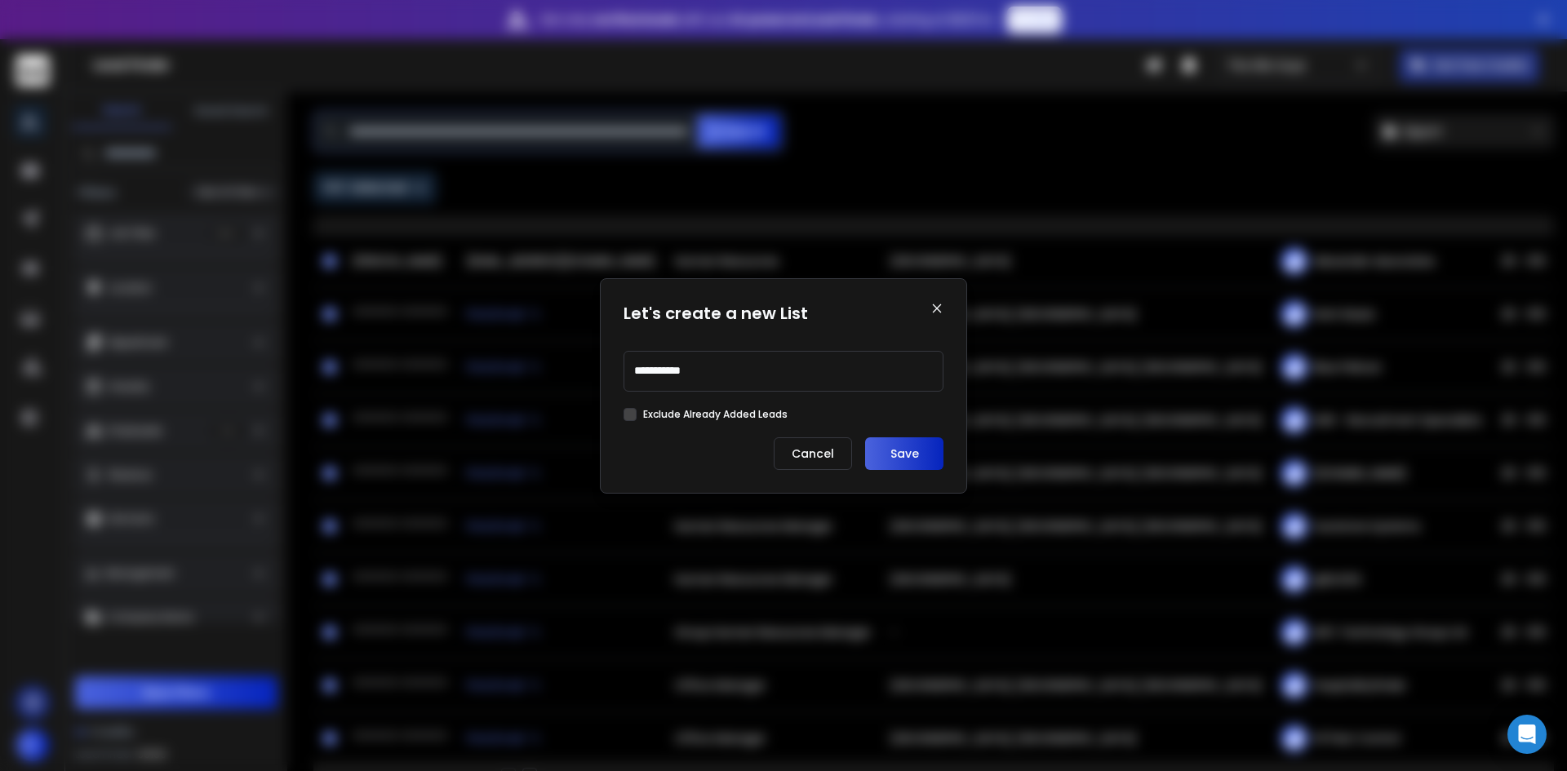
click at [887, 451] on button "Save" at bounding box center [904, 454] width 78 height 33
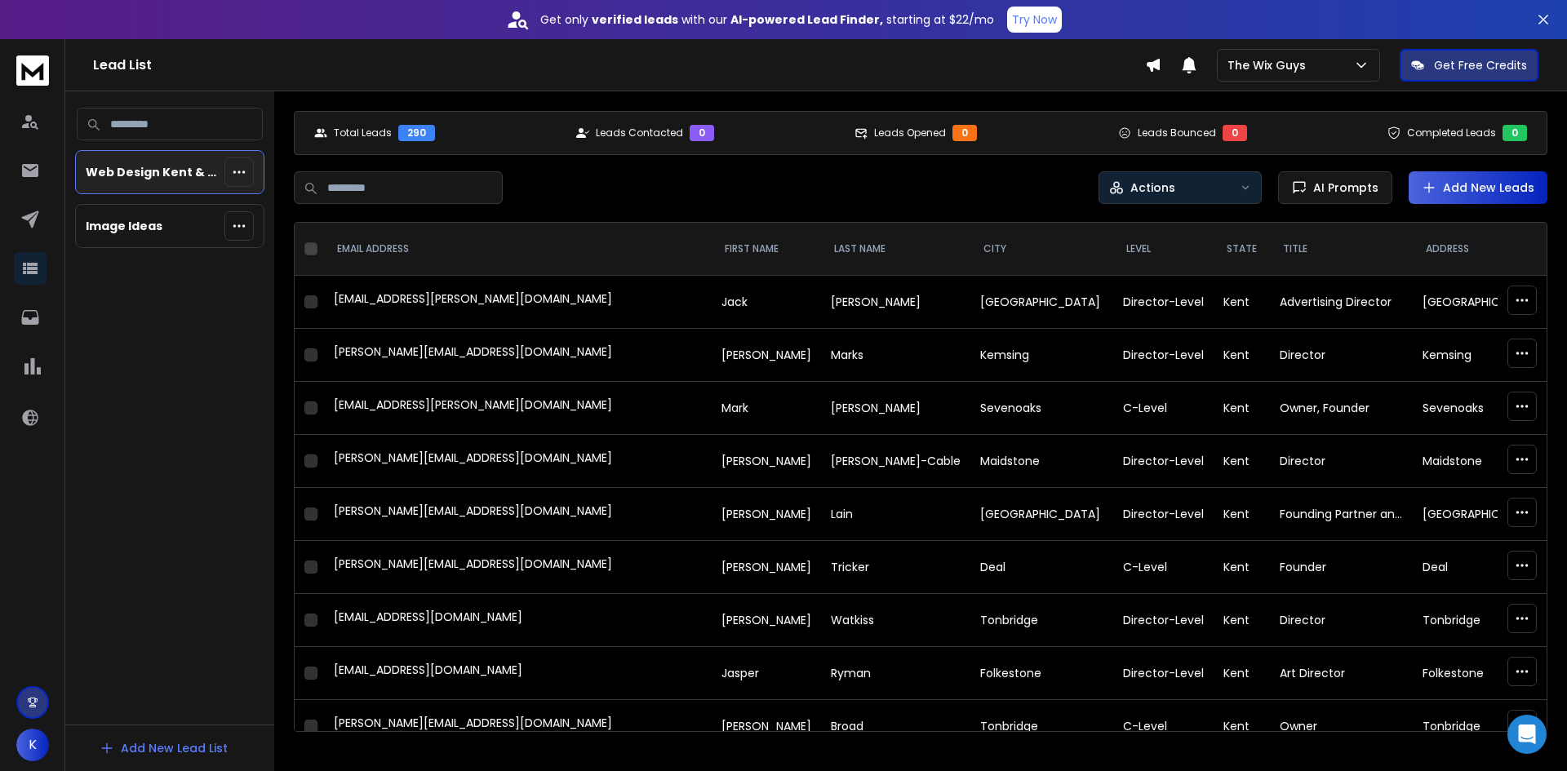
click at [1197, 191] on div "Actions" at bounding box center [1171, 188] width 124 height 16
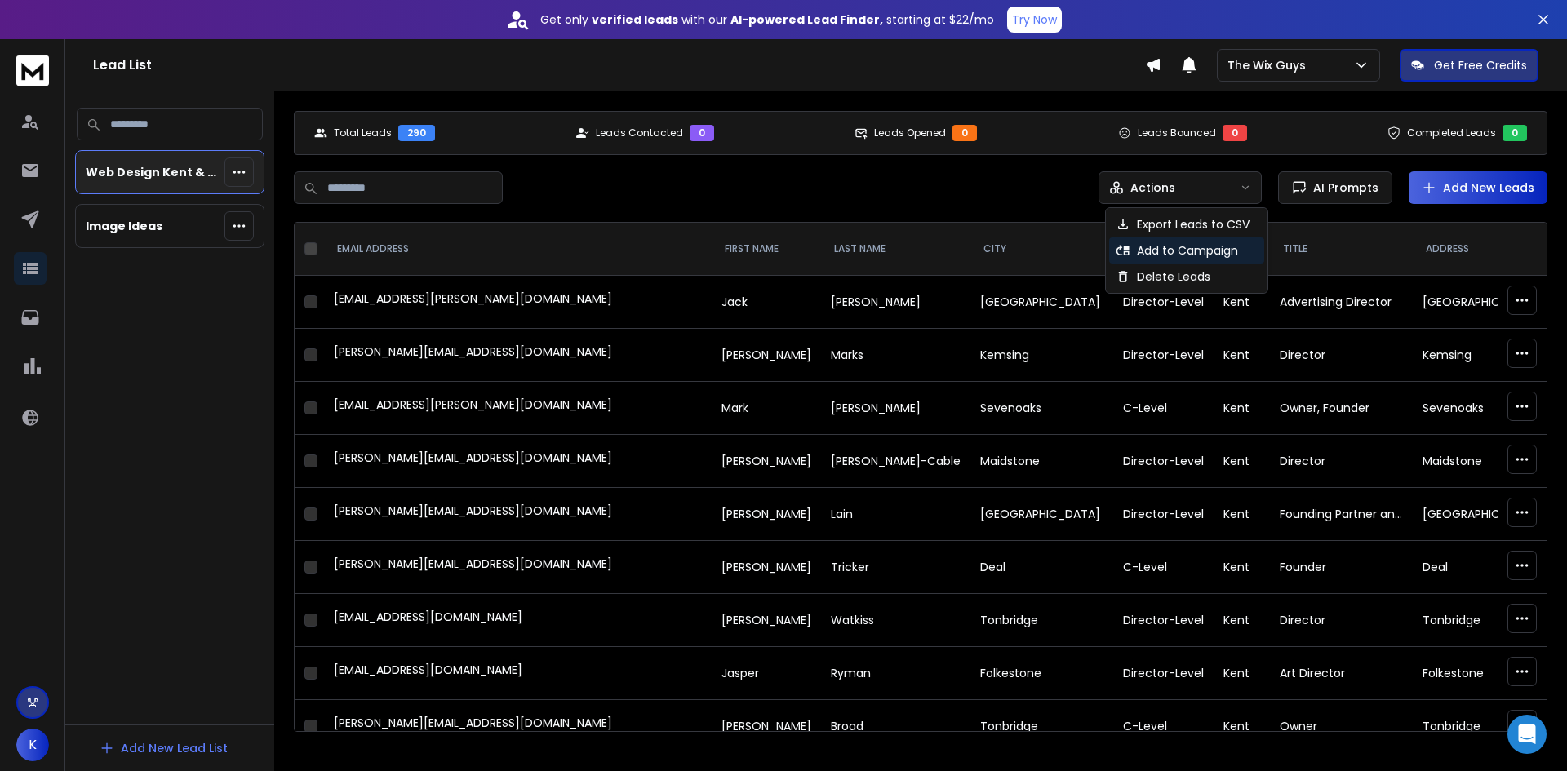
click at [1457, 210] on div "Total Leads 290 Leads Contacted 0 Leads Opened 0 Leads Bounced 0 Completed Lead…" at bounding box center [920, 154] width 1293 height 126
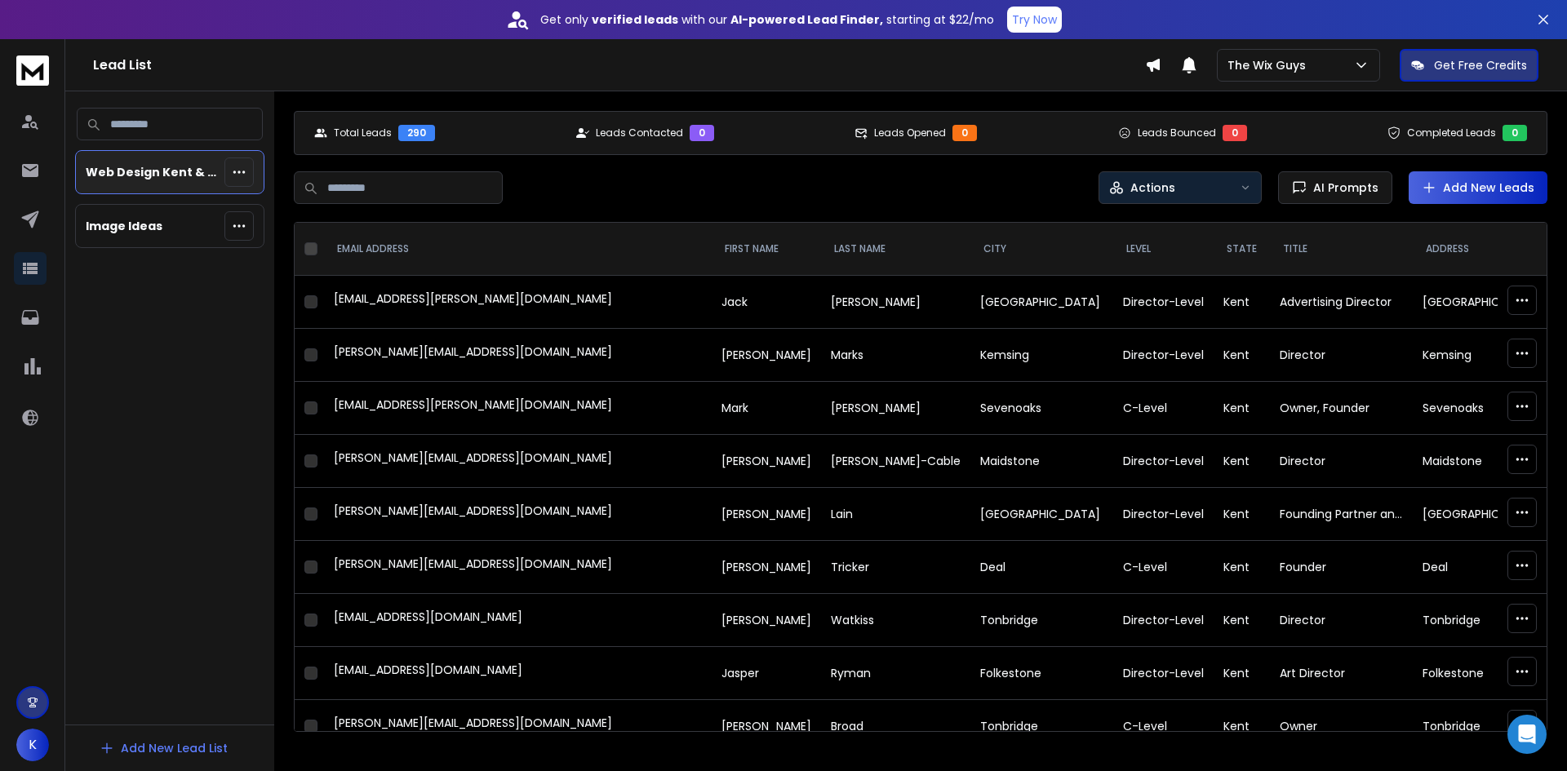
click at [1169, 185] on p "Actions" at bounding box center [1152, 188] width 45 height 16
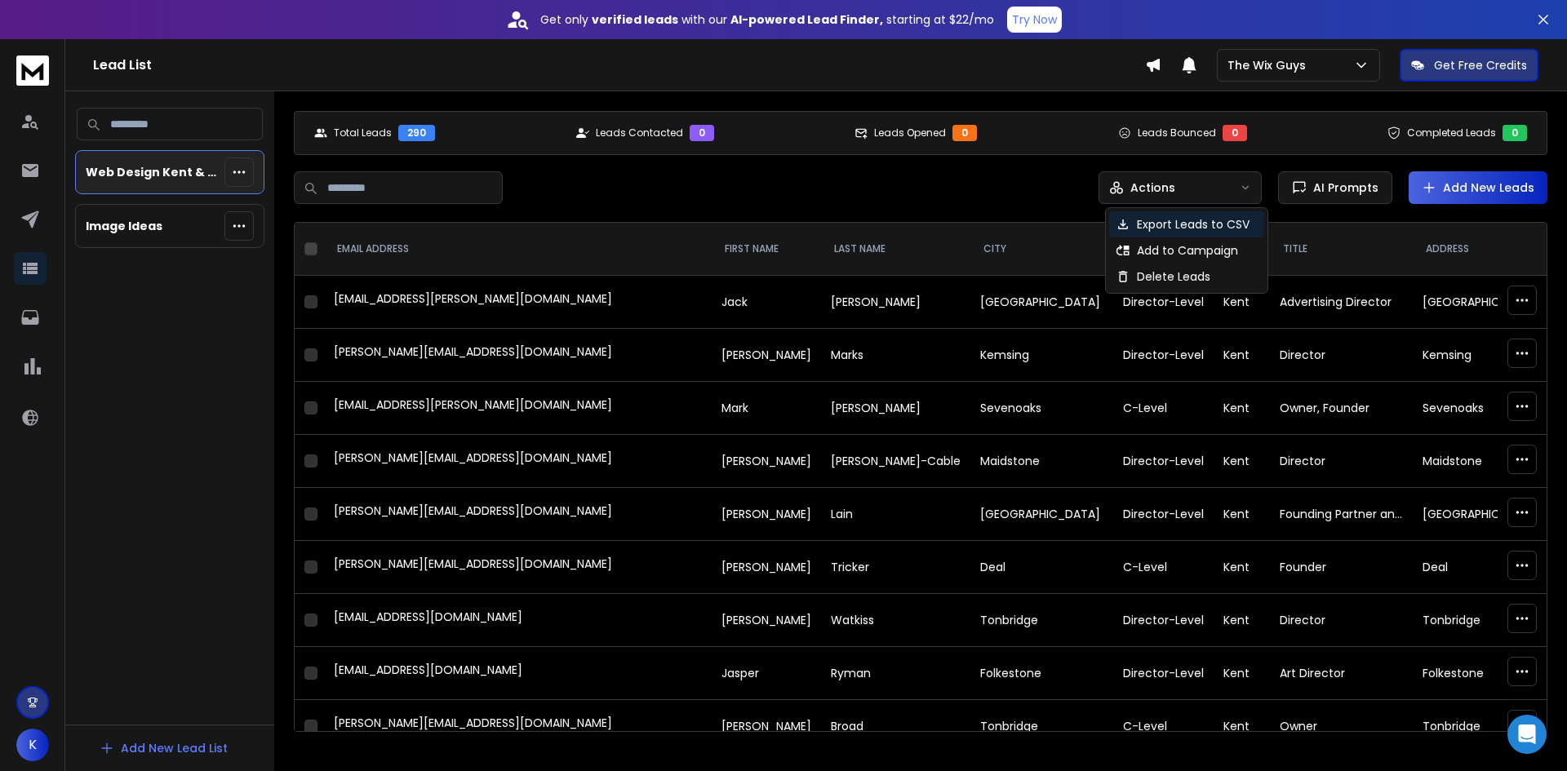
click at [1197, 226] on p "Export Leads to CSV" at bounding box center [1193, 224] width 113 height 16
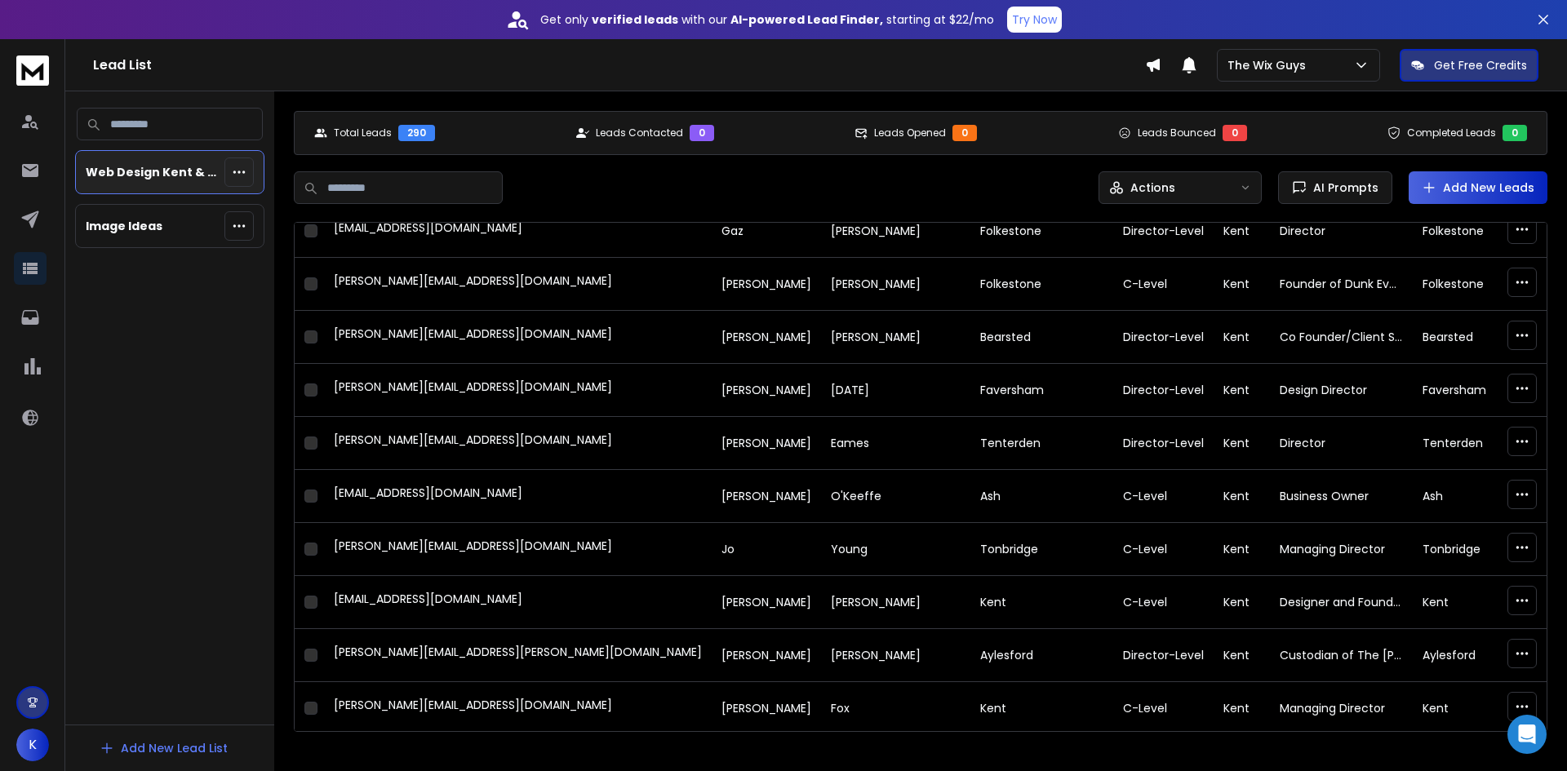
scroll to position [735, 0]
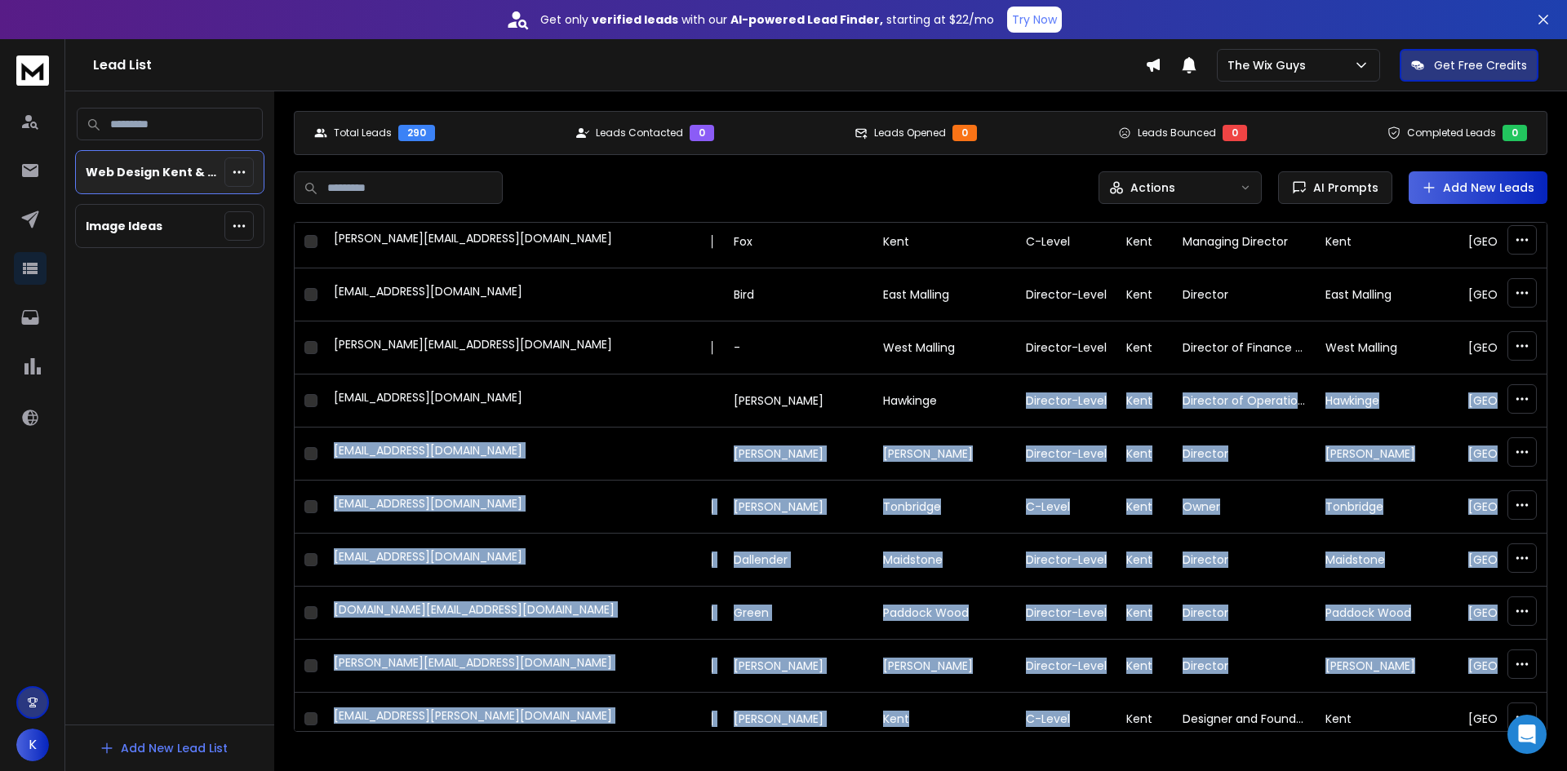
drag, startPoint x: 741, startPoint y: 731, endPoint x: 873, endPoint y: 718, distance: 132.1
click at [873, 718] on tbody "[EMAIL_ADDRESS][PERSON_NAME][DOMAIN_NAME] [PERSON_NAME] Dartford Director-Level…" at bounding box center [1418, 533] width 2440 height 2653
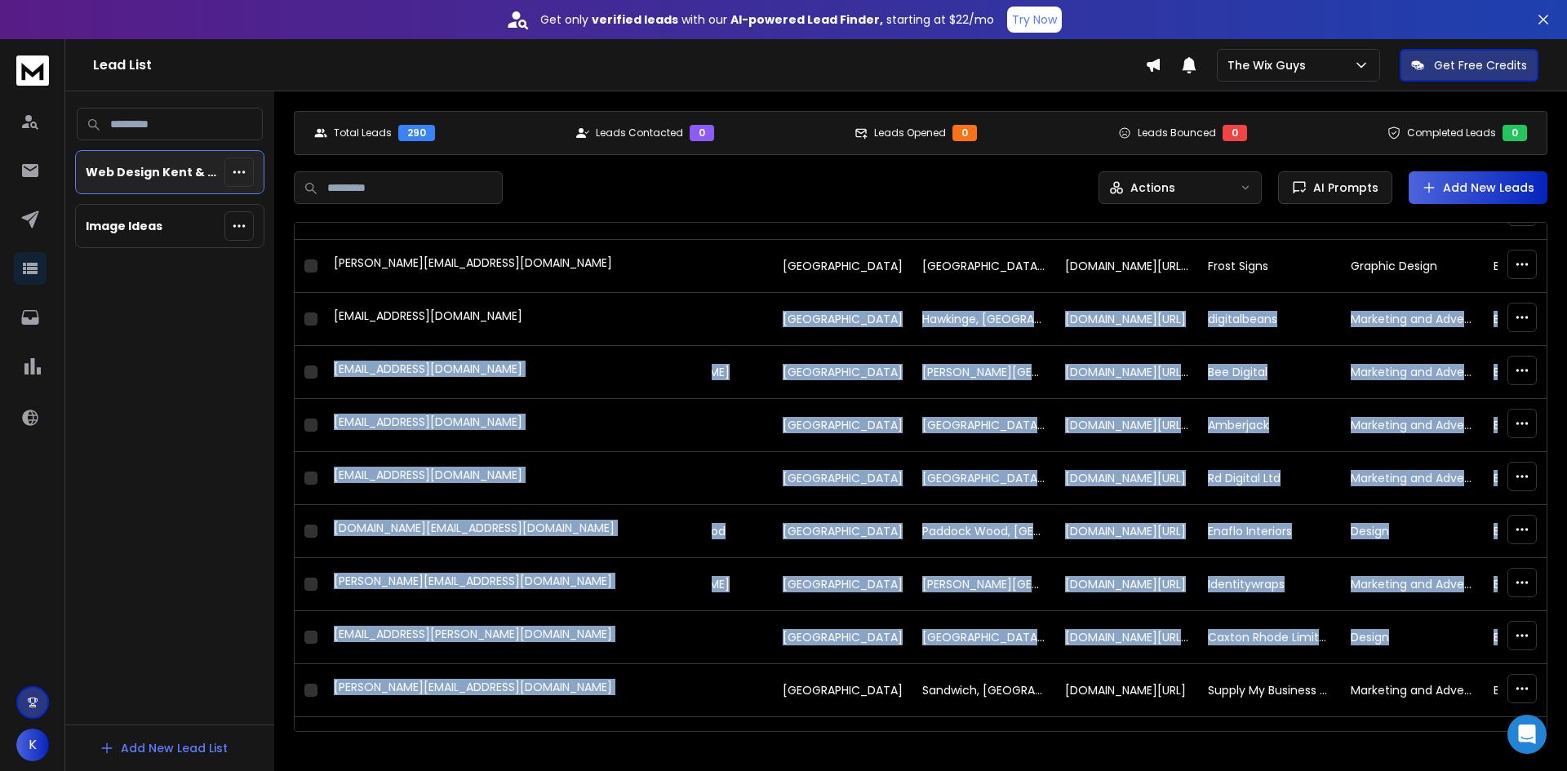
scroll to position [1150, 969]
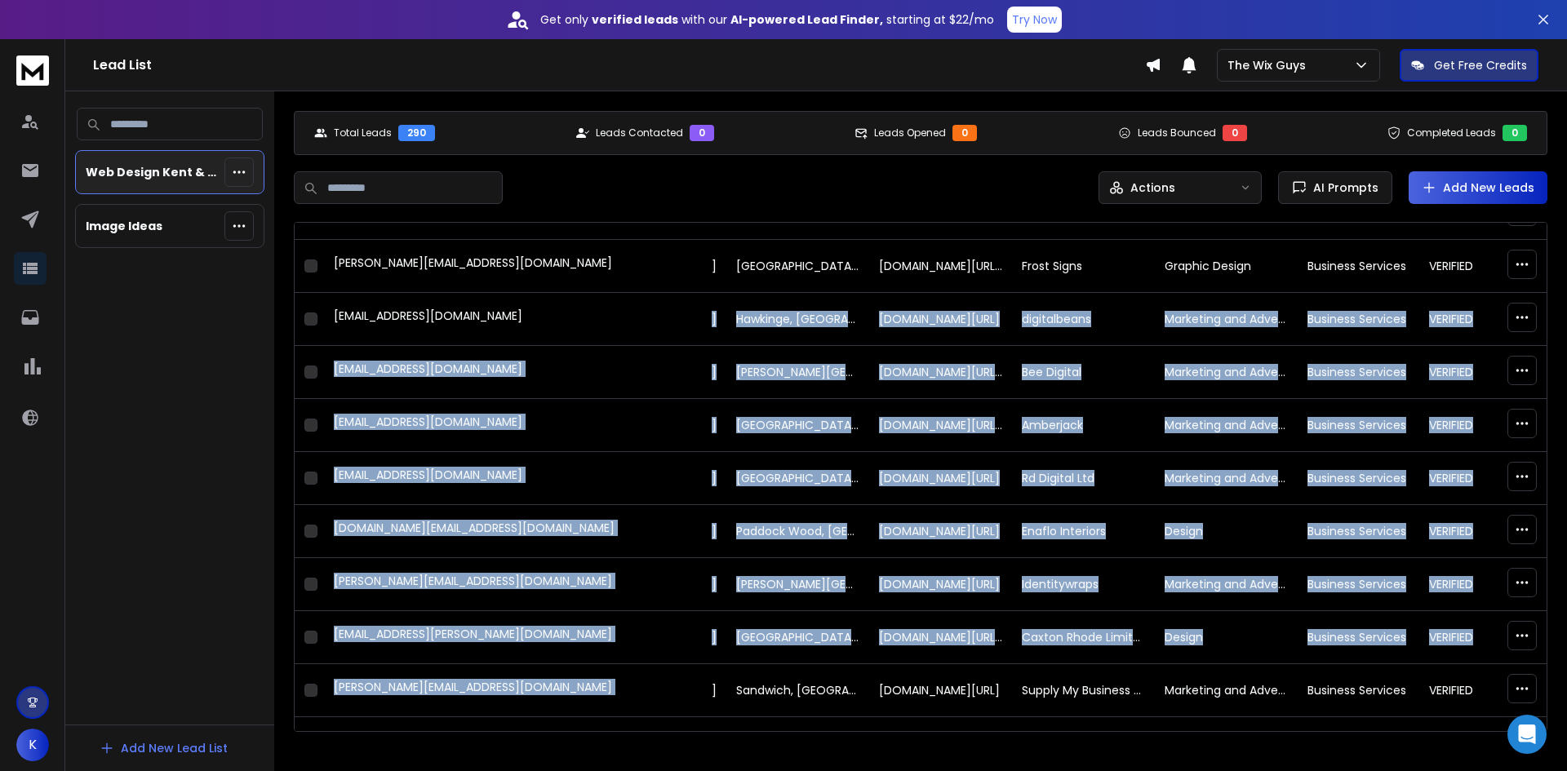
click at [1419, 606] on td "VERIFIED" at bounding box center [1483, 584] width 128 height 53
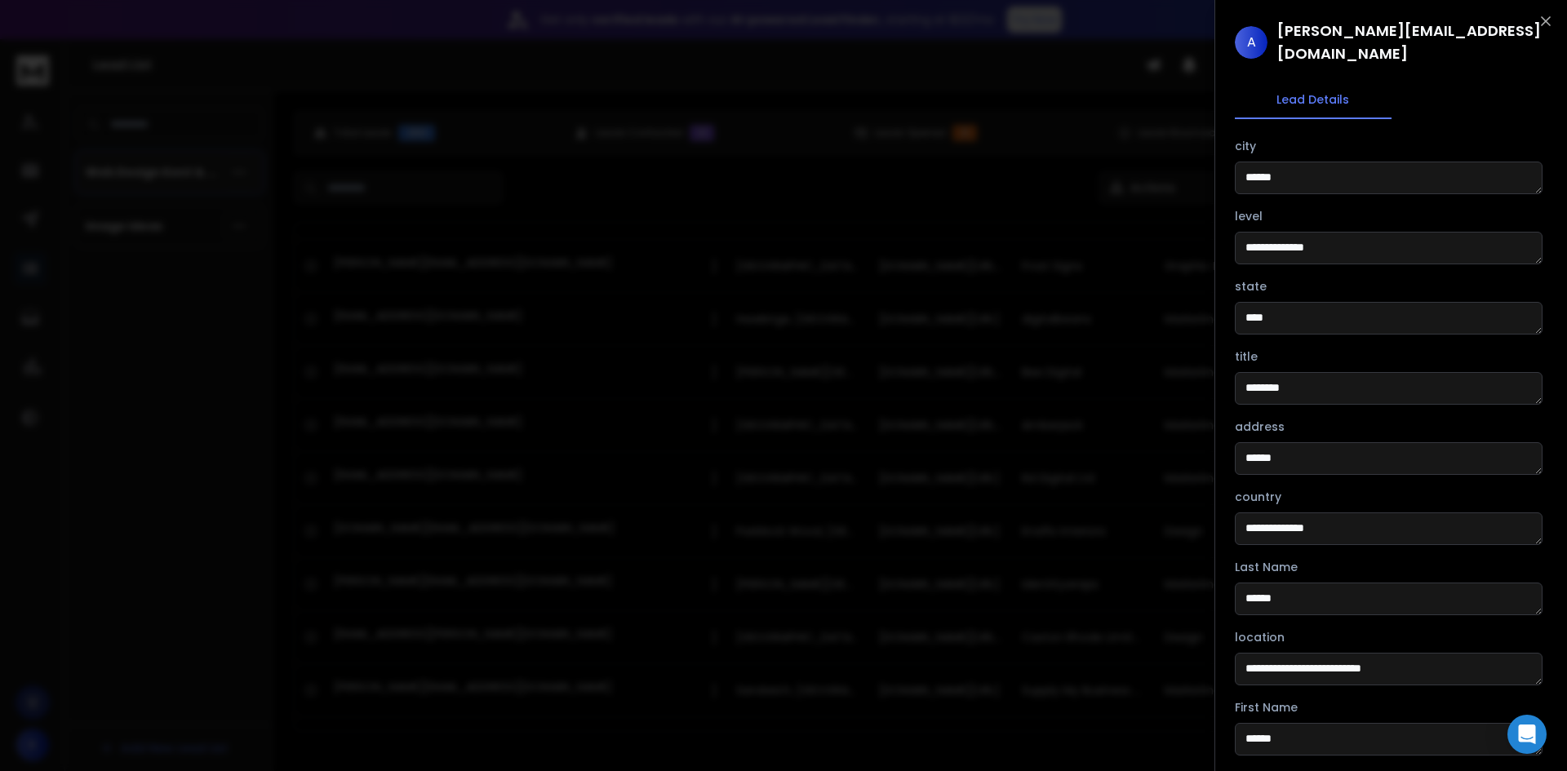
click at [1121, 338] on div at bounding box center [783, 385] width 1567 height 771
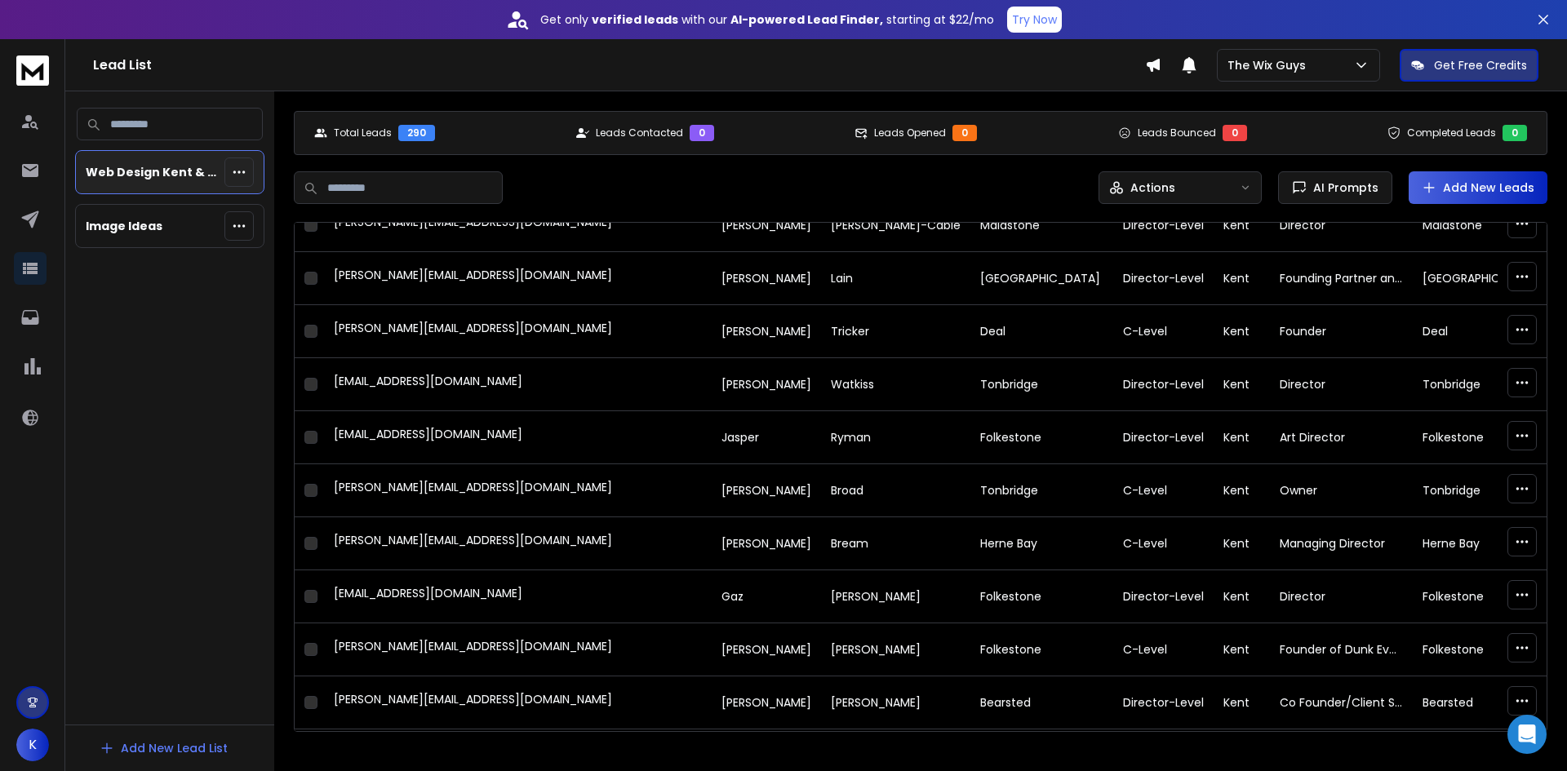
scroll to position [408, 0]
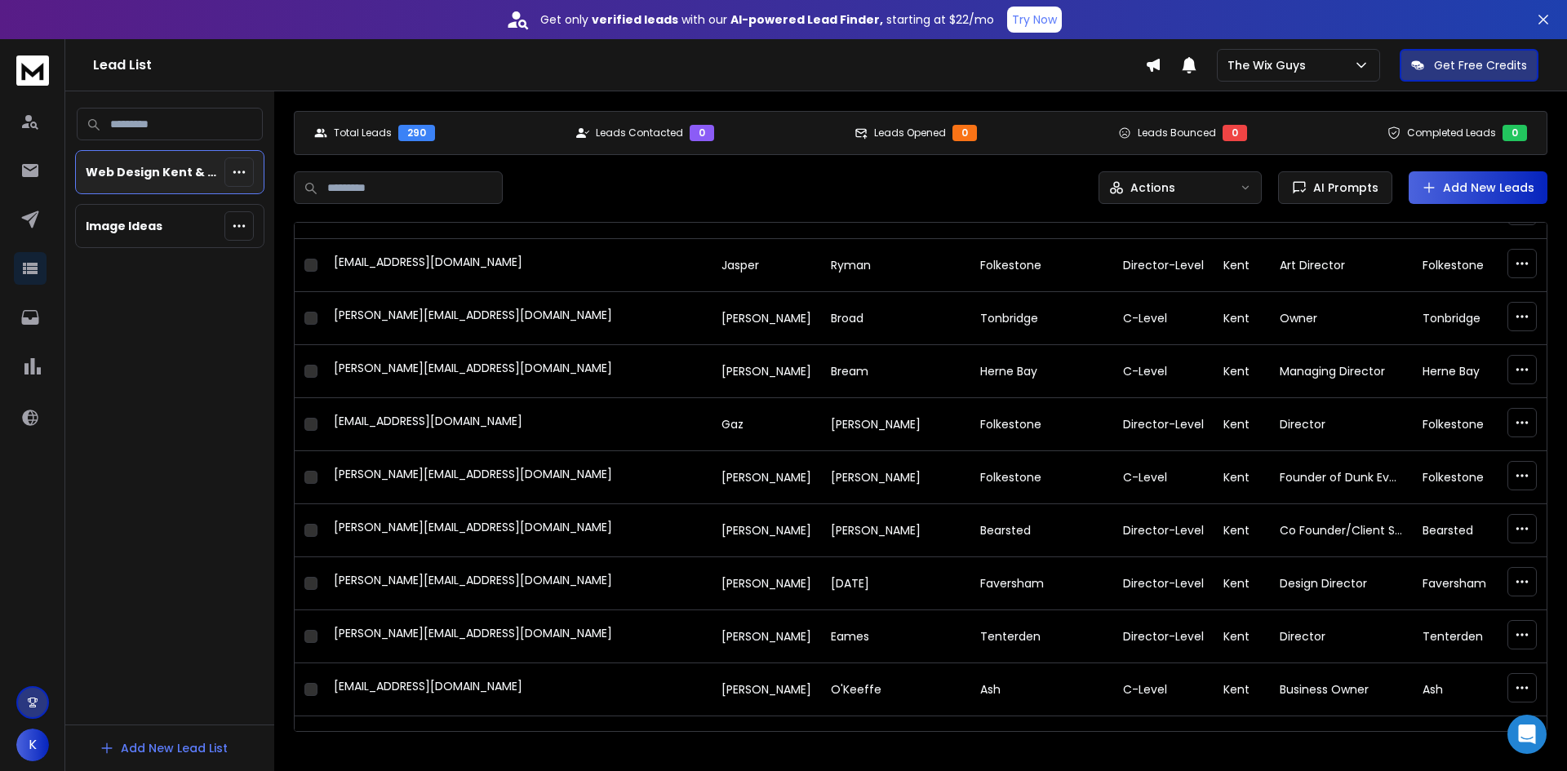
click at [152, 239] on div "Image Ideas" at bounding box center [169, 226] width 189 height 44
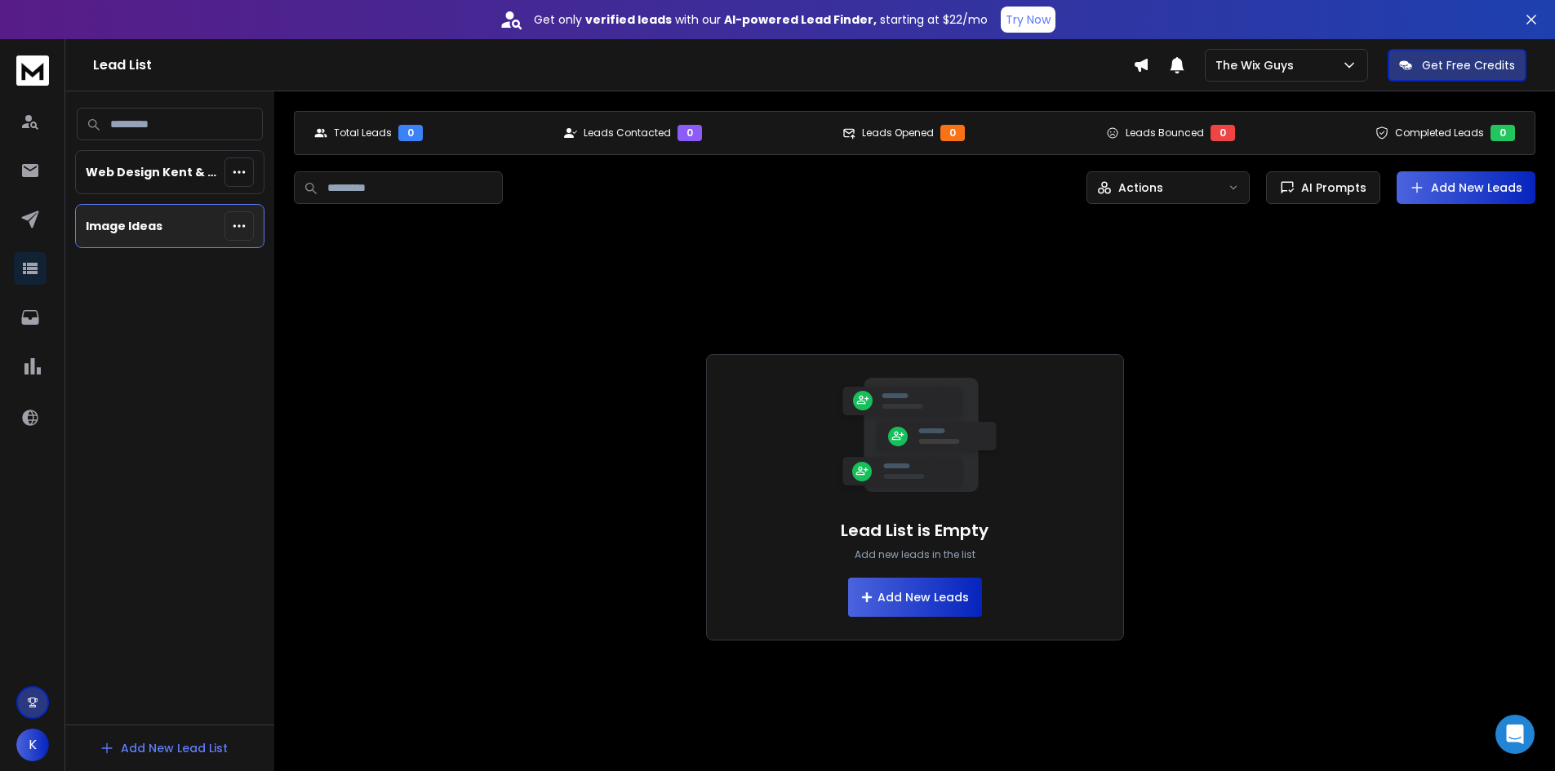
click at [150, 209] on div "Image Ideas" at bounding box center [169, 226] width 189 height 44
click at [29, 312] on icon at bounding box center [30, 318] width 20 height 20
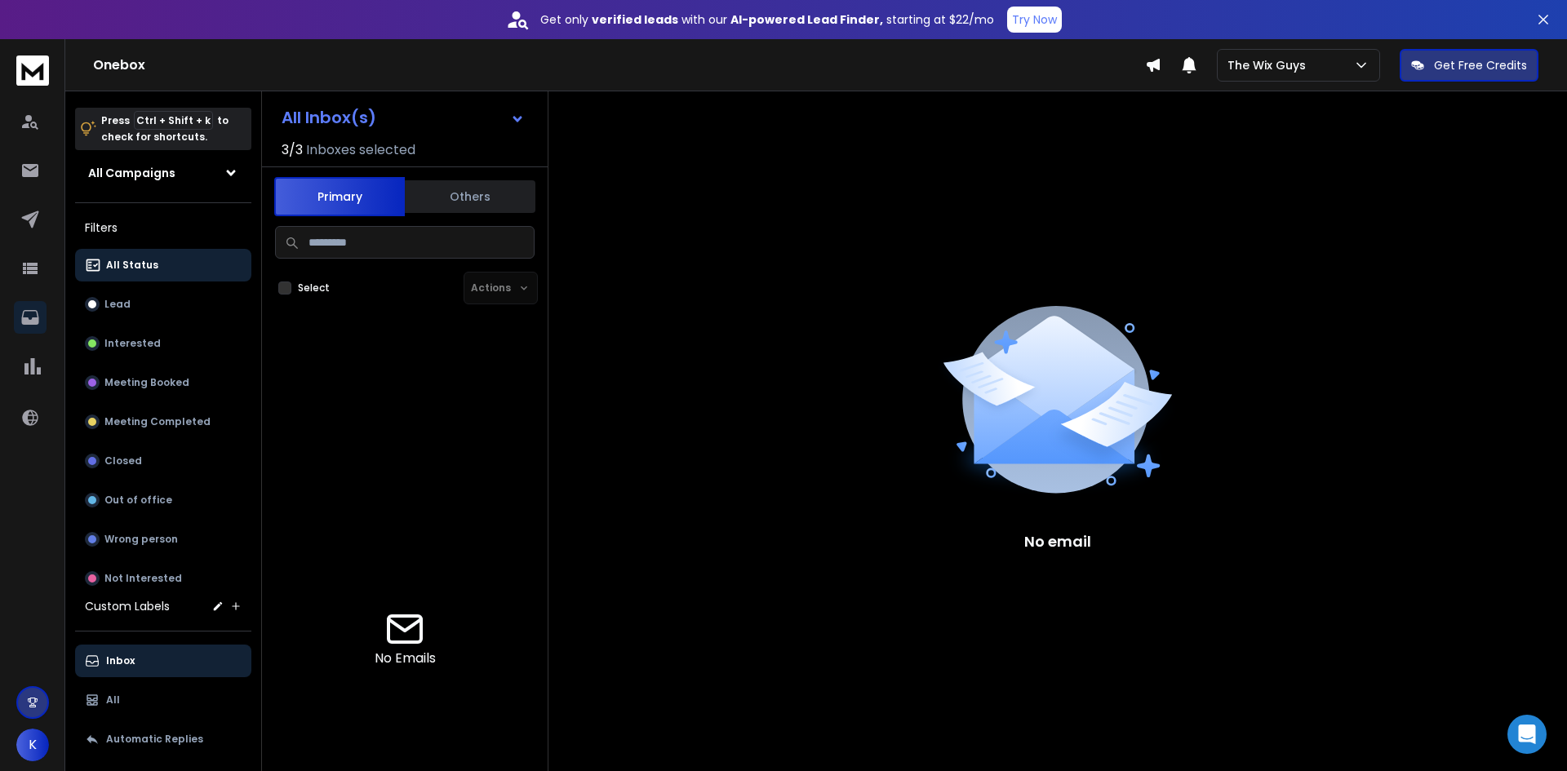
click at [29, 190] on div at bounding box center [33, 173] width 38 height 39
click at [39, 226] on icon at bounding box center [30, 220] width 20 height 20
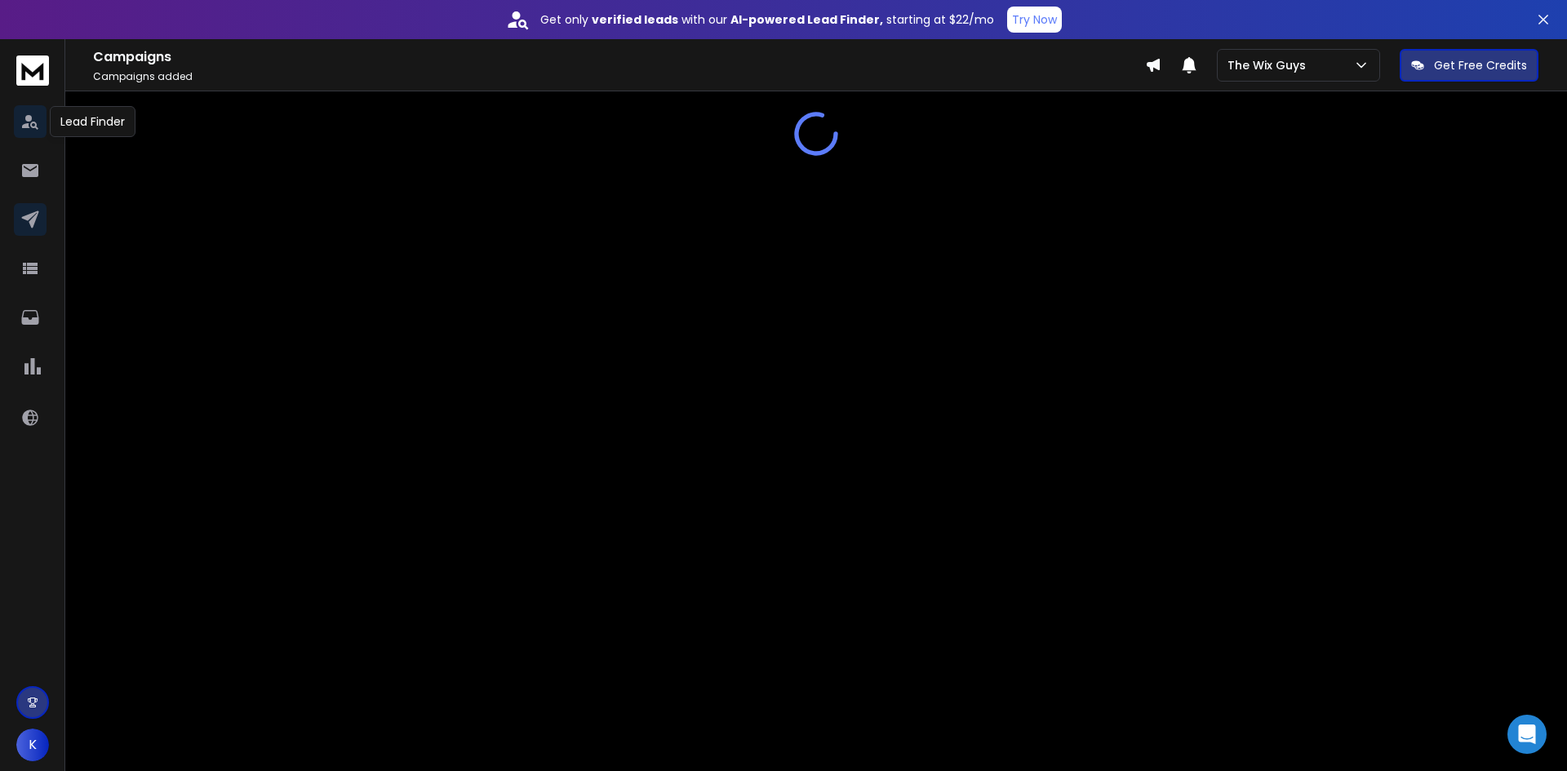
click at [20, 122] on icon at bounding box center [30, 122] width 20 height 20
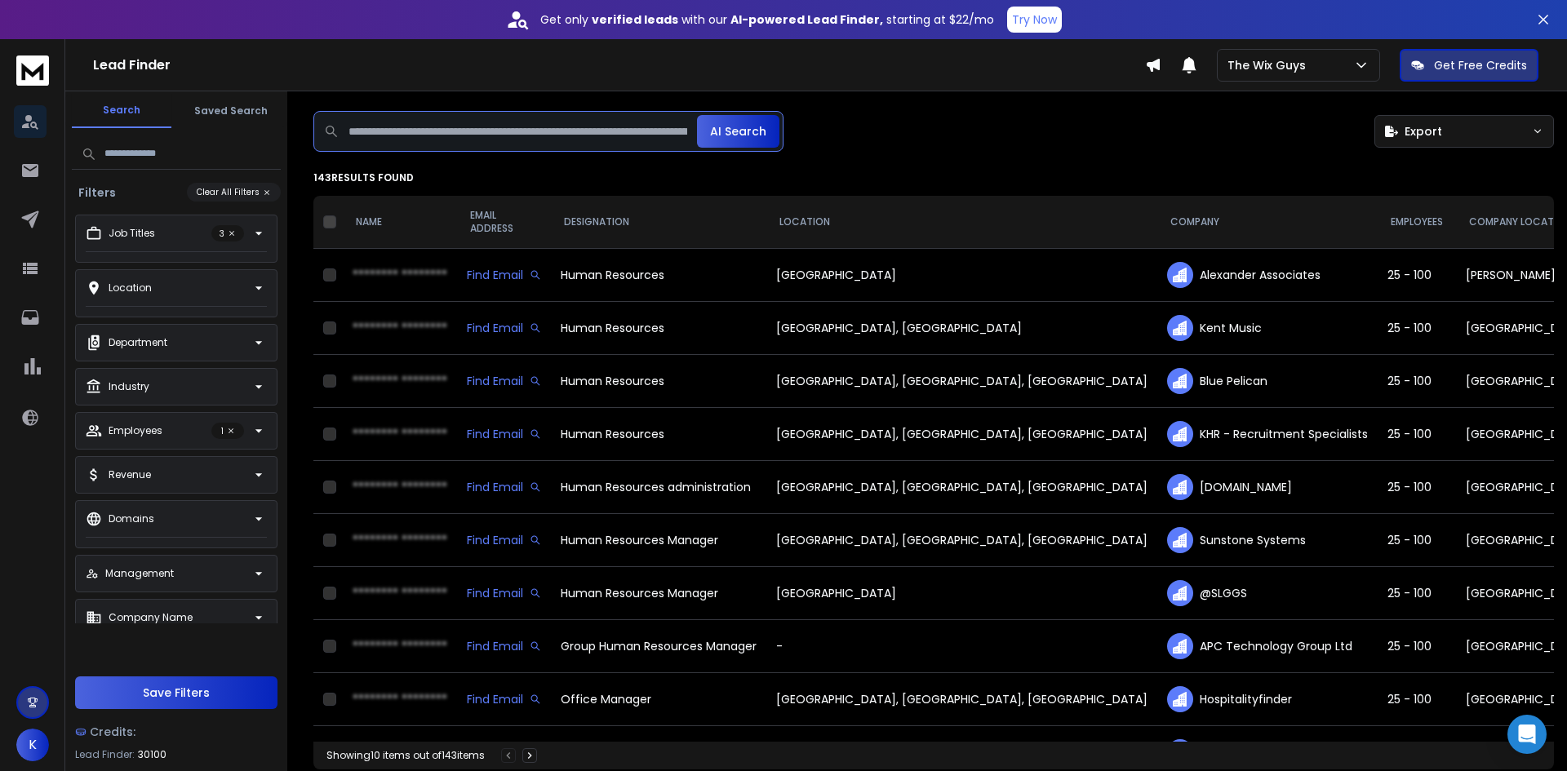
click at [214, 110] on button "Saved Search" at bounding box center [231, 111] width 100 height 33
click at [127, 119] on button "Search" at bounding box center [122, 111] width 100 height 34
